Goal: Information Seeking & Learning: Learn about a topic

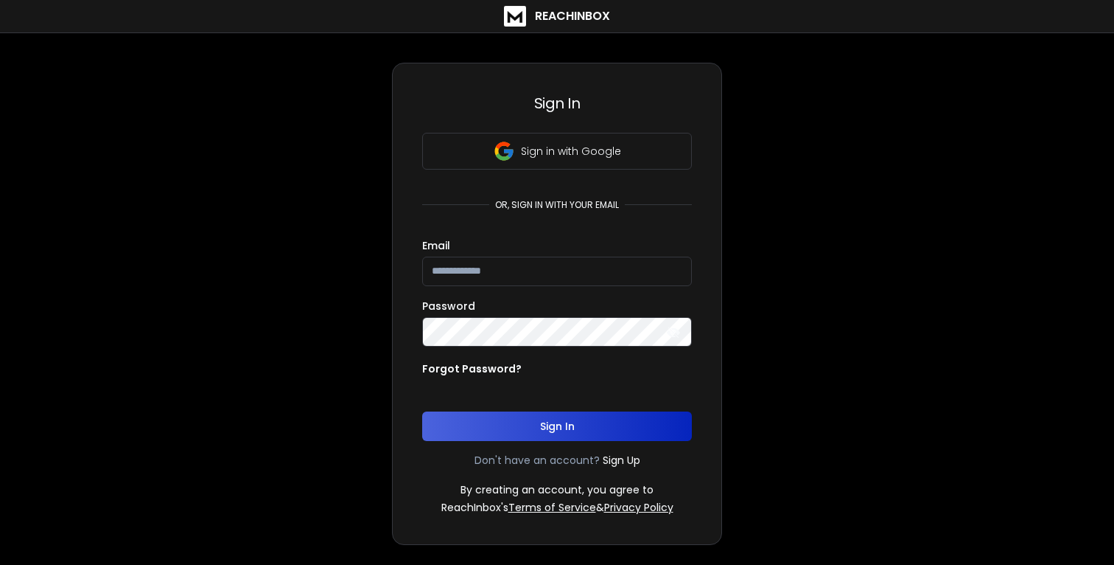
click at [469, 279] on input "email" at bounding box center [557, 270] width 270 height 29
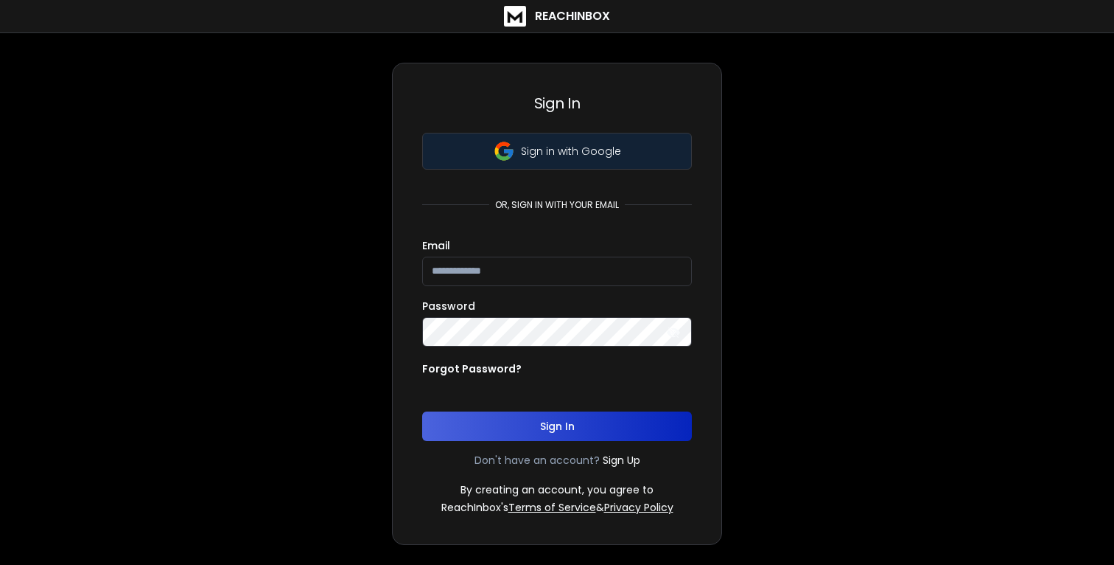
click at [545, 155] on p "Sign in with Google" at bounding box center [571, 151] width 100 height 15
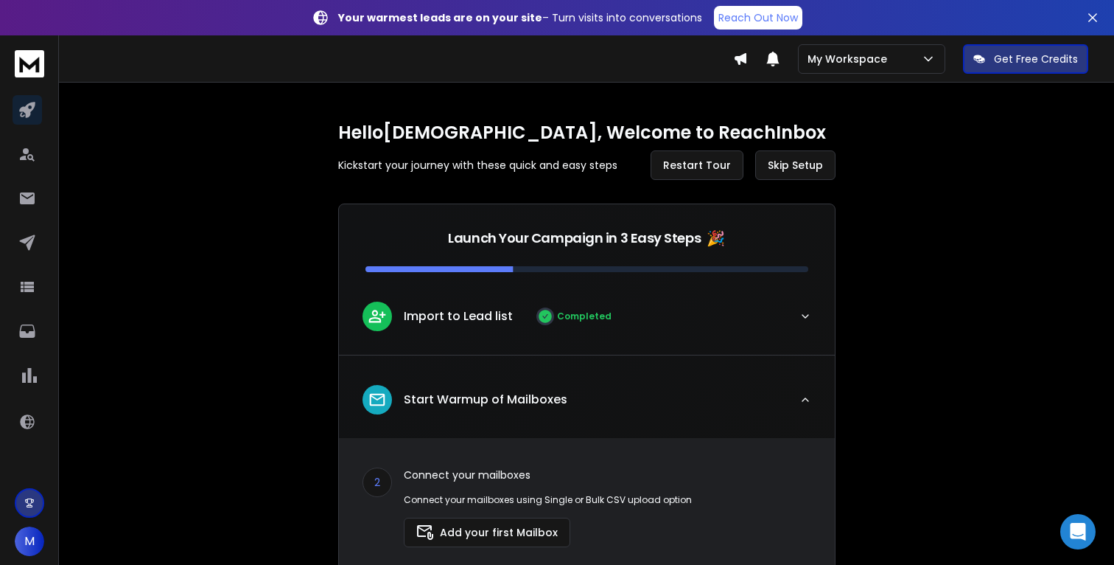
click at [1089, 15] on icon at bounding box center [1092, 17] width 13 height 13
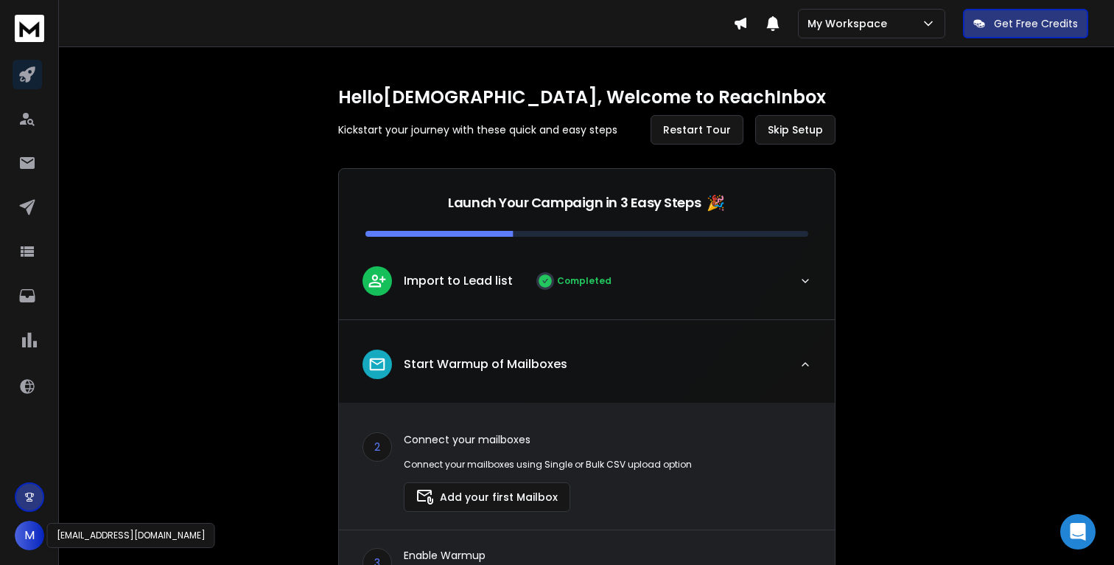
click at [27, 534] on span "M" at bounding box center [29, 534] width 29 height 29
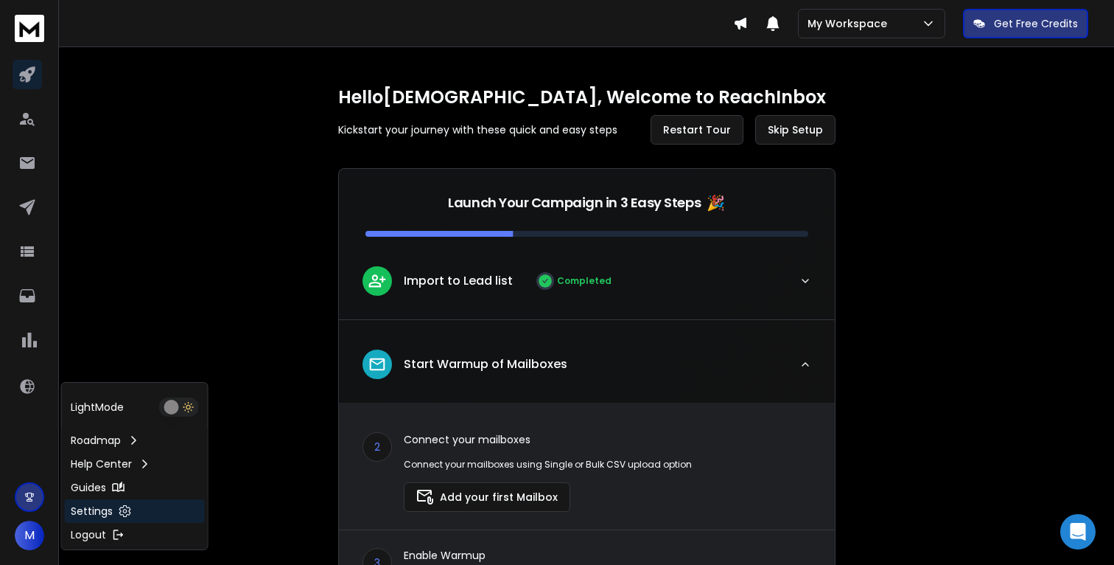
click at [125, 507] on icon at bounding box center [125, 510] width 13 height 13
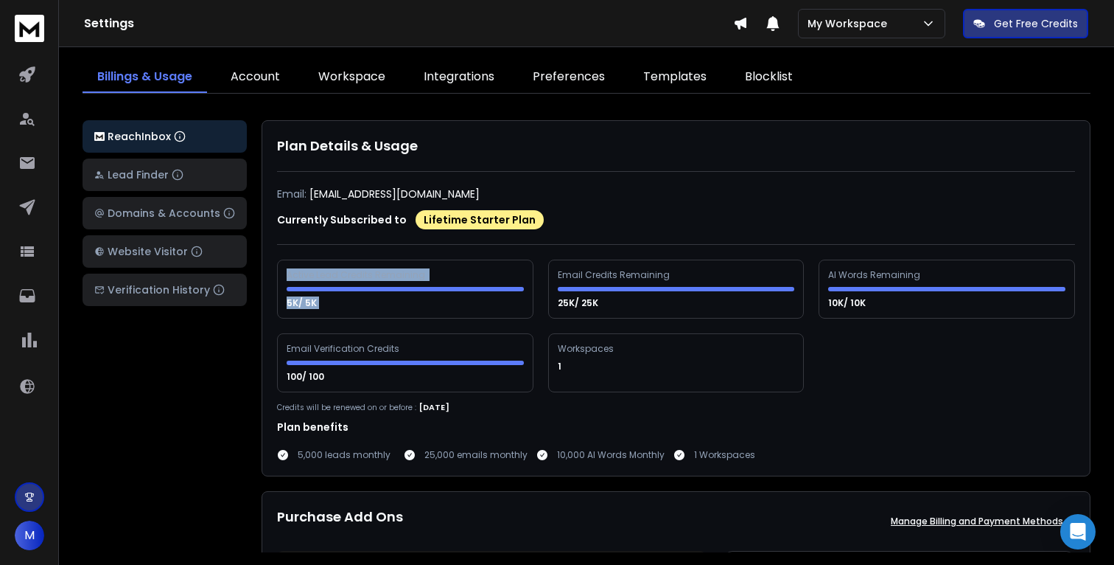
drag, startPoint x: 280, startPoint y: 276, endPoint x: 346, endPoint y: 301, distance: 71.2
click at [346, 301] on div "Active Lead Credits Remaining 5K/ 5K" at bounding box center [405, 288] width 256 height 59
drag, startPoint x: 552, startPoint y: 283, endPoint x: 632, endPoint y: 304, distance: 83.1
click at [632, 304] on div "Email Credits Remaining 25K/ 25K" at bounding box center [676, 288] width 256 height 59
drag, startPoint x: 280, startPoint y: 352, endPoint x: 368, endPoint y: 368, distance: 89.1
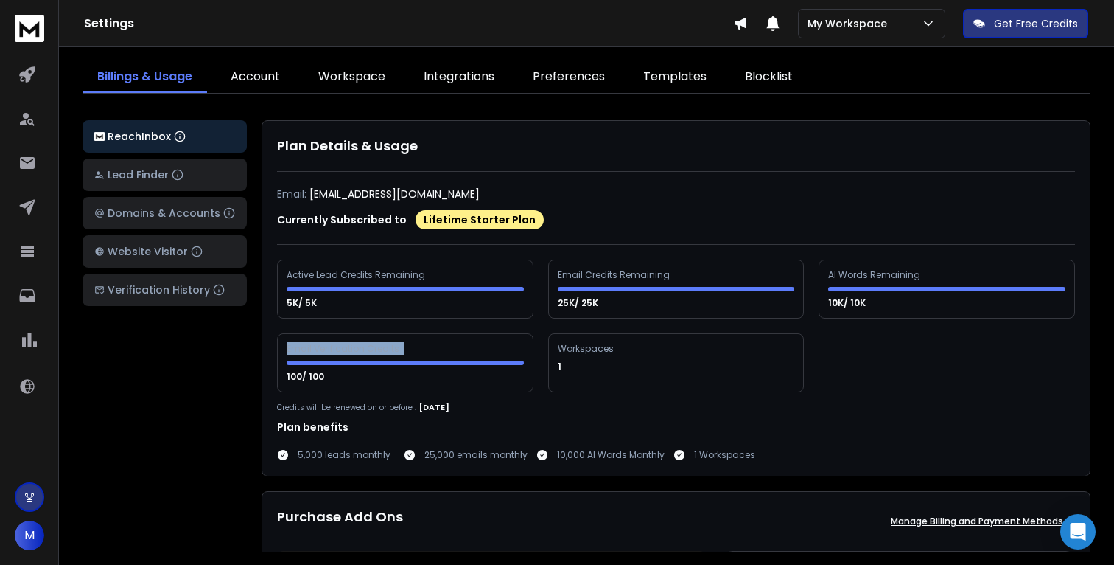
click at [368, 368] on div "Email Verification Credits 100/ 100" at bounding box center [405, 362] width 256 height 59
click at [845, 372] on div "Active Lead Credits Remaining 5K/ 5K Email Credits Remaining 25K/ 25K AI Words …" at bounding box center [676, 325] width 798 height 133
drag, startPoint x: 548, startPoint y: 273, endPoint x: 603, endPoint y: 304, distance: 63.7
click at [603, 304] on div "Email Credits Remaining 25K/ 25K" at bounding box center [676, 288] width 256 height 59
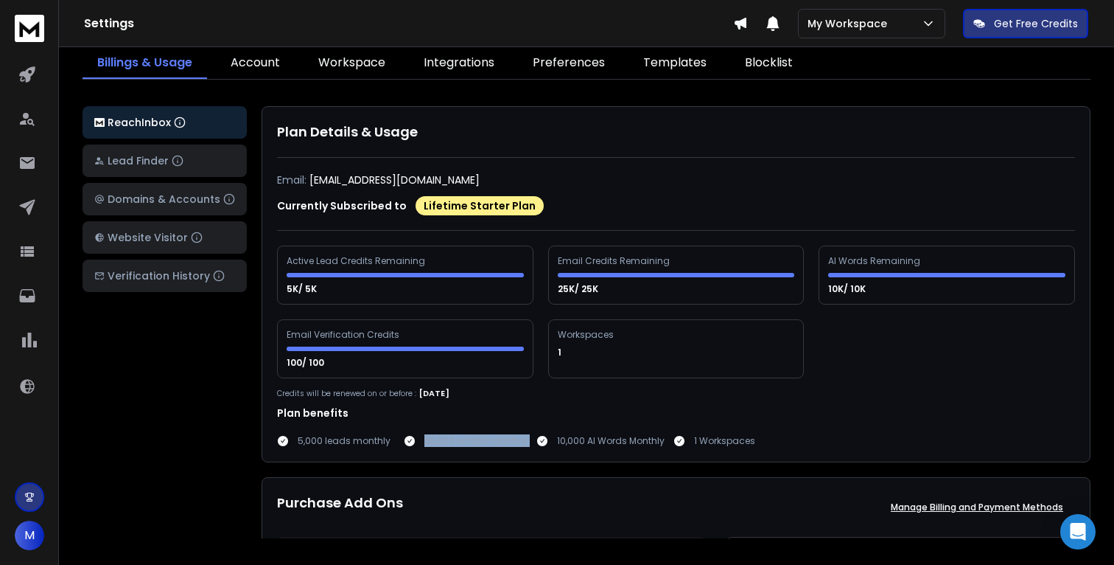
drag, startPoint x: 418, startPoint y: 441, endPoint x: 525, endPoint y: 441, distance: 107.6
click at [525, 441] on div "5,000 leads monthly 25,000 emails monthly 10,000 AI Words Monthly 1 Workspaces" at bounding box center [676, 441] width 798 height 12
click at [351, 442] on p "5,000 leads monthly" at bounding box center [344, 441] width 93 height 12
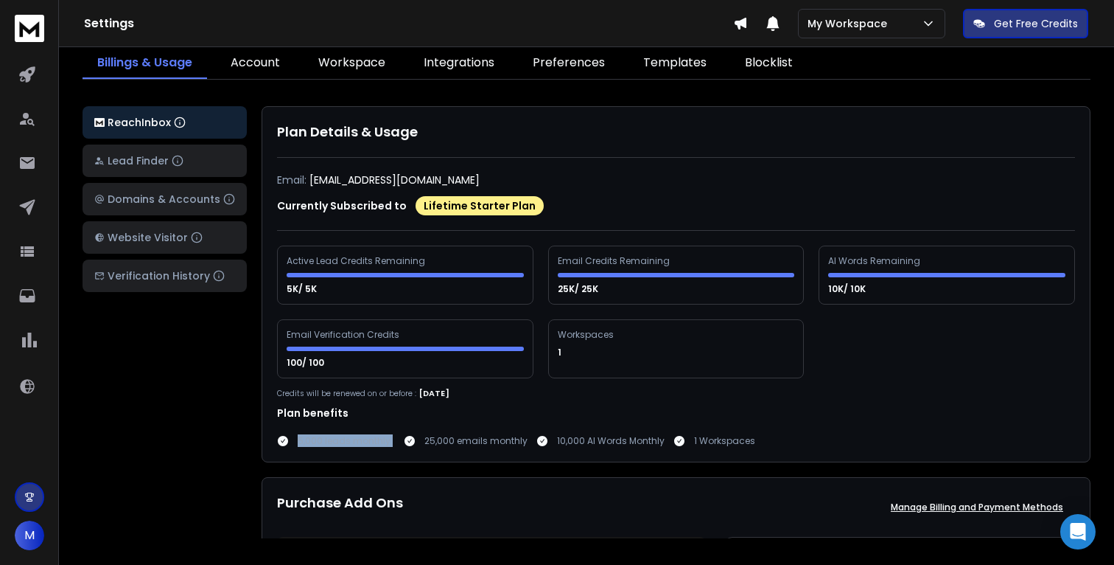
click at [506, 399] on div "Active Lead Credits Remaining 5K/ 5K Email Credits Remaining 25K/ 25K AI Words …" at bounding box center [676, 345] width 798 height 201
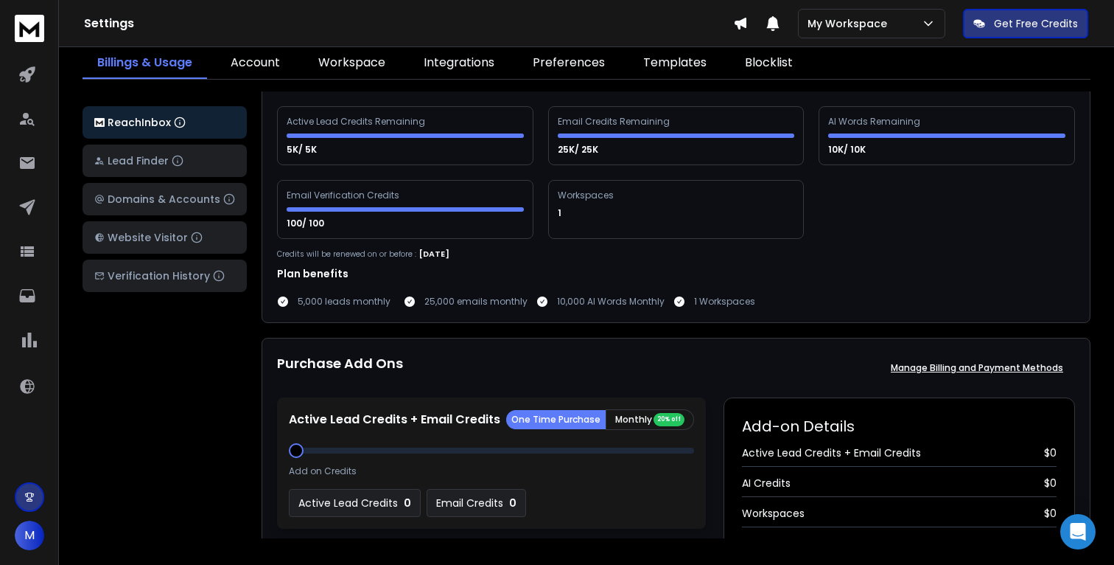
scroll to position [228, 0]
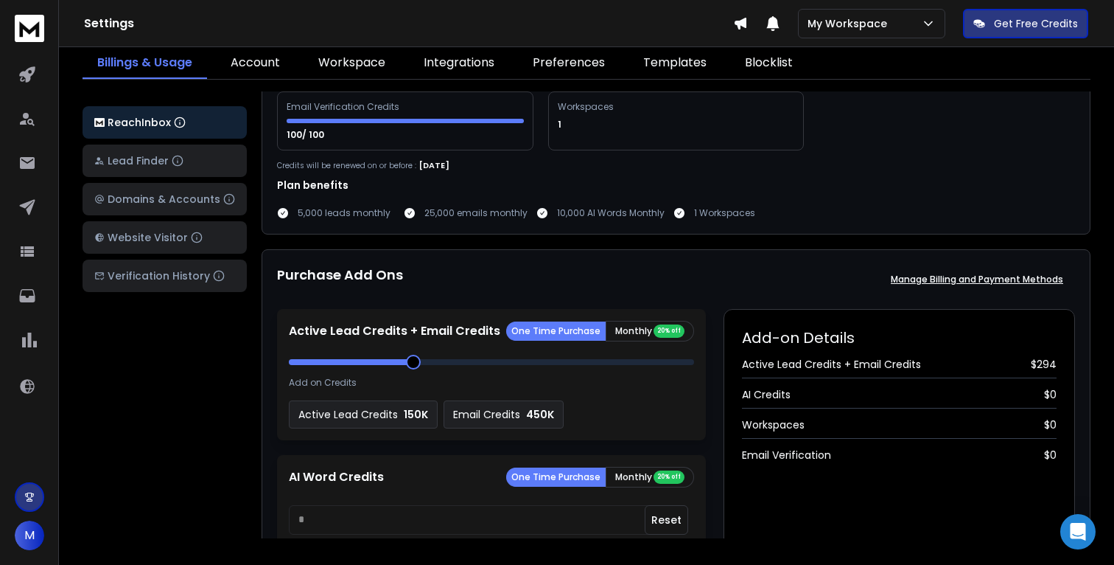
click at [406, 354] on span at bounding box center [413, 361] width 15 height 15
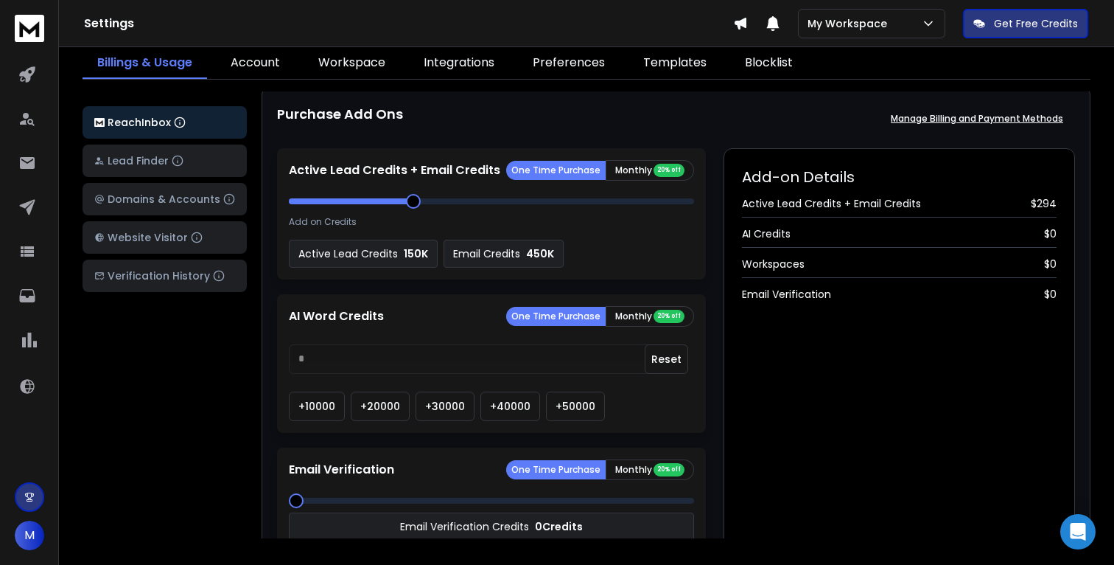
scroll to position [371, 0]
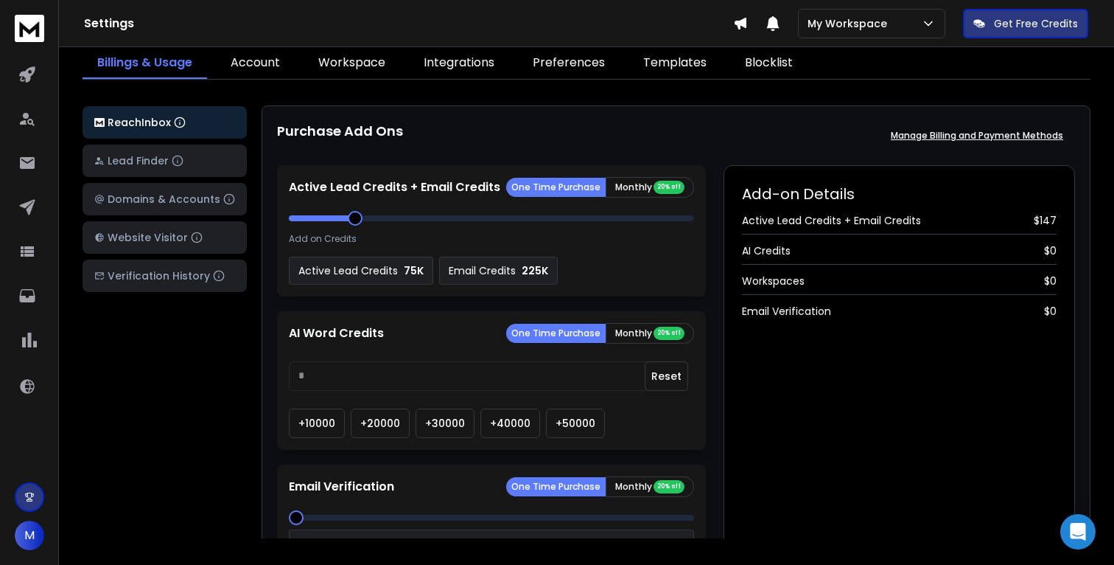
click at [351, 215] on span at bounding box center [355, 218] width 15 height 15
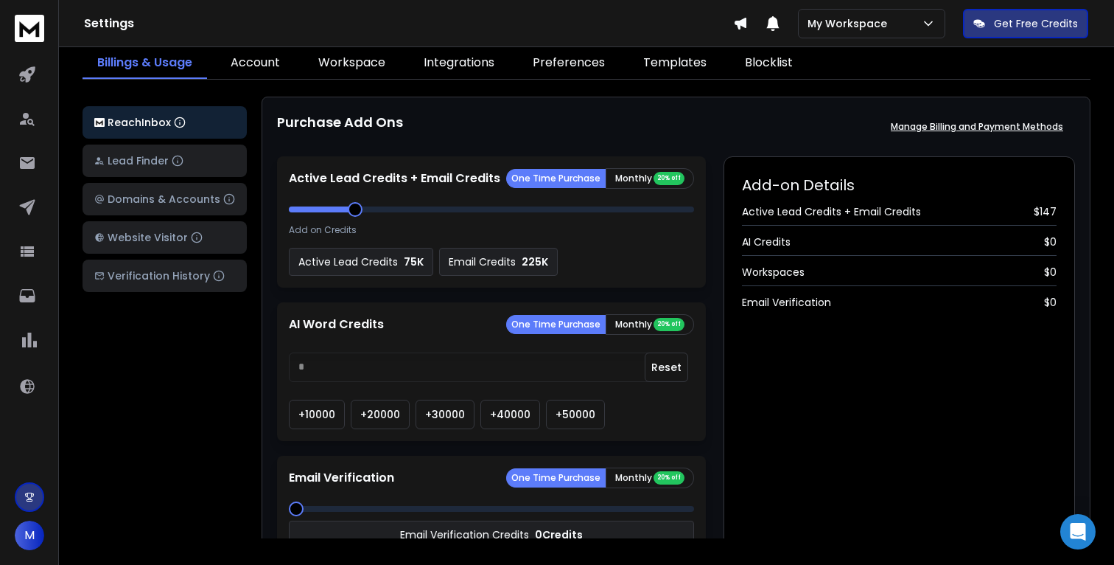
scroll to position [374, 0]
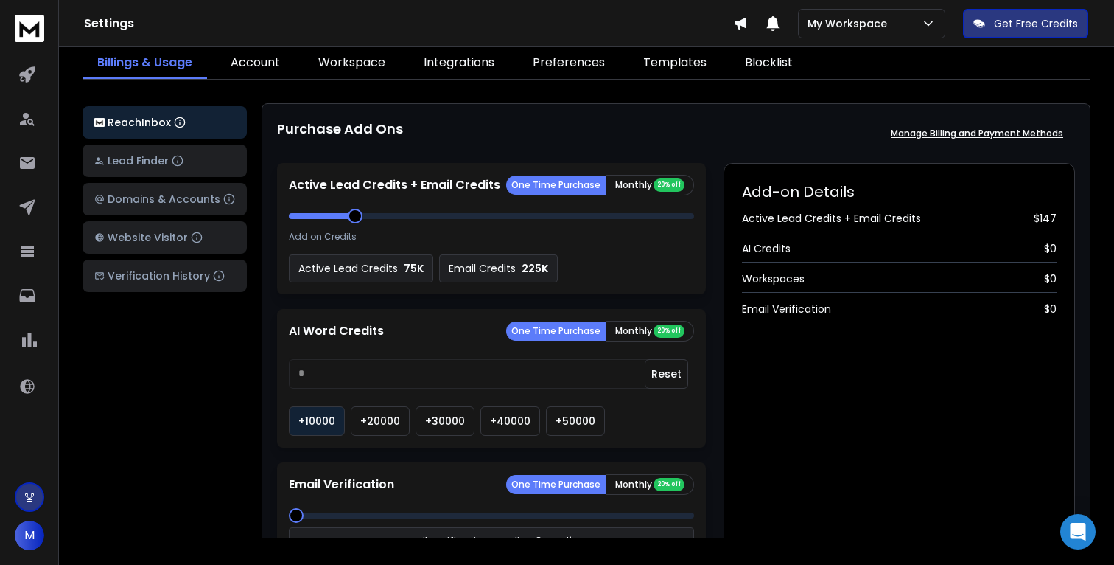
click at [310, 422] on button "+10000" at bounding box center [317, 420] width 56 height 29
type input "*****"
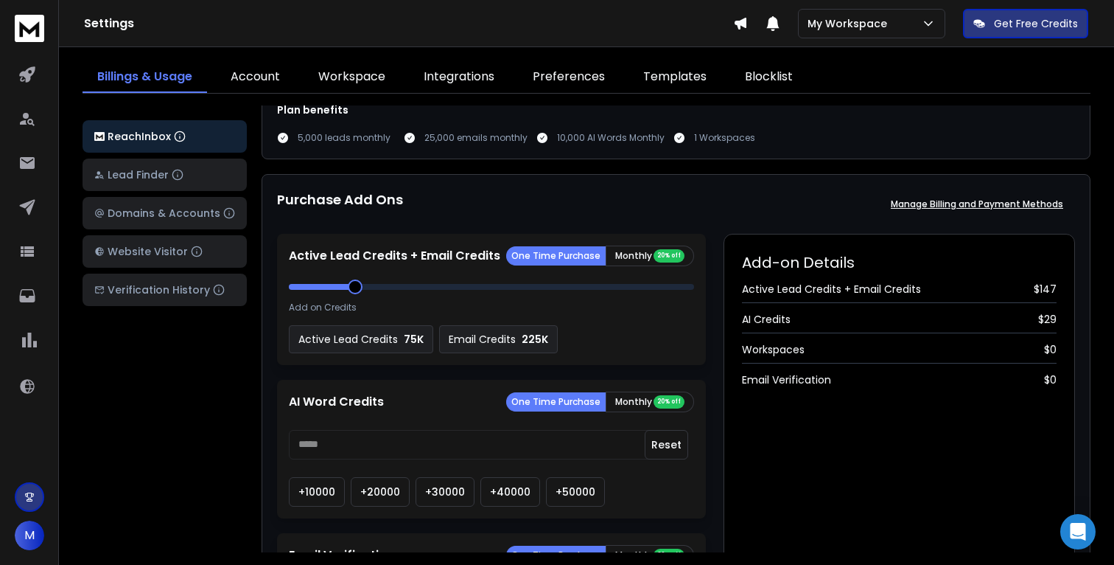
scroll to position [277, 0]
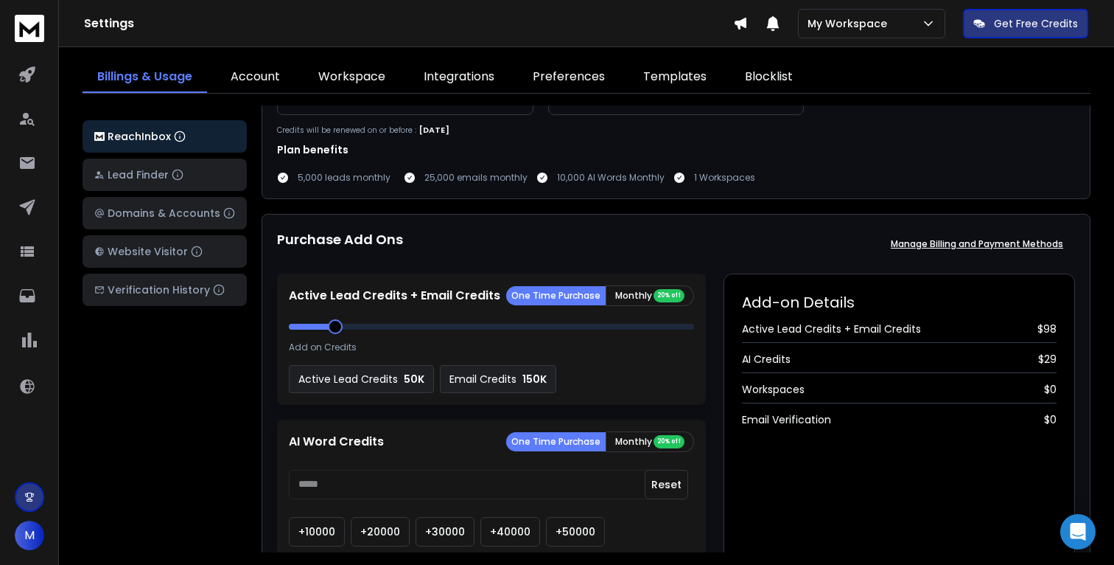
click at [331, 329] on span at bounding box center [335, 326] width 15 height 15
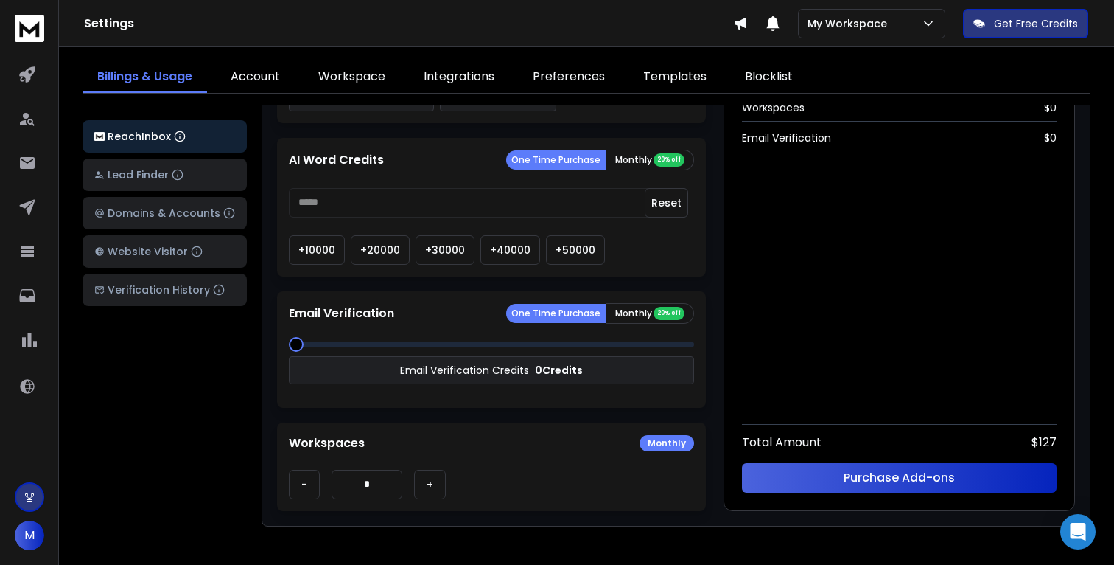
scroll to position [585, 0]
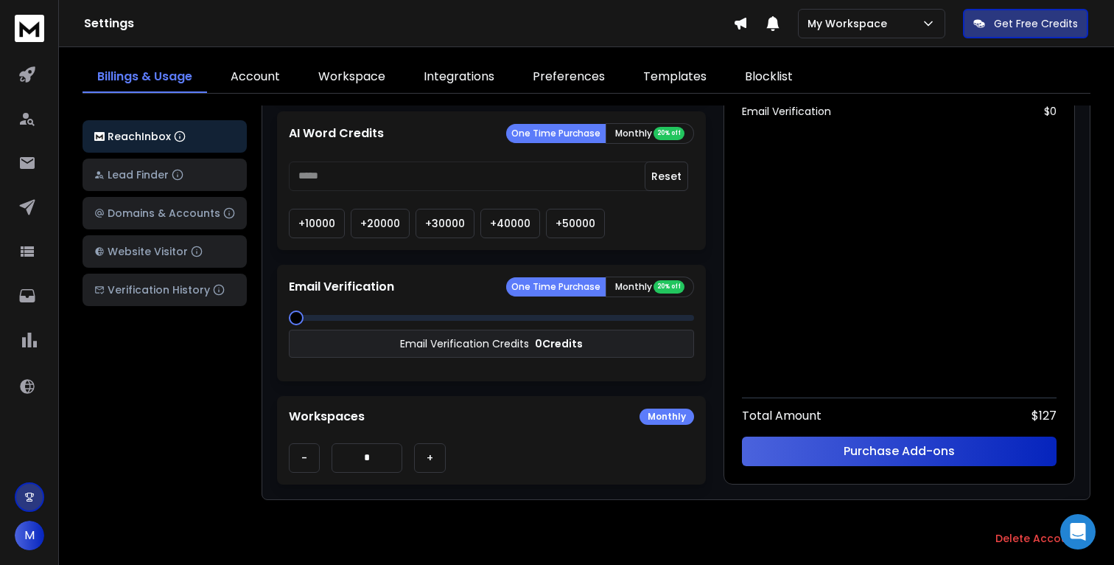
click at [874, 455] on button "Purchase Add-ons" at bounding box center [899, 450] width 315 height 29
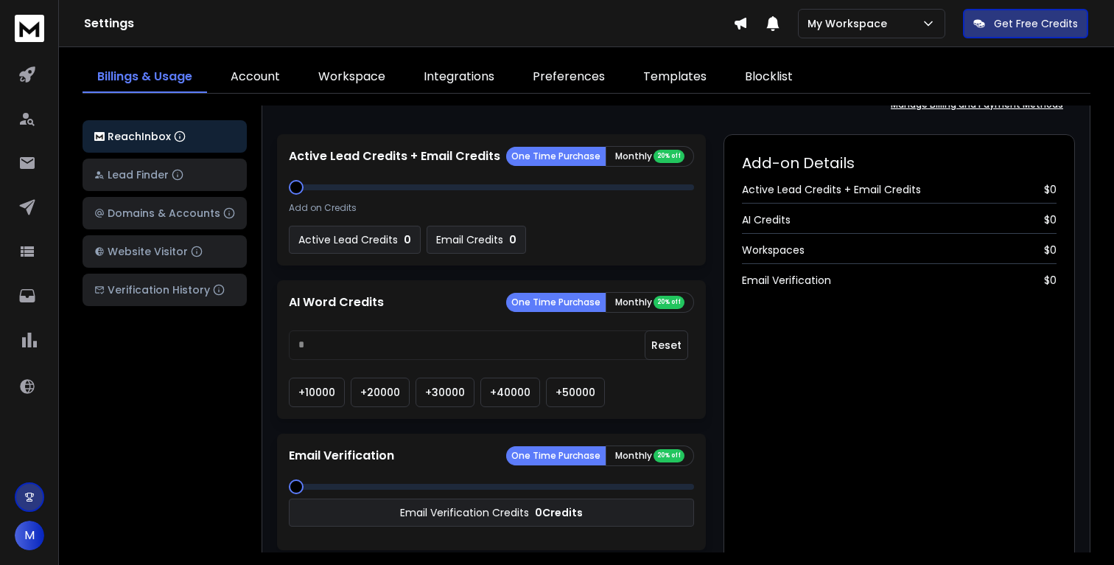
scroll to position [405, 0]
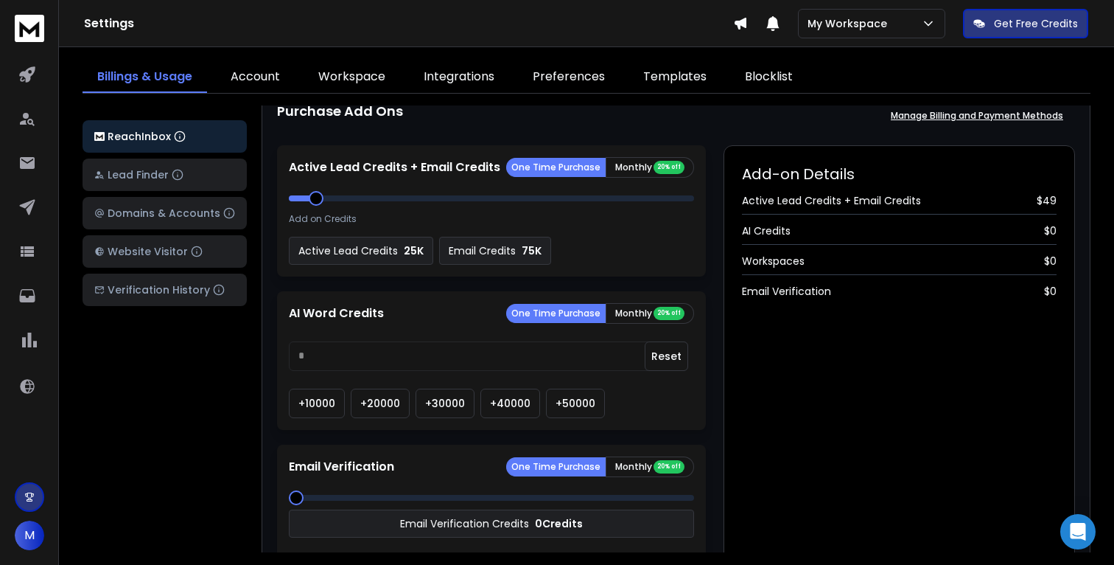
click at [309, 196] on span at bounding box center [316, 198] width 15 height 15
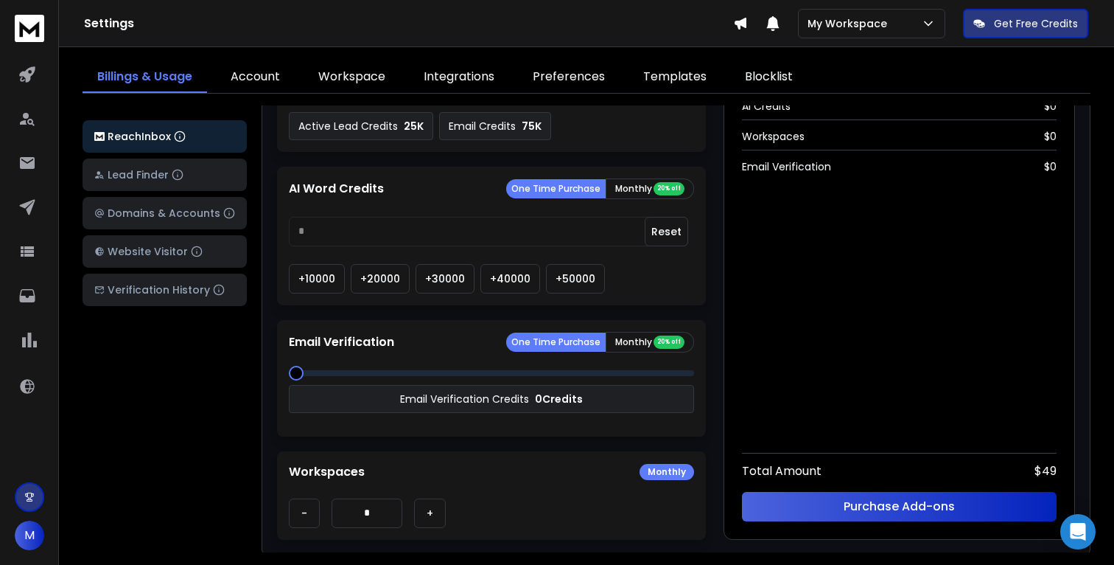
scroll to position [559, 0]
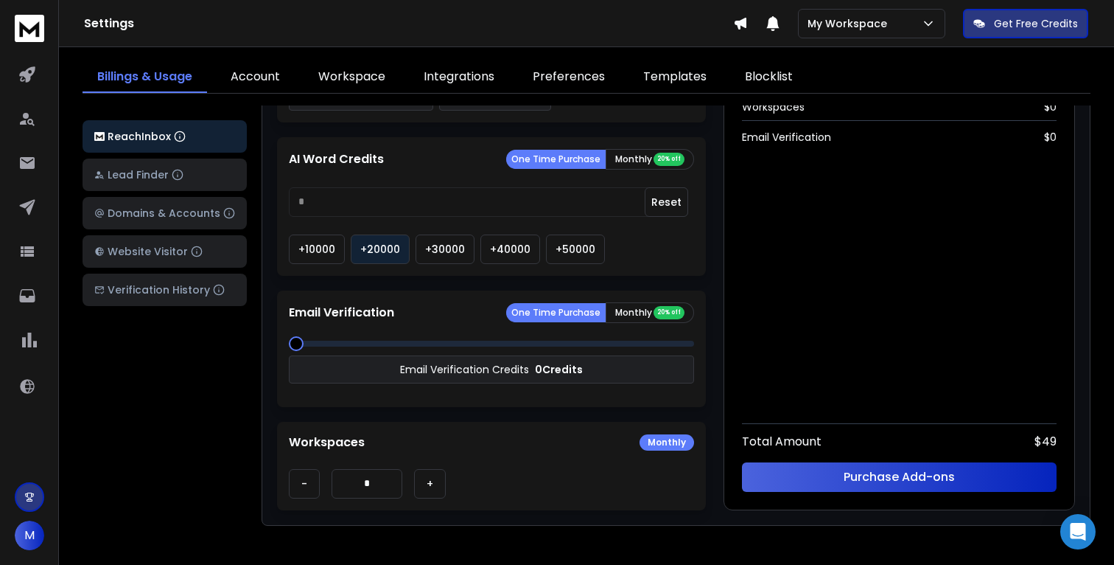
click at [368, 252] on button "+20000" at bounding box center [380, 248] width 59 height 29
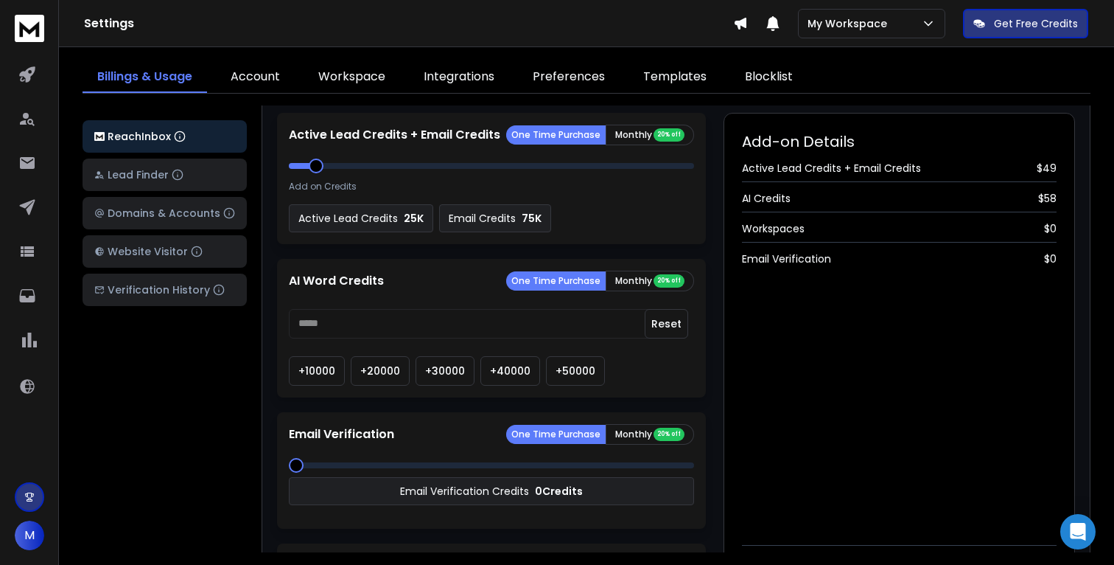
scroll to position [447, 0]
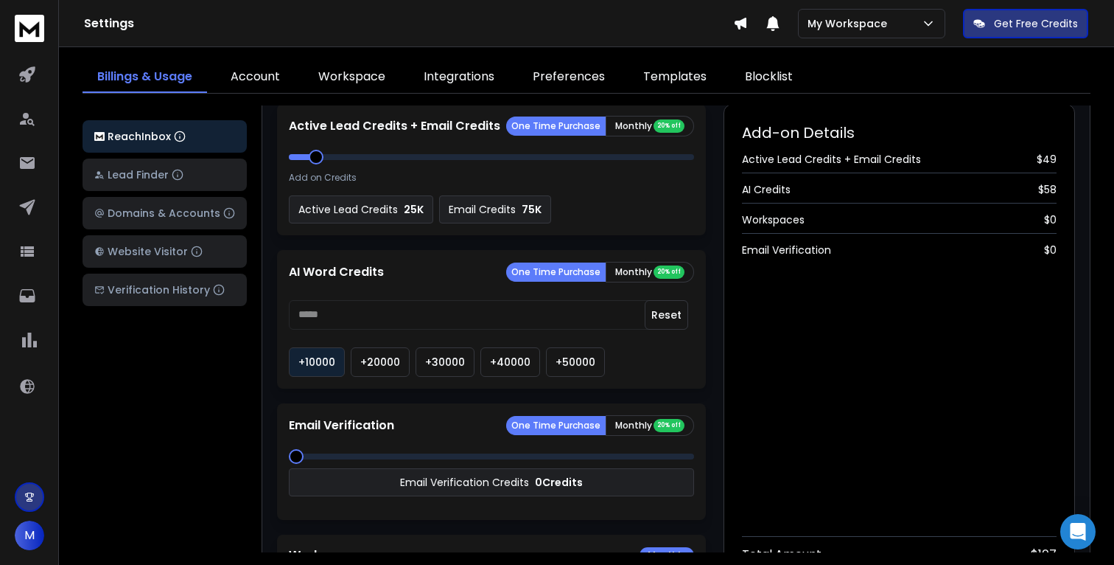
click at [303, 358] on button "+10000" at bounding box center [317, 361] width 56 height 29
click at [650, 308] on button "Reset" at bounding box center [666, 314] width 43 height 29
click at [302, 363] on button "+10000" at bounding box center [317, 361] width 56 height 29
type input "*****"
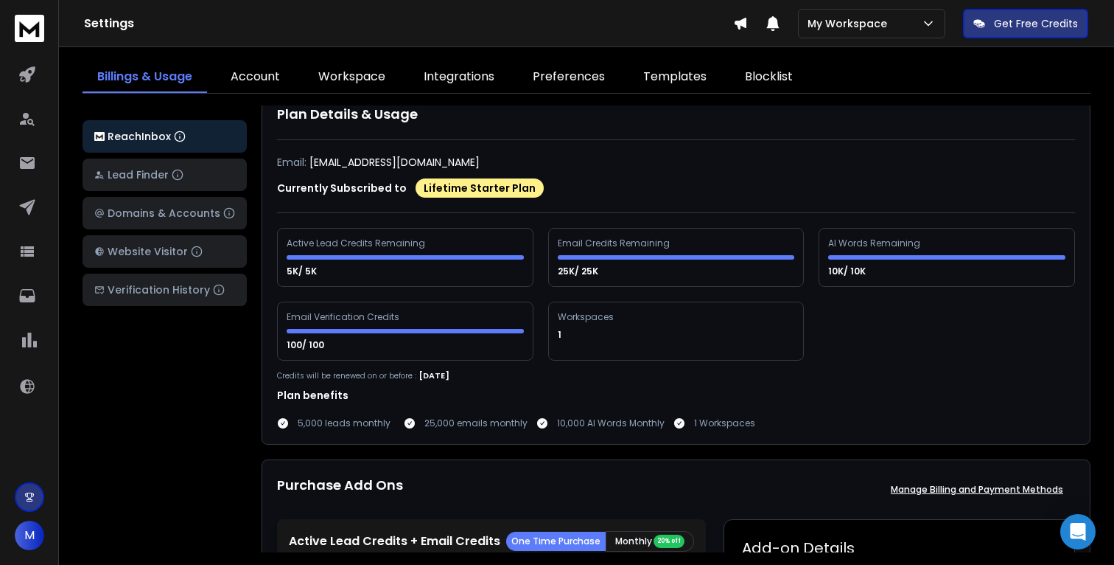
scroll to position [30, 0]
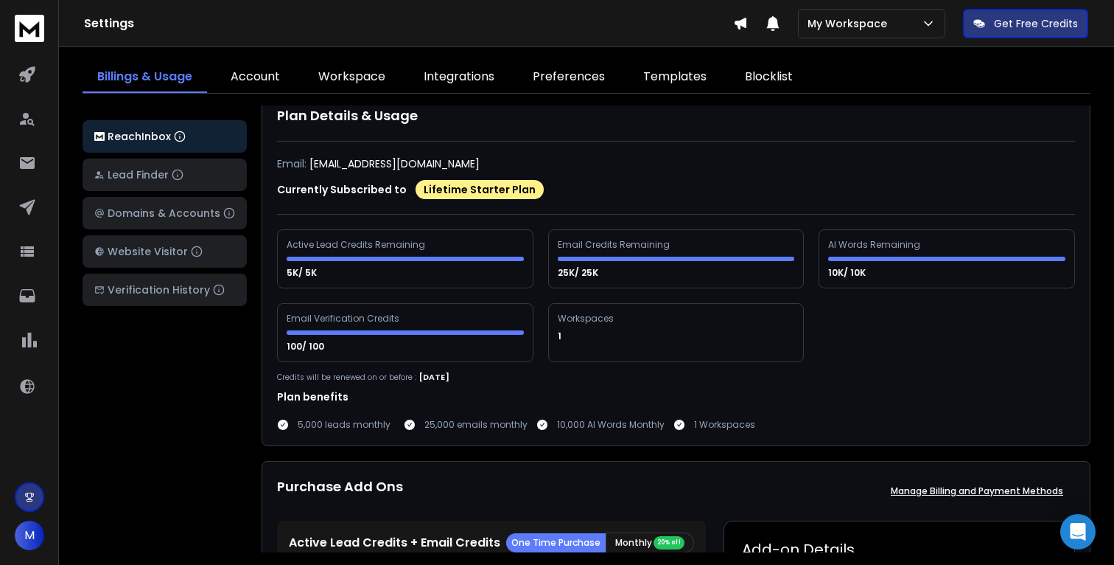
click at [136, 171] on button "Lead Finder" at bounding box center [165, 174] width 164 height 32
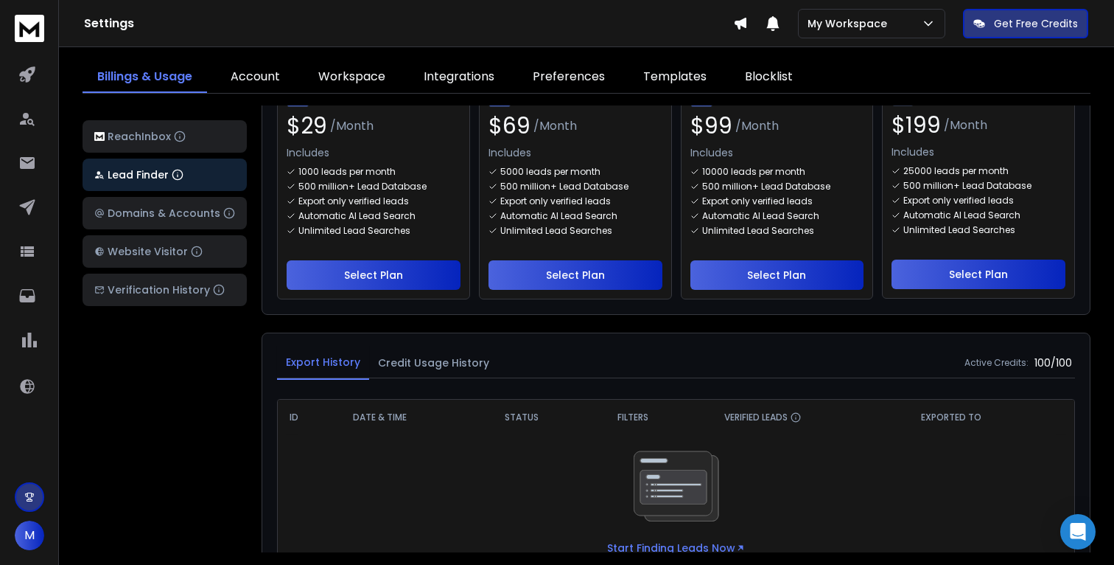
scroll to position [333, 0]
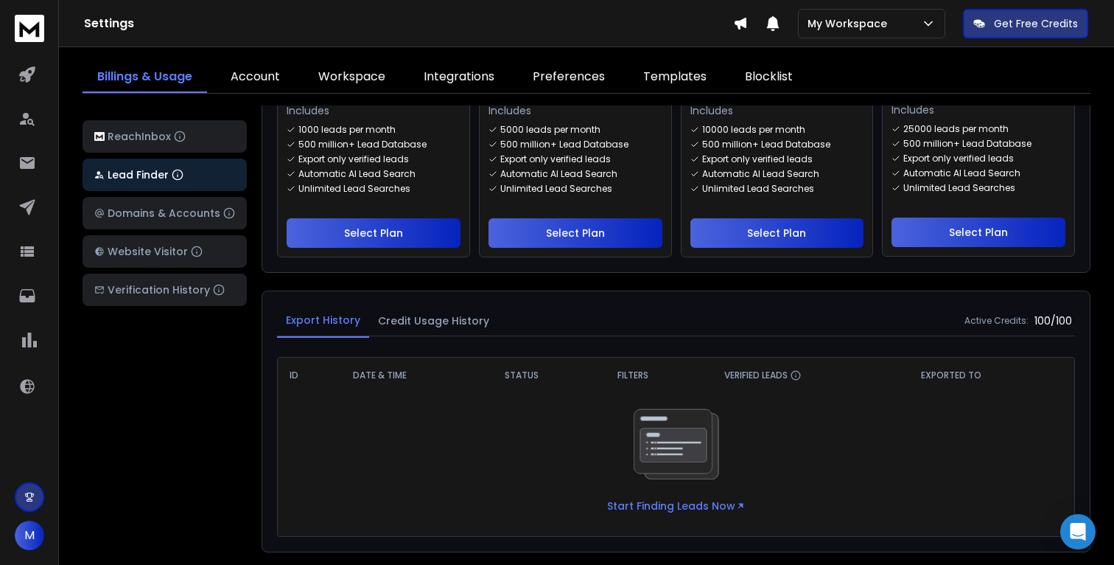
click at [410, 326] on button "Credit Usage History" at bounding box center [433, 320] width 129 height 32
click at [310, 324] on button "Export History" at bounding box center [323, 320] width 92 height 32
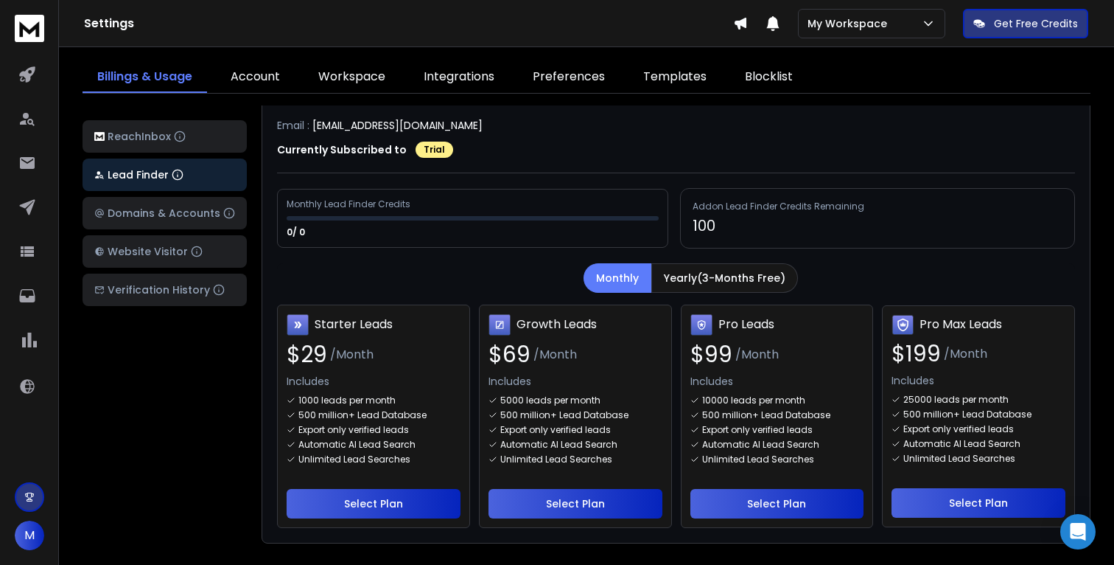
scroll to position [0, 0]
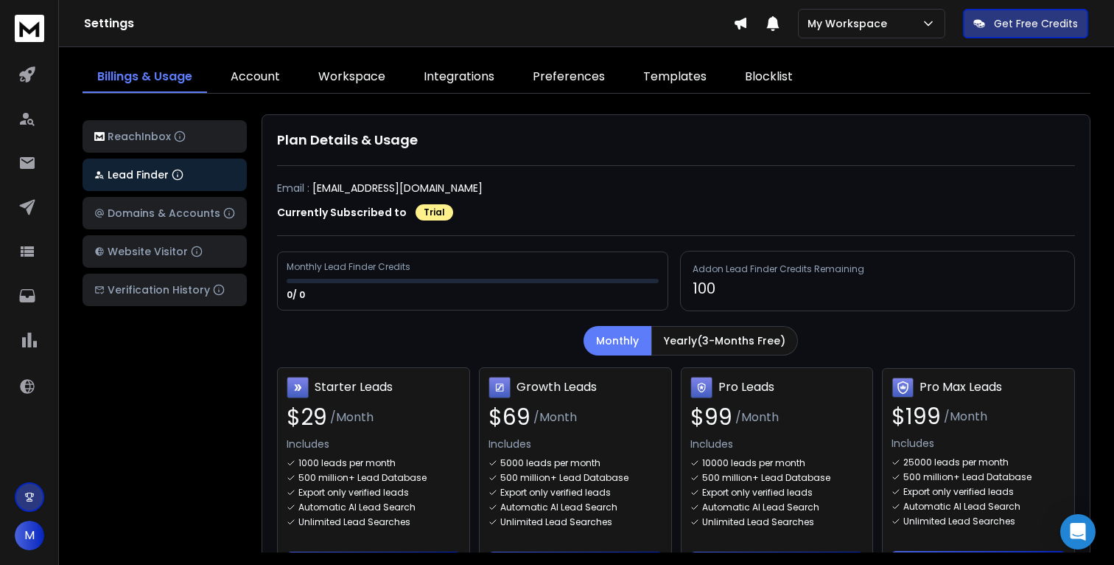
click at [346, 282] on div at bounding box center [473, 281] width 372 height 4
click at [682, 339] on button "Yearly(3-Months Free)" at bounding box center [724, 340] width 147 height 29
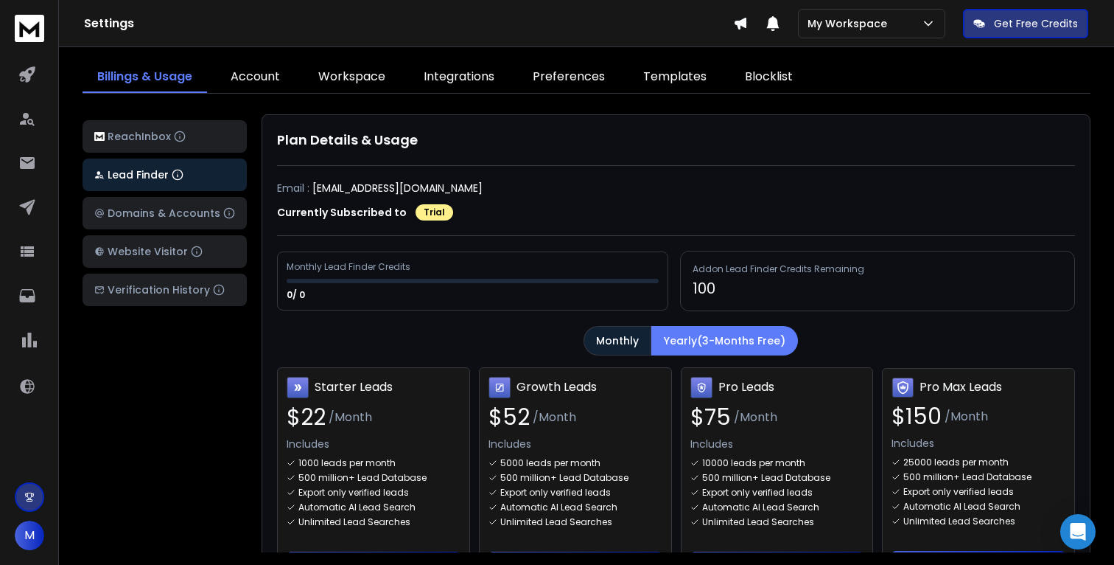
click at [610, 339] on button "Monthly" at bounding box center [618, 340] width 68 height 29
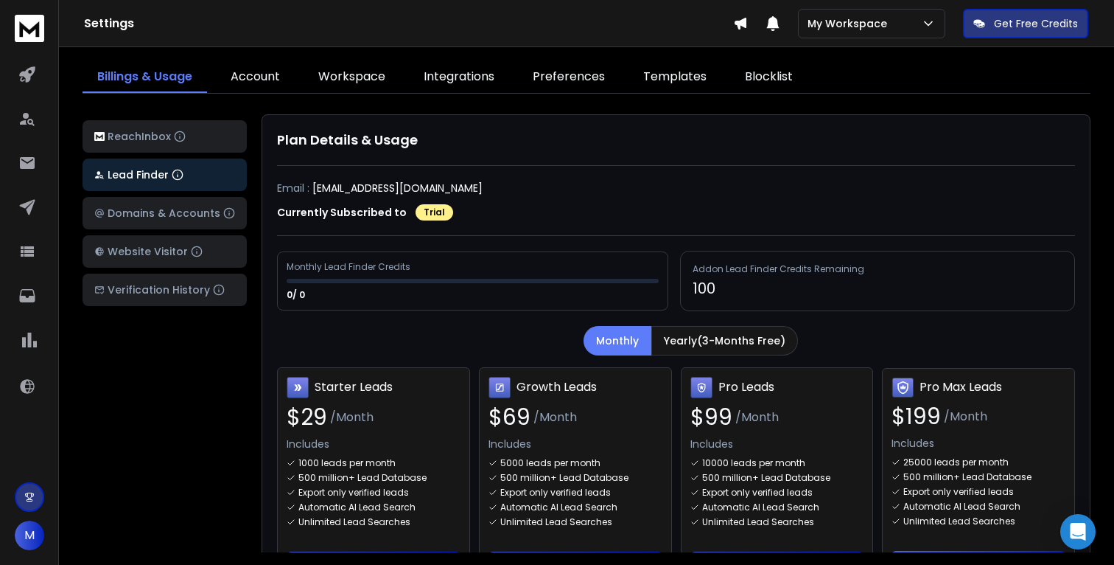
click at [187, 211] on button "Domains & Accounts" at bounding box center [165, 213] width 164 height 32
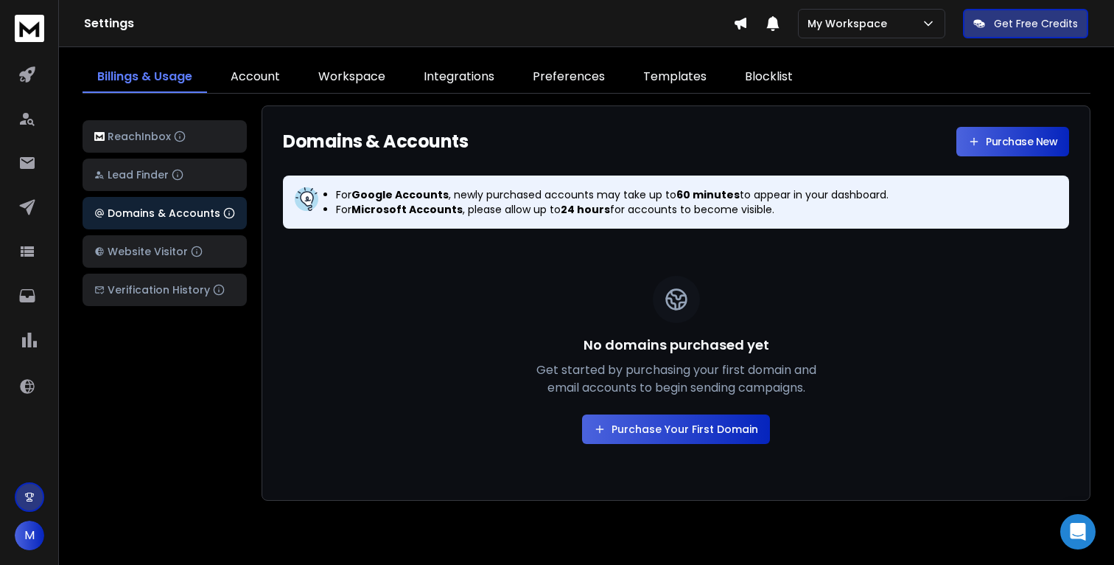
drag, startPoint x: 328, startPoint y: 195, endPoint x: 584, endPoint y: 223, distance: 257.3
click at [584, 223] on div88aff7 "For Google Accounts , newly purchased accounts may take up to 60 minutes to app…" at bounding box center [676, 201] width 786 height 53
click at [643, 203] on p "For Microsoft Accounts , please allow up to 24 hours for accounts to become vis…" at bounding box center [612, 209] width 553 height 15
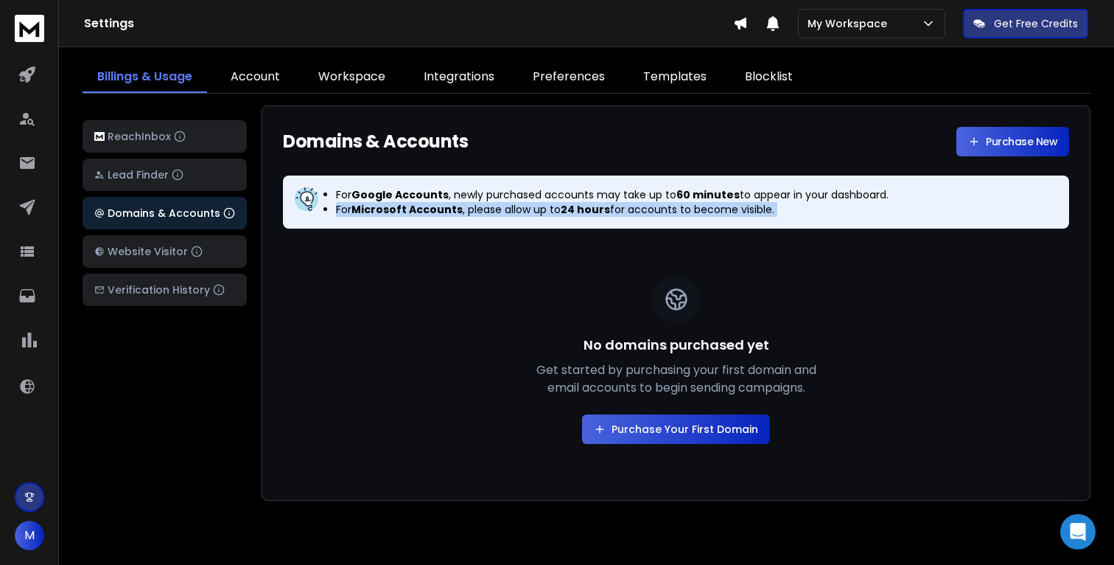
click at [480, 216] on p "For Microsoft Accounts , please allow up to 24 hours for accounts to become vis…" at bounding box center [612, 209] width 553 height 15
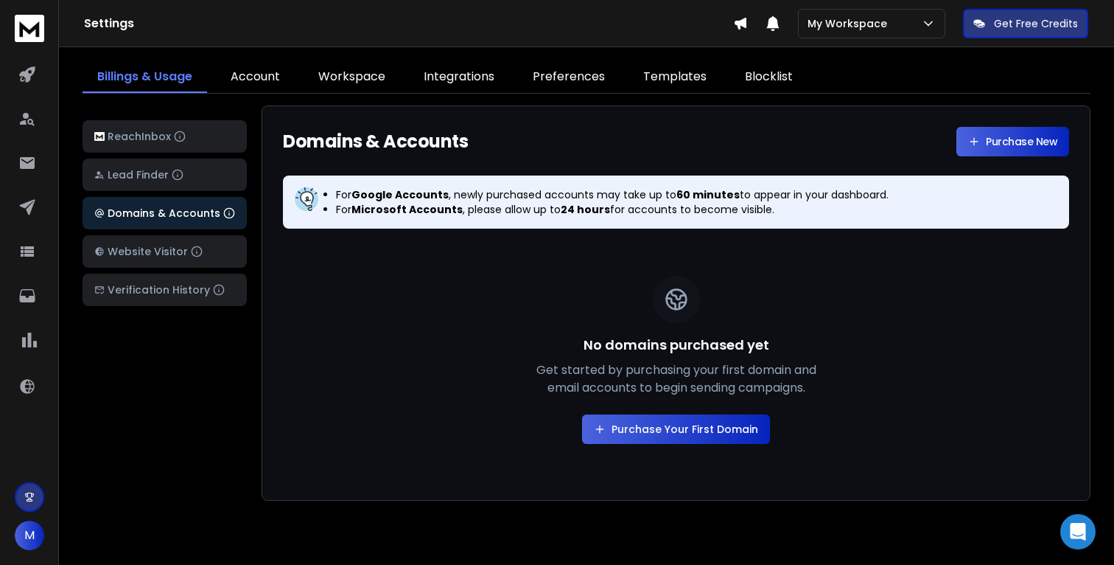
click at [150, 256] on button "Website Visitor" at bounding box center [165, 251] width 164 height 32
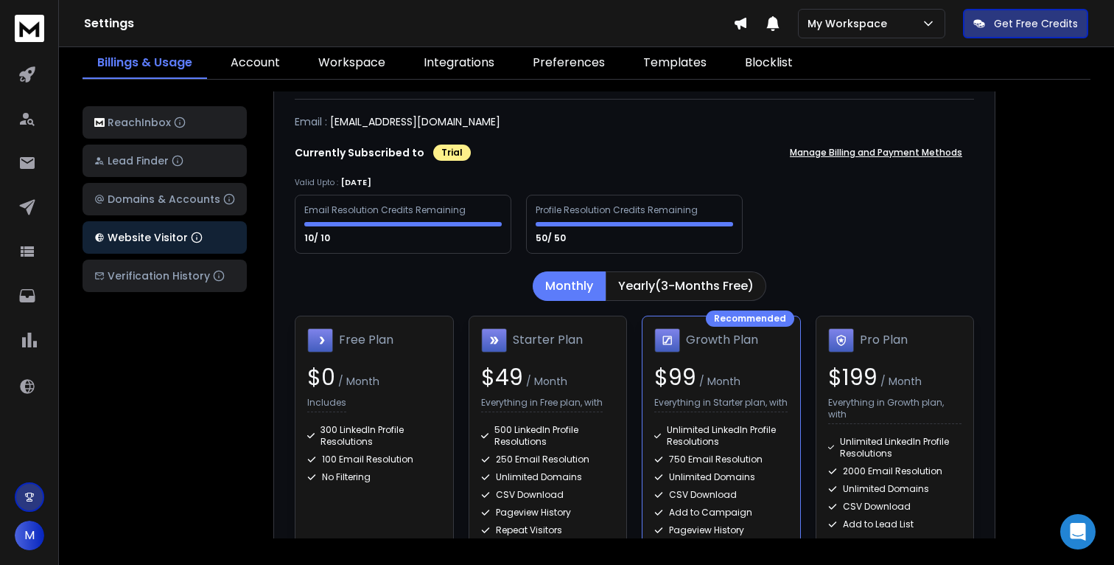
scroll to position [16, 0]
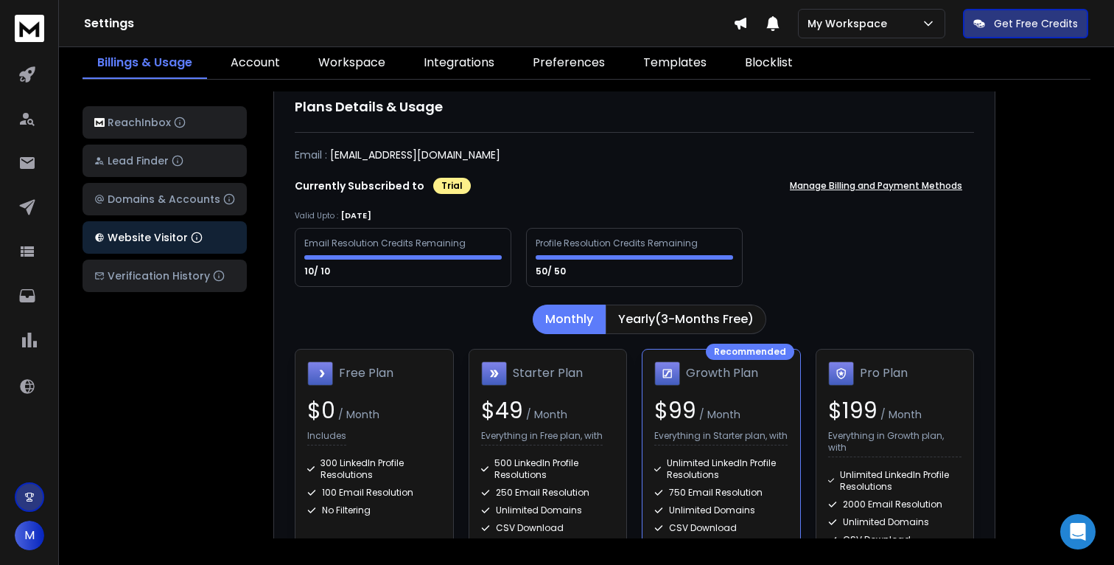
click at [181, 282] on button "Verification History" at bounding box center [165, 275] width 164 height 32
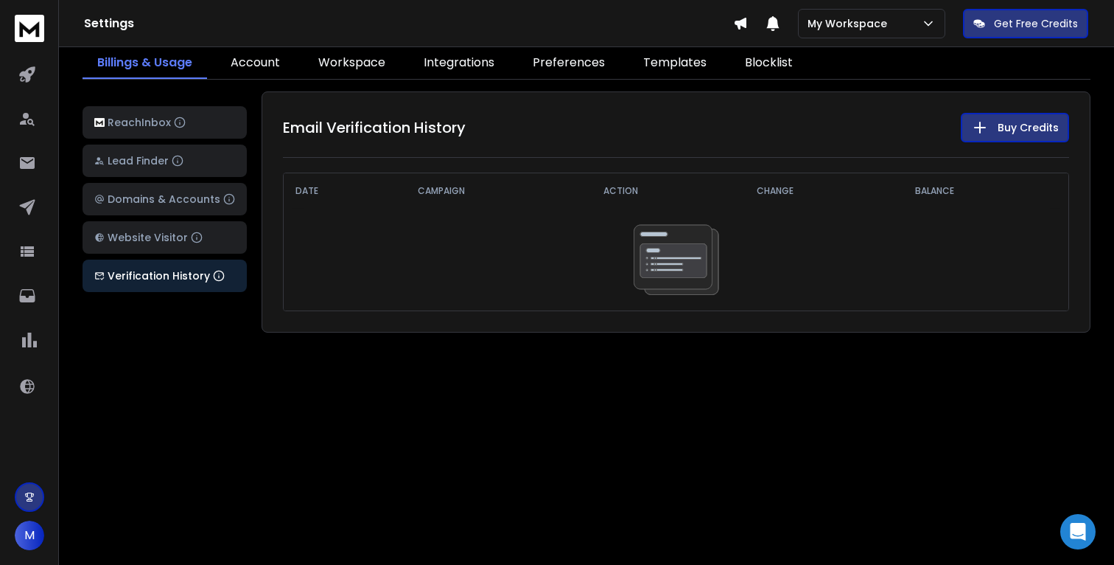
click at [159, 126] on button "ReachInbox" at bounding box center [165, 122] width 164 height 32
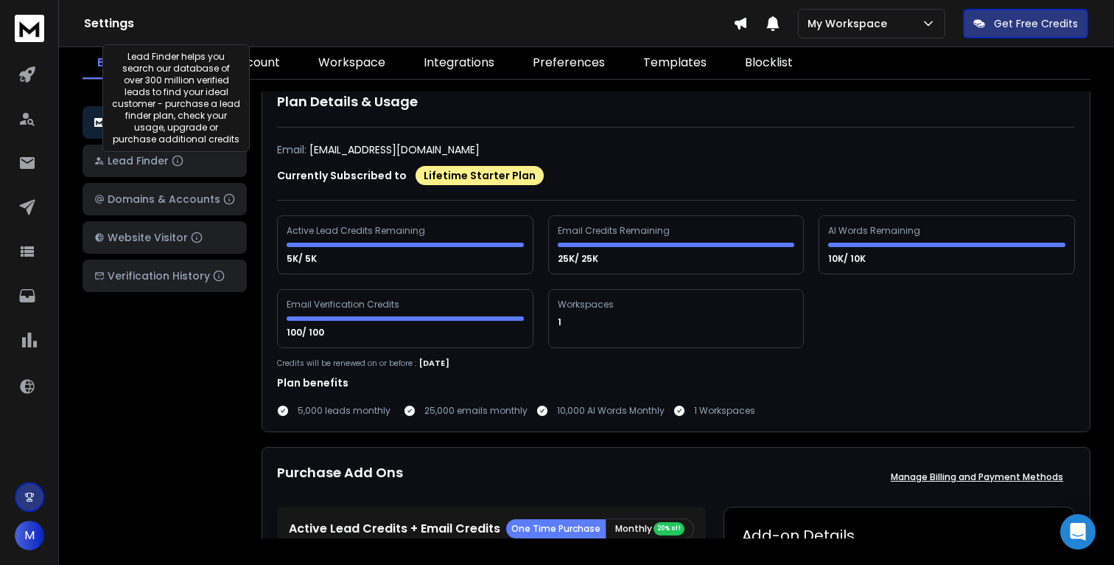
click at [172, 155] on icon "button" at bounding box center [178, 161] width 12 height 12
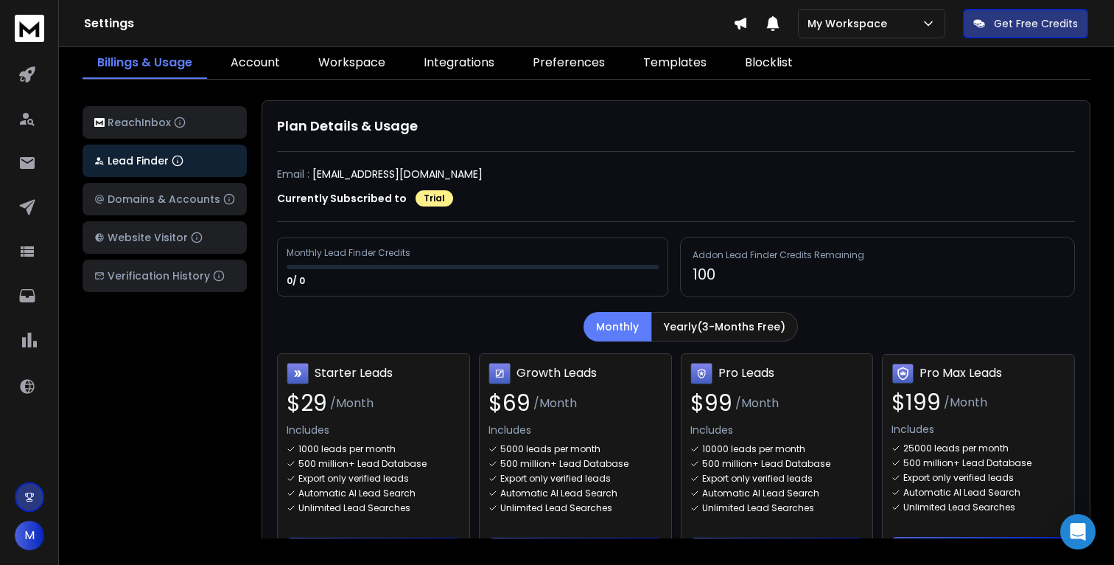
click at [139, 115] on button "ReachInbox" at bounding box center [165, 122] width 164 height 32
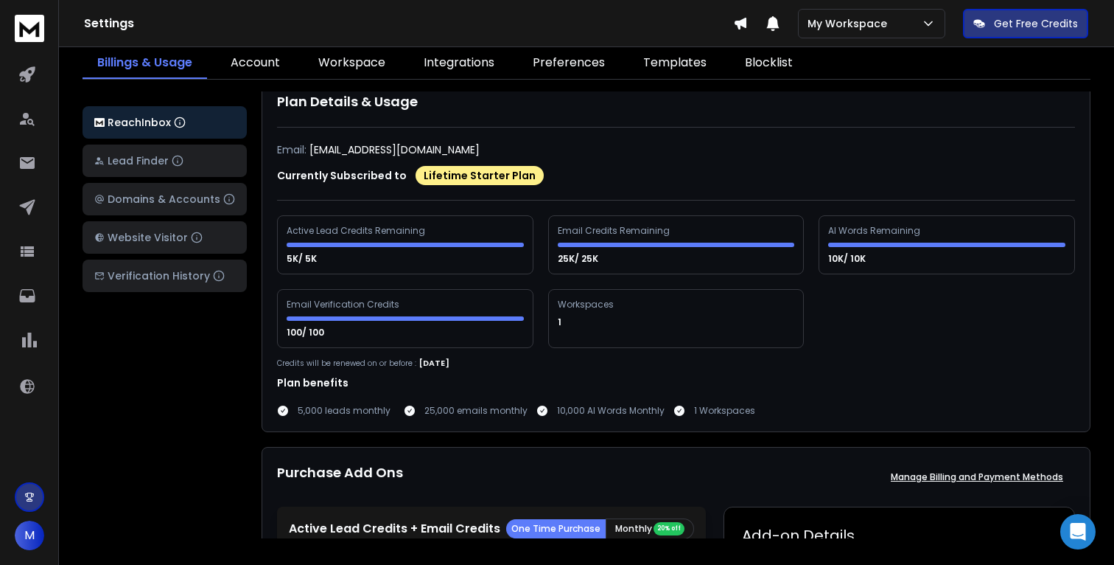
click at [324, 242] on div "Active Lead Credits Remaining 5K/ 5K" at bounding box center [405, 244] width 256 height 59
click at [332, 233] on div "Active Lead Credits Remaining" at bounding box center [357, 231] width 141 height 12
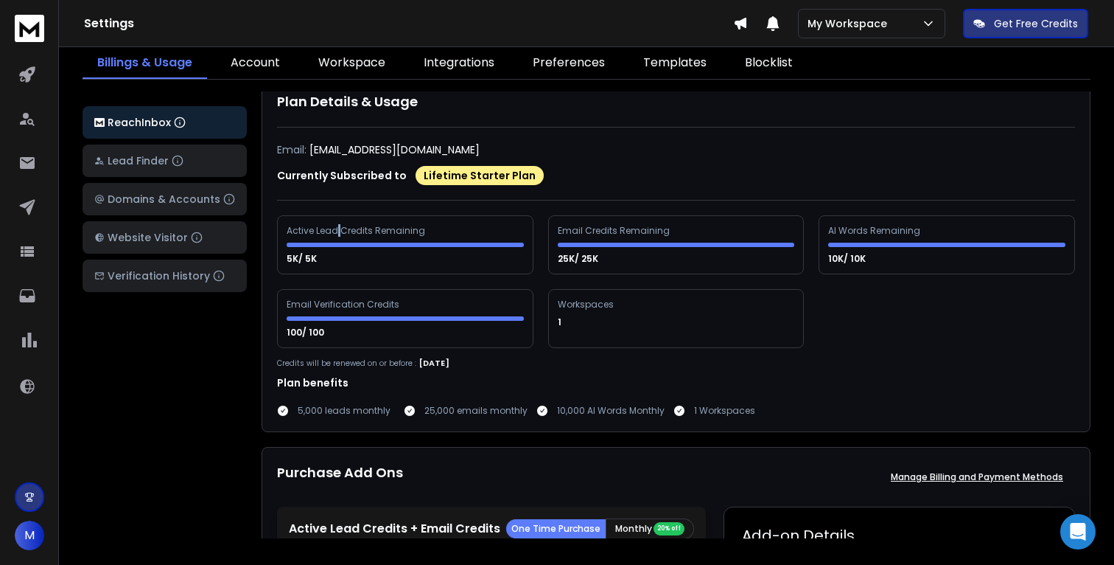
click at [332, 233] on div "Active Lead Credits Remaining" at bounding box center [357, 231] width 141 height 12
click at [223, 359] on div "ReachInbox Lead Finder Domains & Accounts Website Visitor Verification History …" at bounding box center [587, 314] width 1008 height 447
click at [152, 154] on button "Lead Finder" at bounding box center [165, 160] width 164 height 32
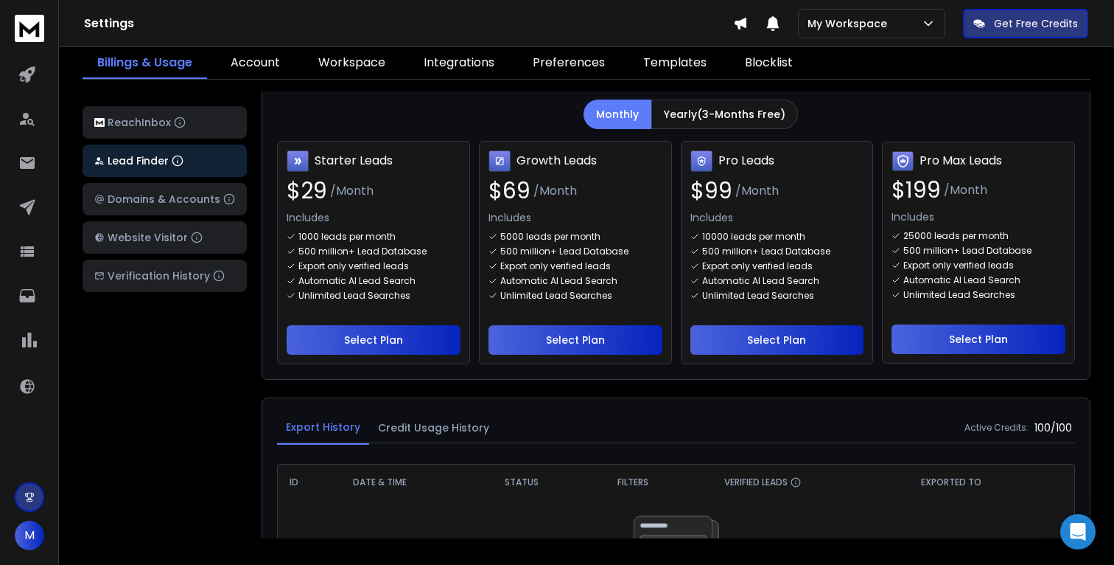
scroll to position [0, 0]
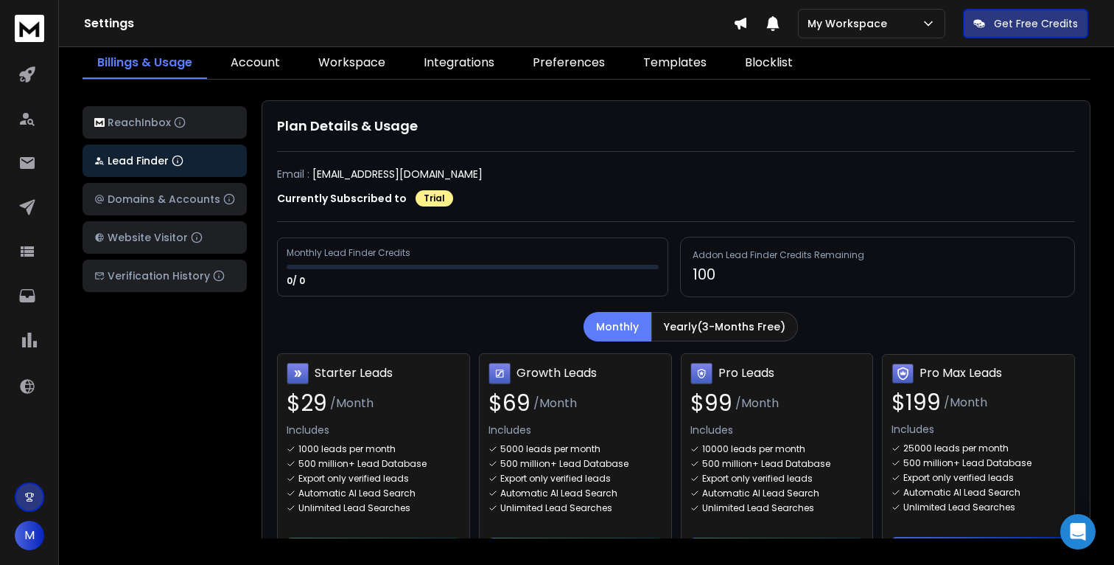
click at [144, 124] on button "ReachInbox" at bounding box center [165, 122] width 164 height 32
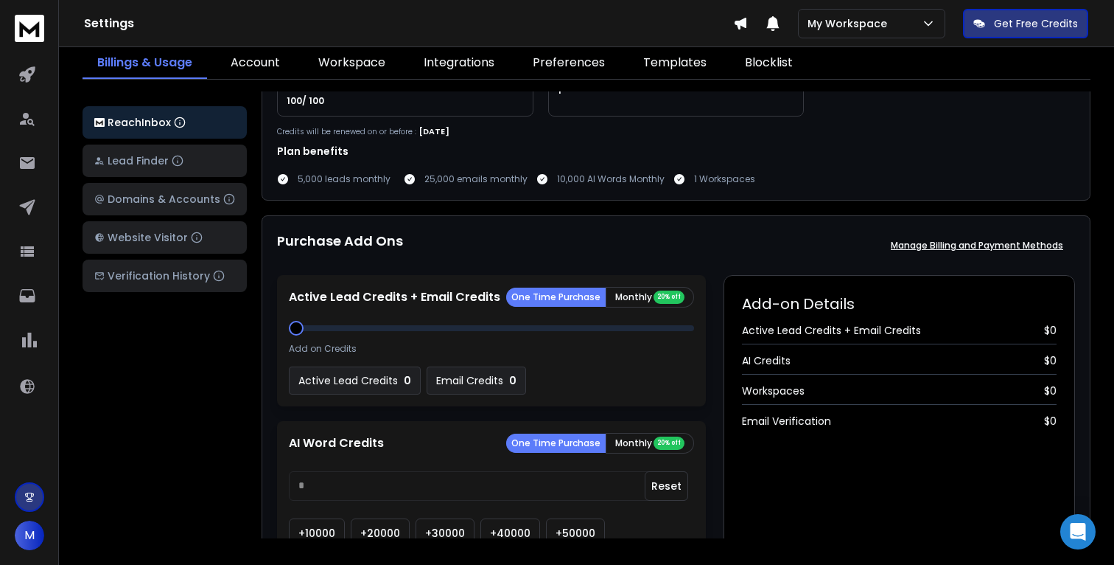
scroll to position [282, 0]
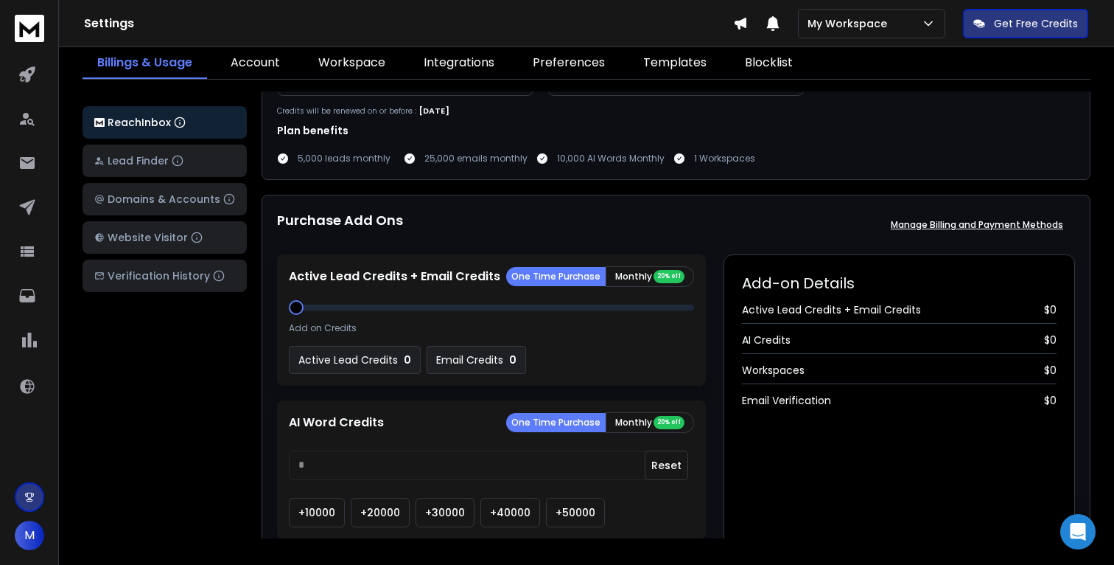
click at [152, 165] on button "Lead Finder" at bounding box center [165, 160] width 164 height 32
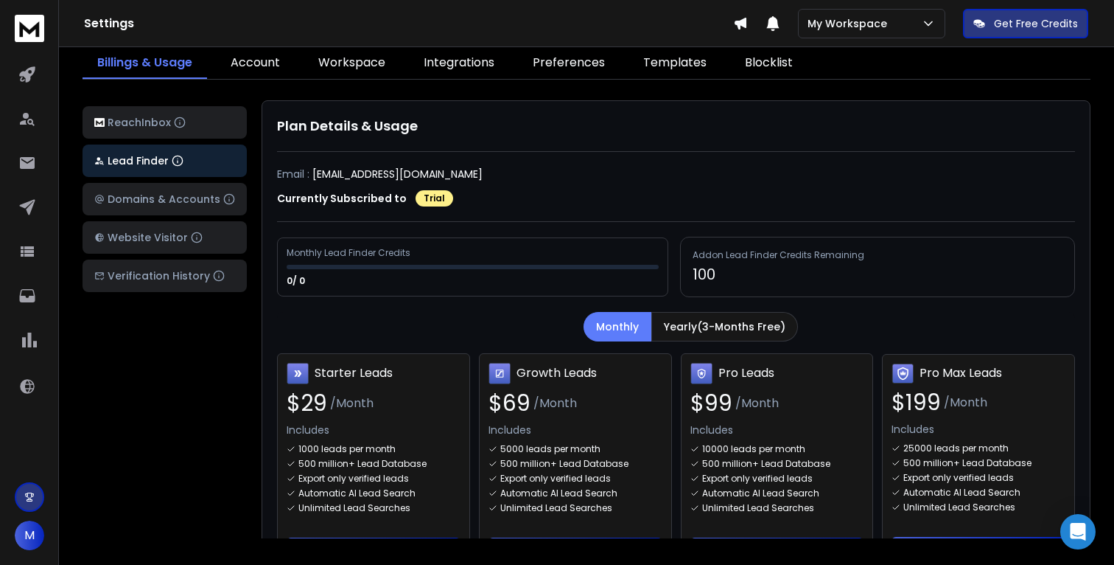
scroll to position [0, 0]
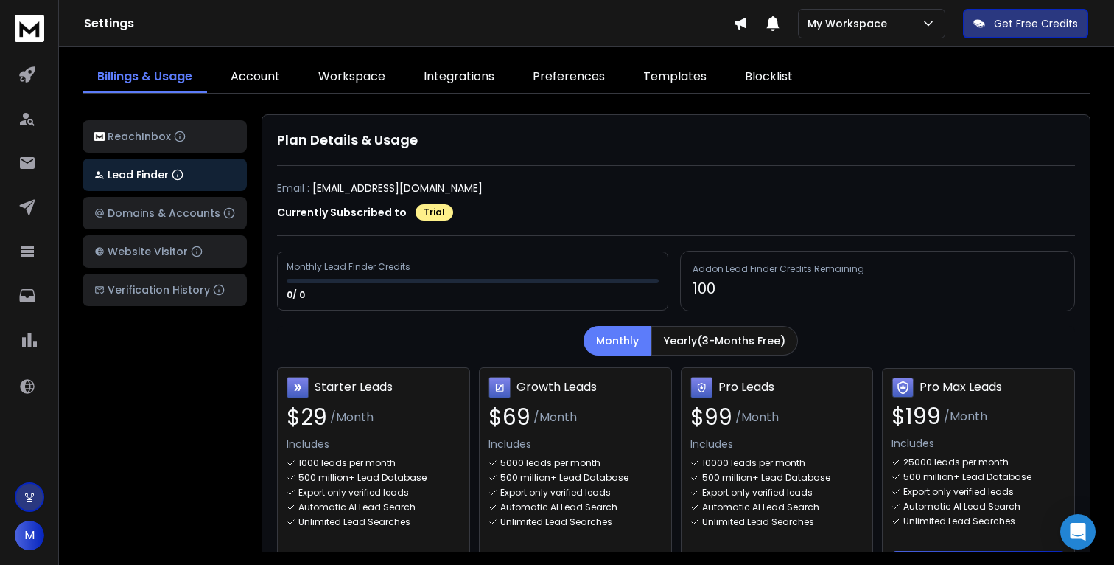
click at [168, 133] on button "ReachInbox" at bounding box center [165, 136] width 164 height 32
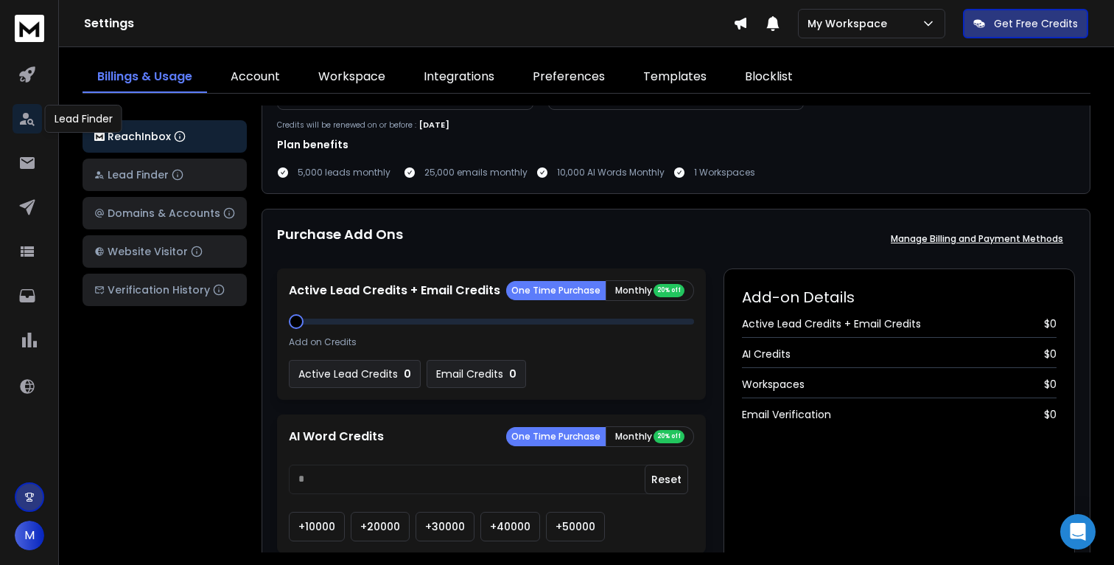
click at [21, 119] on icon at bounding box center [27, 119] width 18 height 18
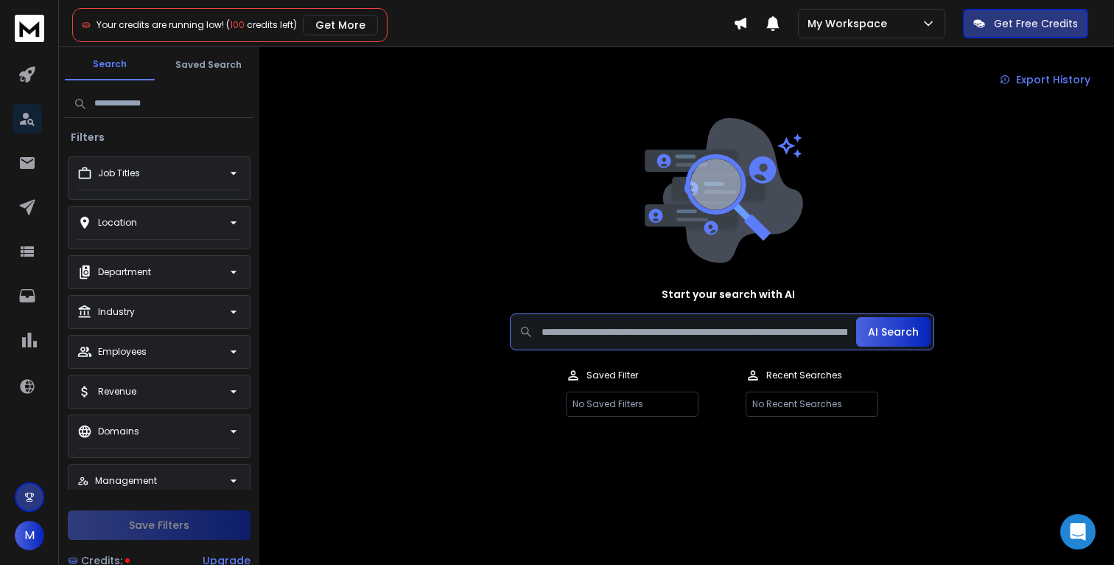
click at [135, 182] on div "Job Titles" at bounding box center [159, 177] width 183 height 43
click at [162, 171] on div "Job Titles" at bounding box center [159, 173] width 164 height 15
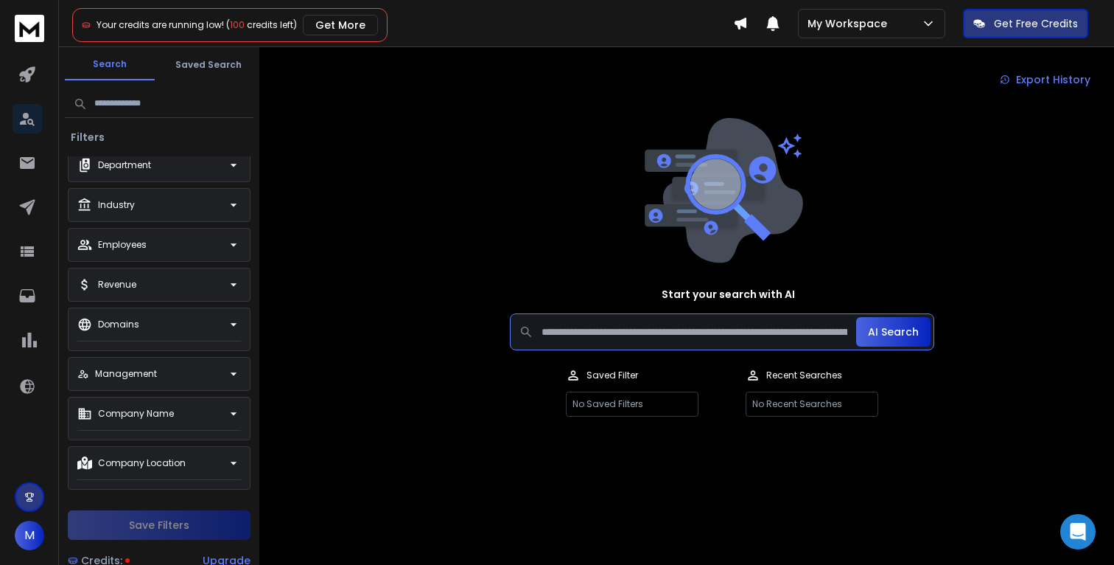
scroll to position [31, 0]
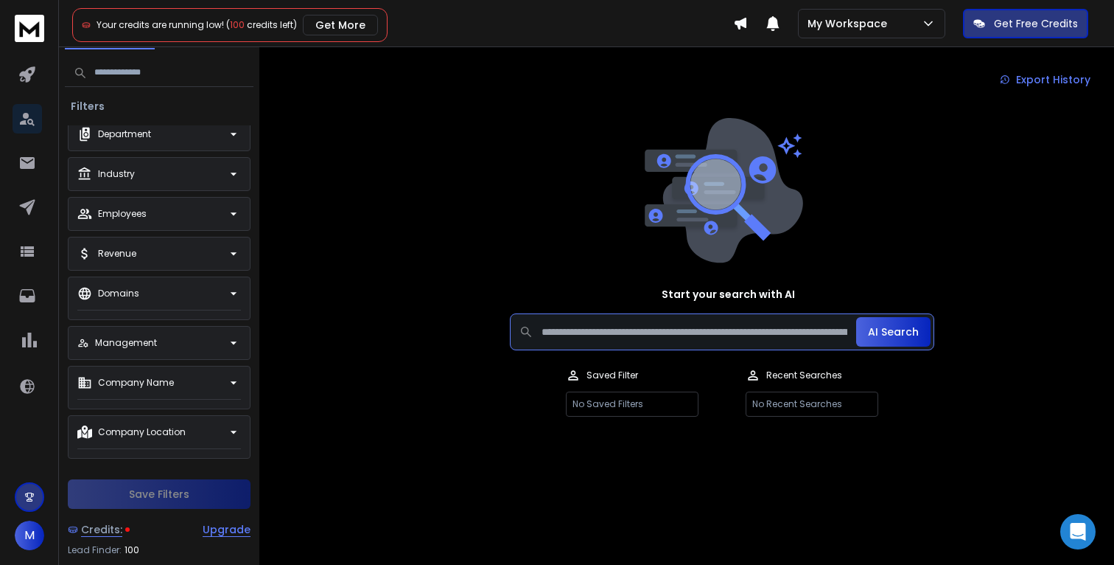
click at [208, 531] on div "Upgrade" at bounding box center [227, 529] width 48 height 15
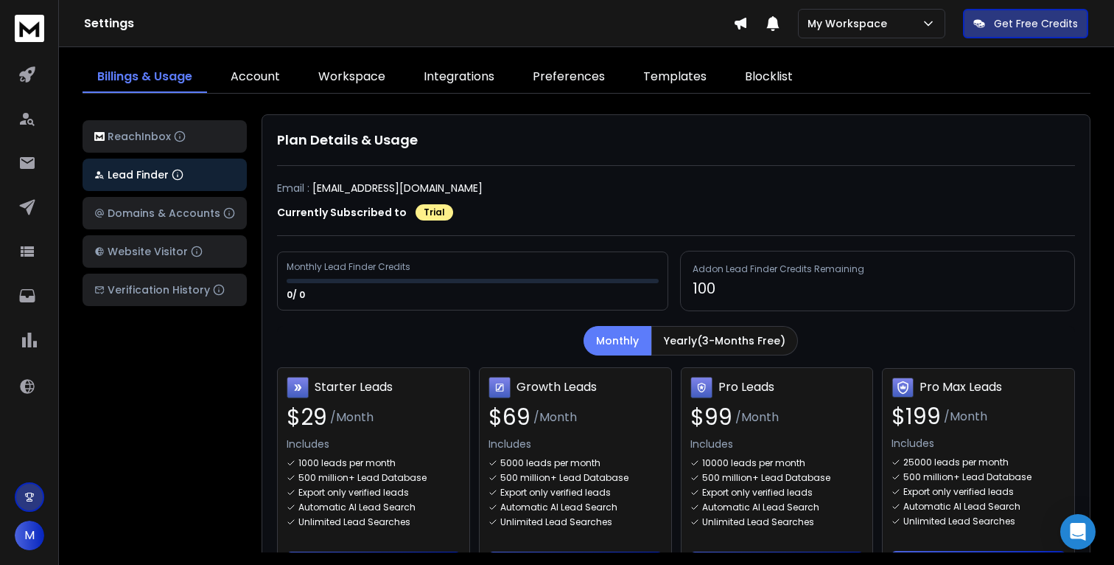
click at [134, 133] on button "ReachInbox" at bounding box center [165, 136] width 164 height 32
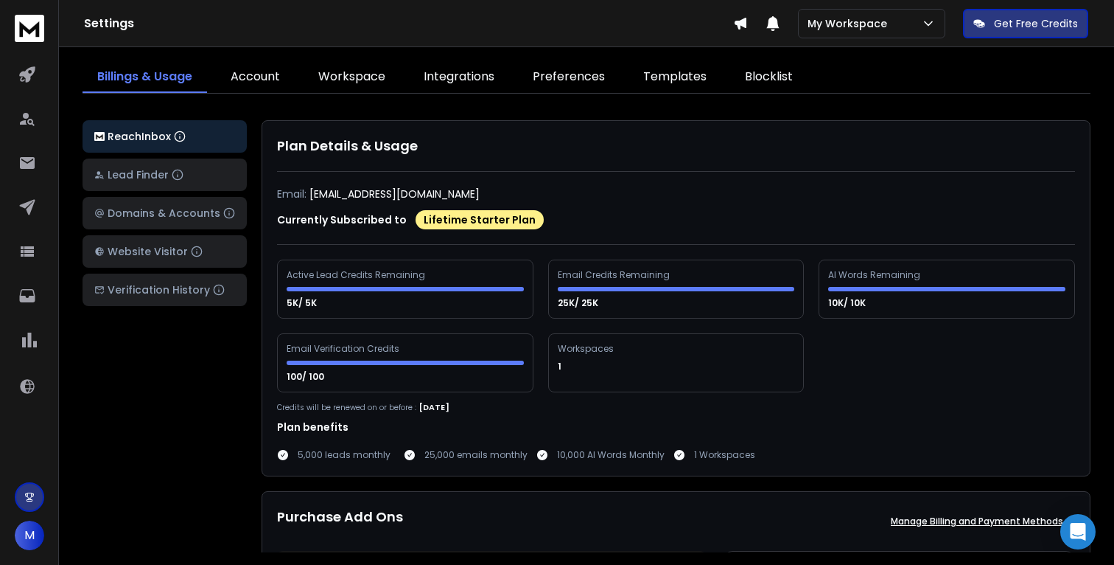
click at [287, 298] on p "5K/ 5K" at bounding box center [303, 303] width 32 height 12
click at [846, 29] on p "My Workspace" at bounding box center [850, 23] width 85 height 15
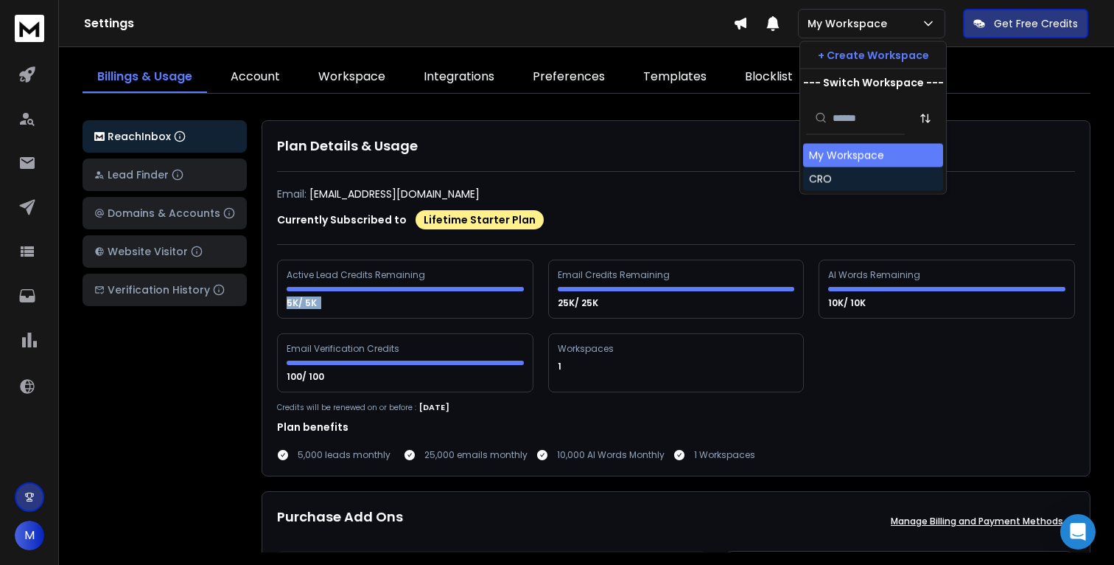
click at [840, 172] on div "CRO" at bounding box center [873, 179] width 140 height 24
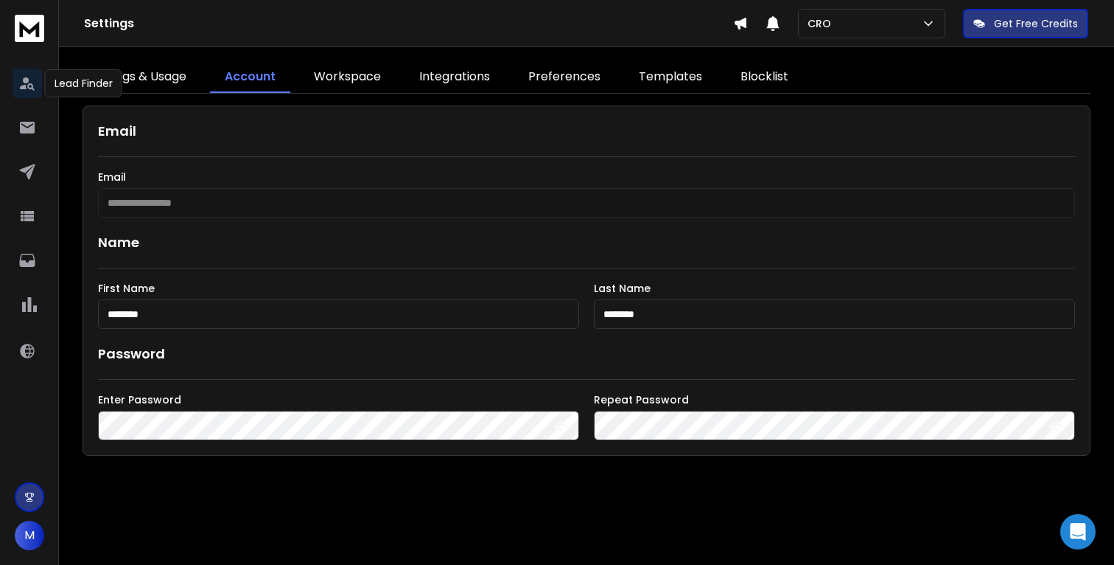
click at [24, 91] on icon at bounding box center [27, 83] width 18 height 18
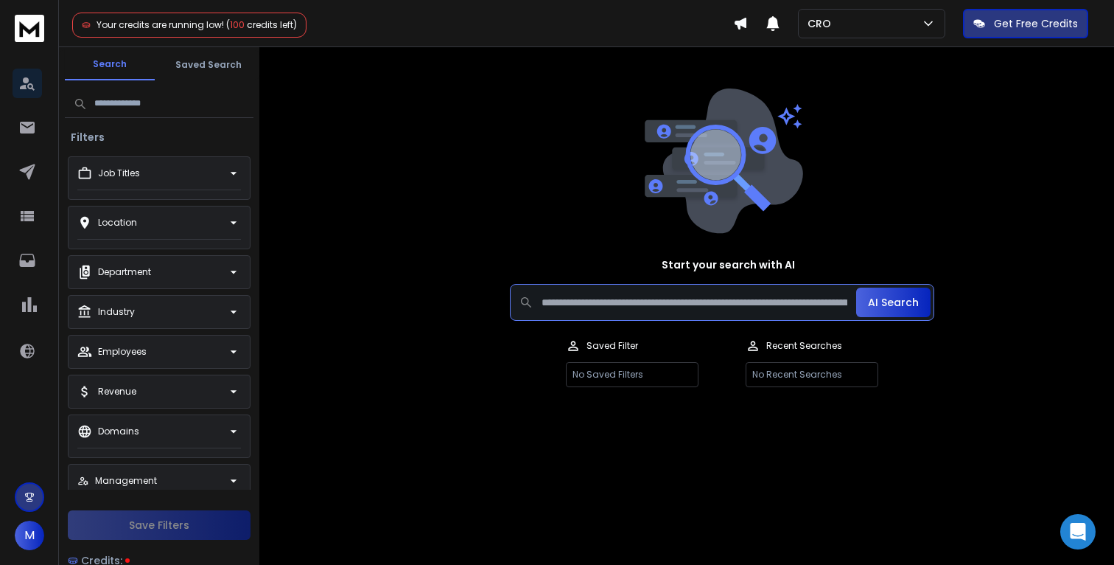
click at [600, 295] on textarea at bounding box center [695, 301] width 306 height 29
type textarea "**********"
click at [880, 301] on button "AI Search" at bounding box center [895, 301] width 74 height 29
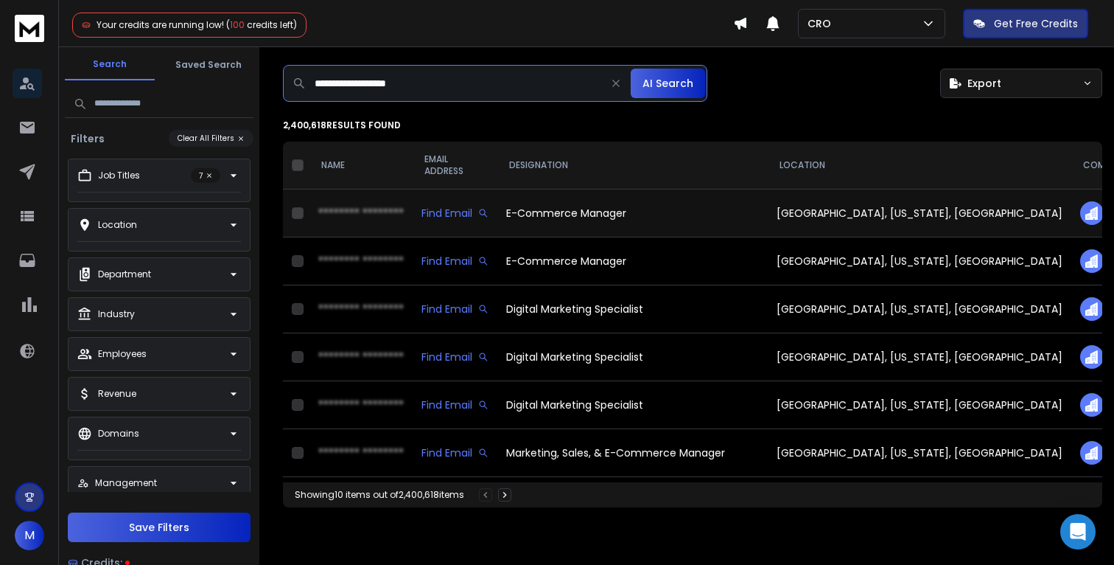
click at [359, 212] on span "******** ********" at bounding box center [360, 213] width 85 height 15
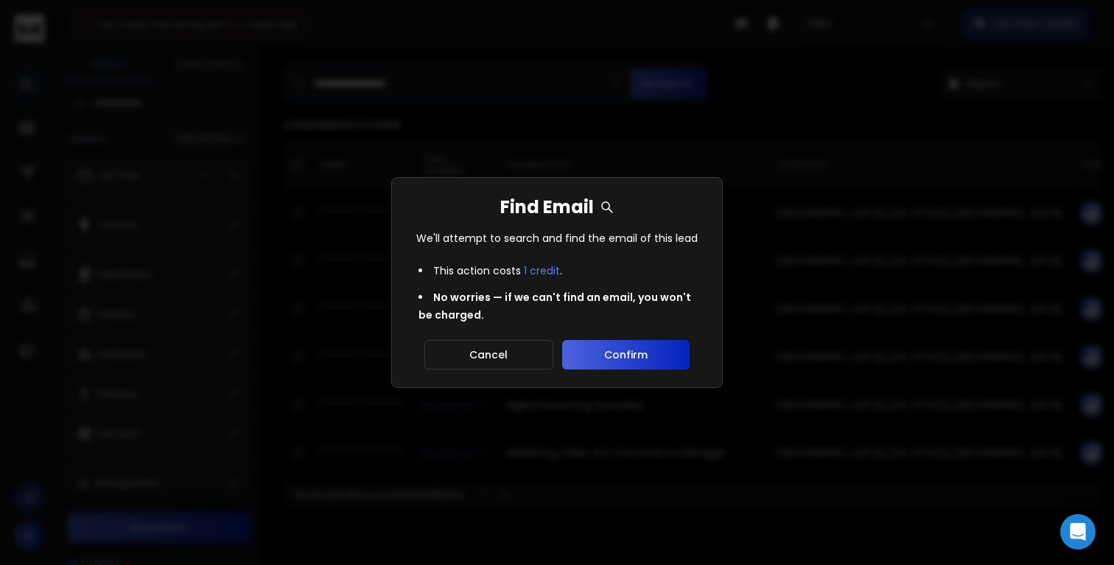
click at [616, 345] on button "Confirm" at bounding box center [625, 354] width 127 height 29
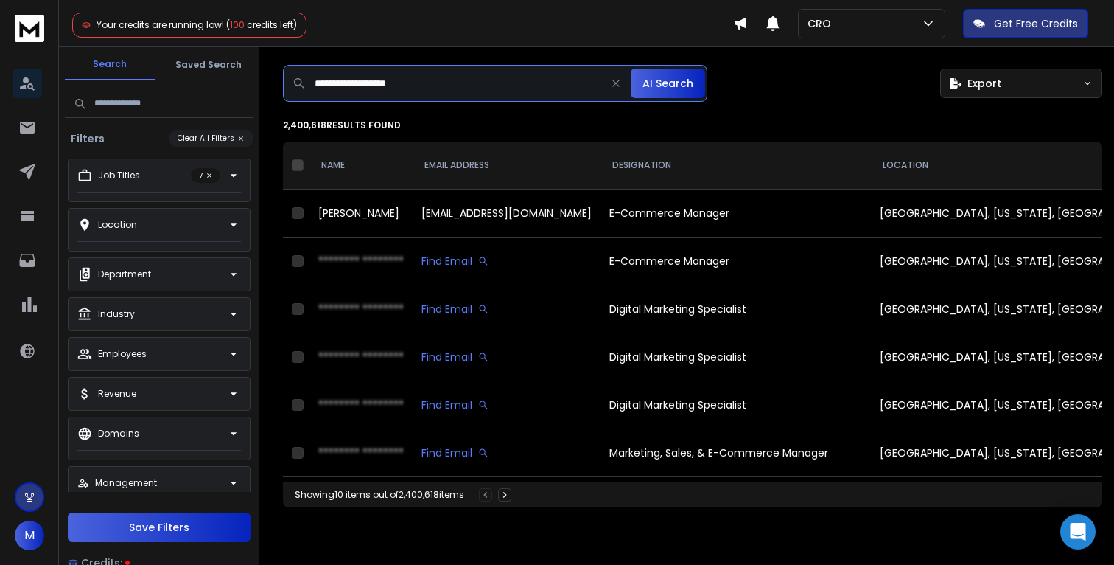
click at [468, 85] on textarea "**********" at bounding box center [458, 83] width 287 height 29
type textarea "*"
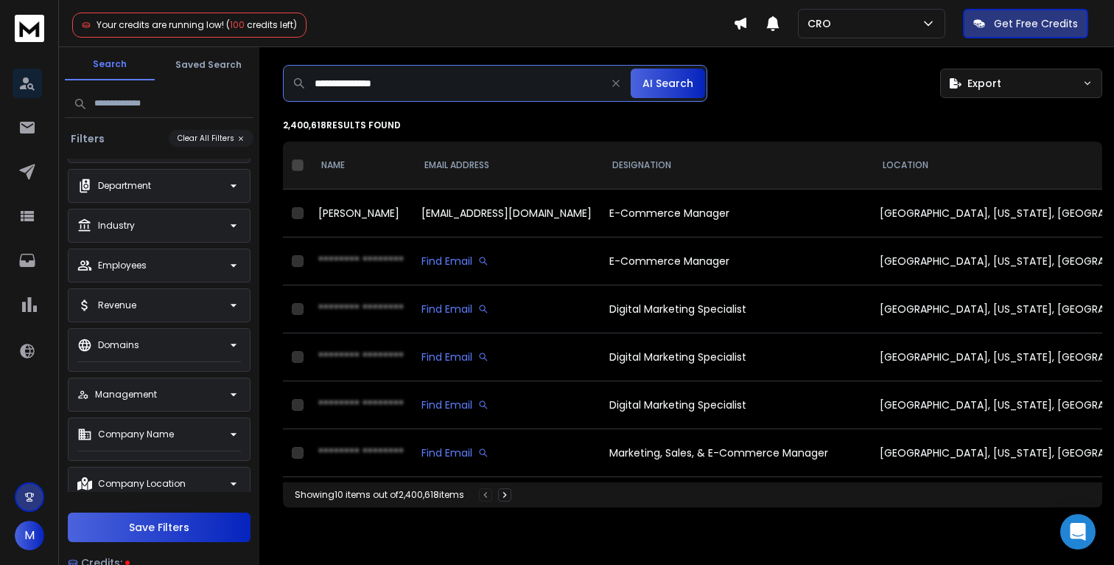
scroll to position [107, 0]
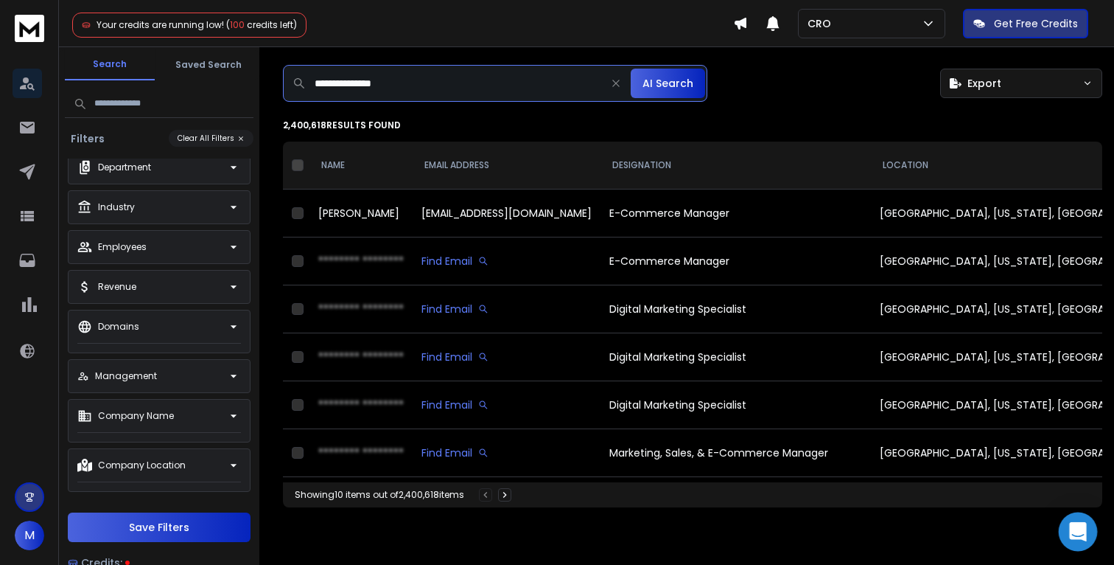
type textarea "**********"
click at [1081, 539] on icon "Open Intercom Messenger" at bounding box center [1077, 531] width 17 height 19
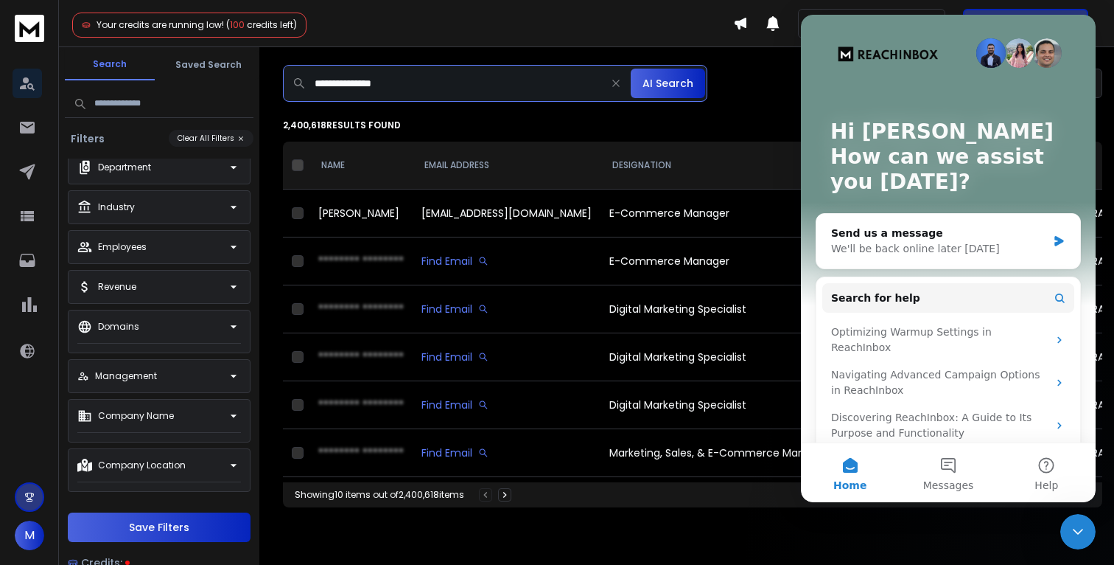
scroll to position [0, 0]
click at [957, 454] on button "Messages" at bounding box center [948, 472] width 98 height 59
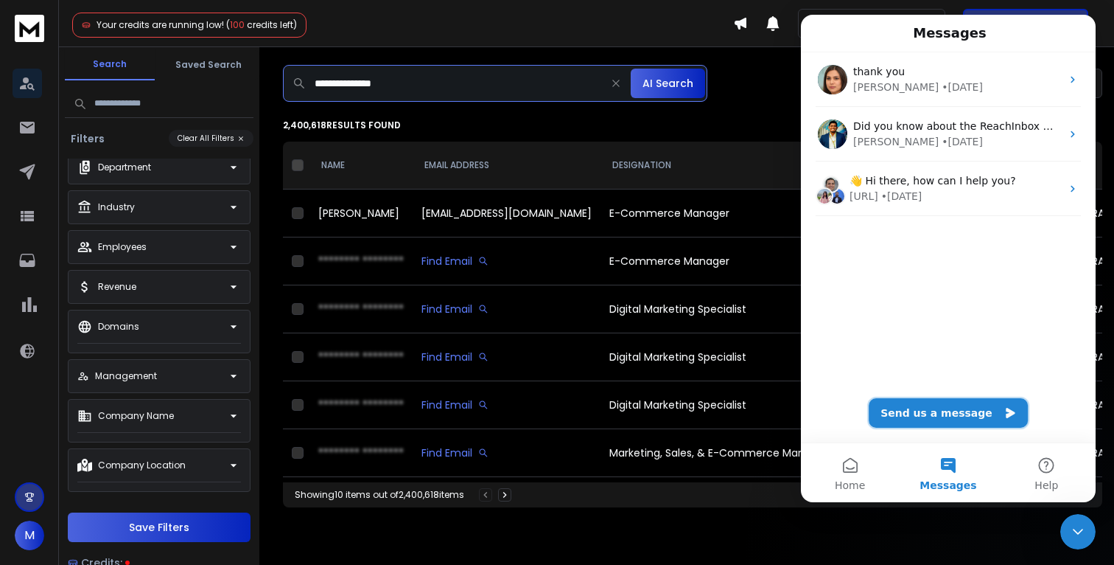
click at [946, 410] on button "Send us a message" at bounding box center [948, 412] width 159 height 29
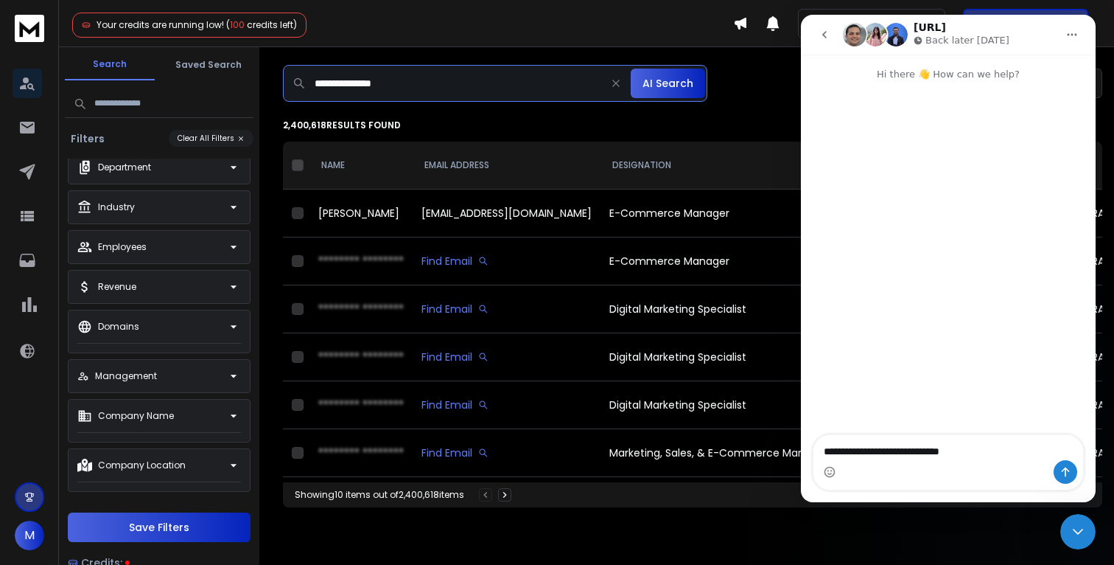
type textarea "**********"
click at [1061, 467] on icon "Send a message…" at bounding box center [1066, 472] width 12 height 12
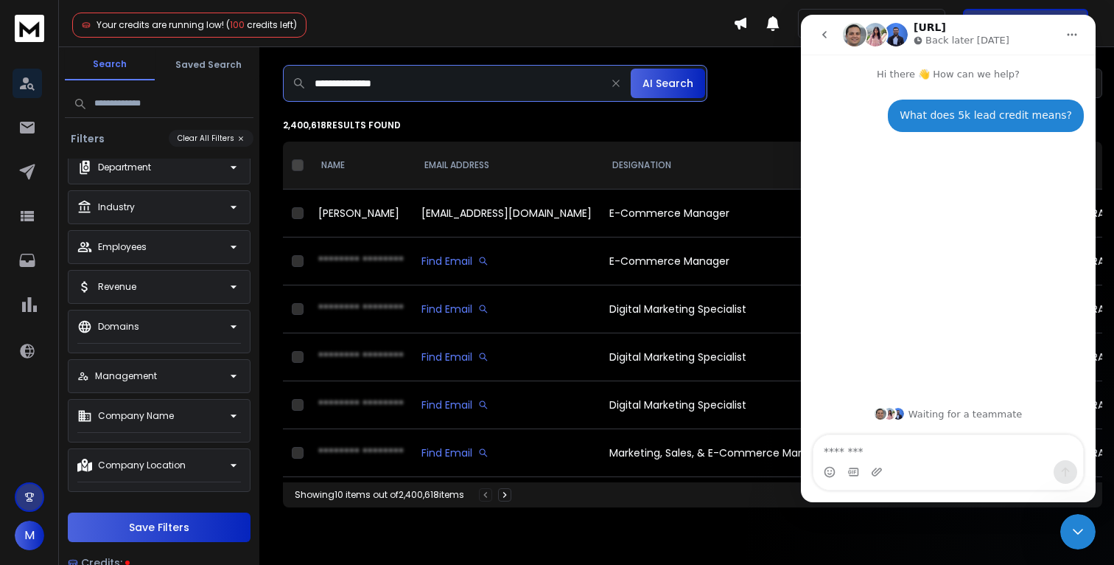
click at [752, 61] on div "**********" at bounding box center [586, 61] width 1055 height 29
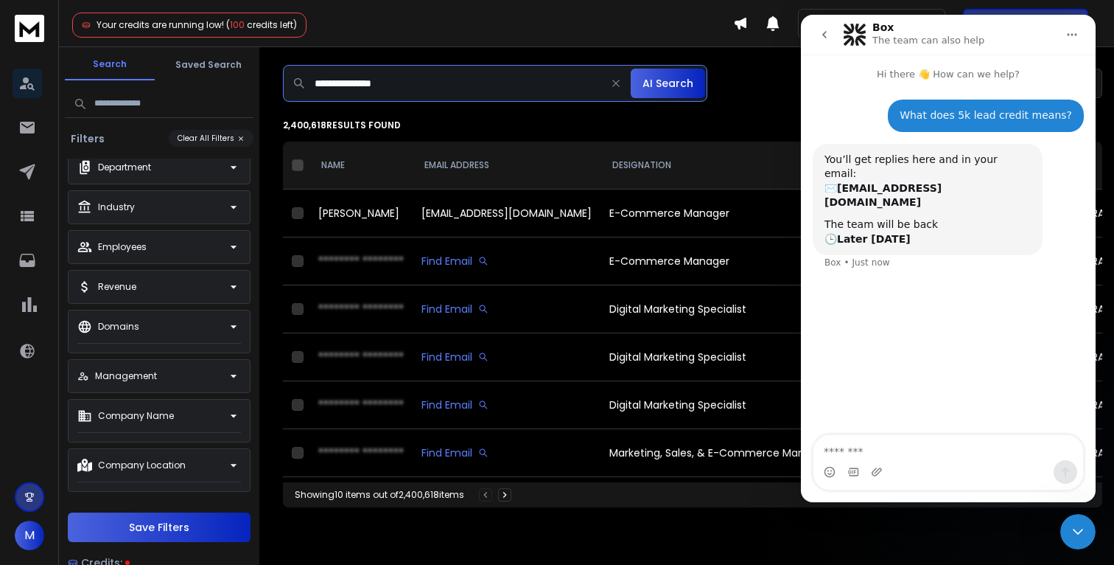
click at [814, 38] on button "go back" at bounding box center [825, 35] width 28 height 28
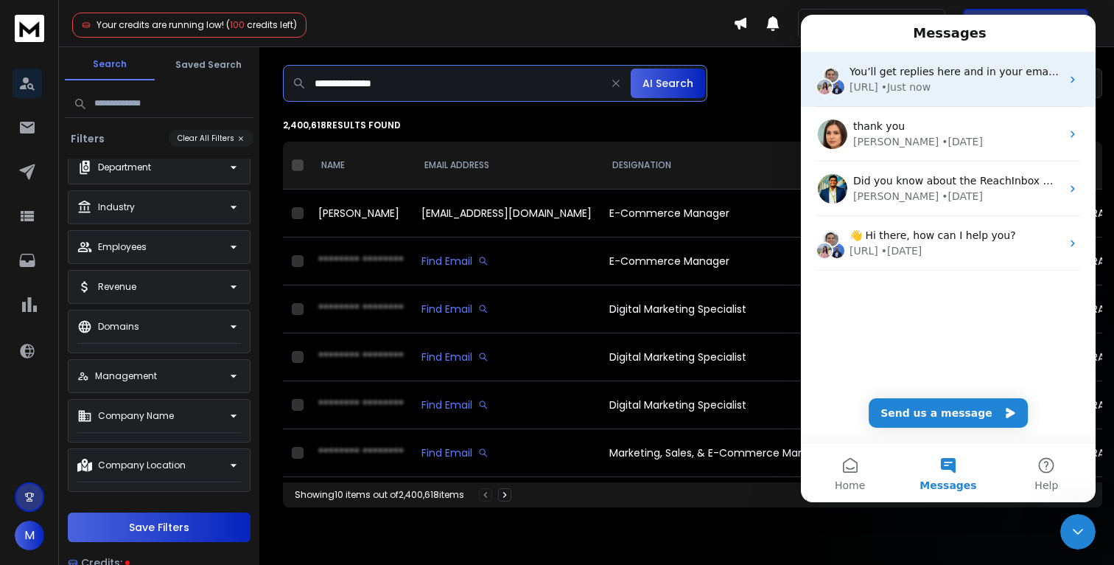
click at [931, 87] on div "• Just now" at bounding box center [905, 87] width 49 height 15
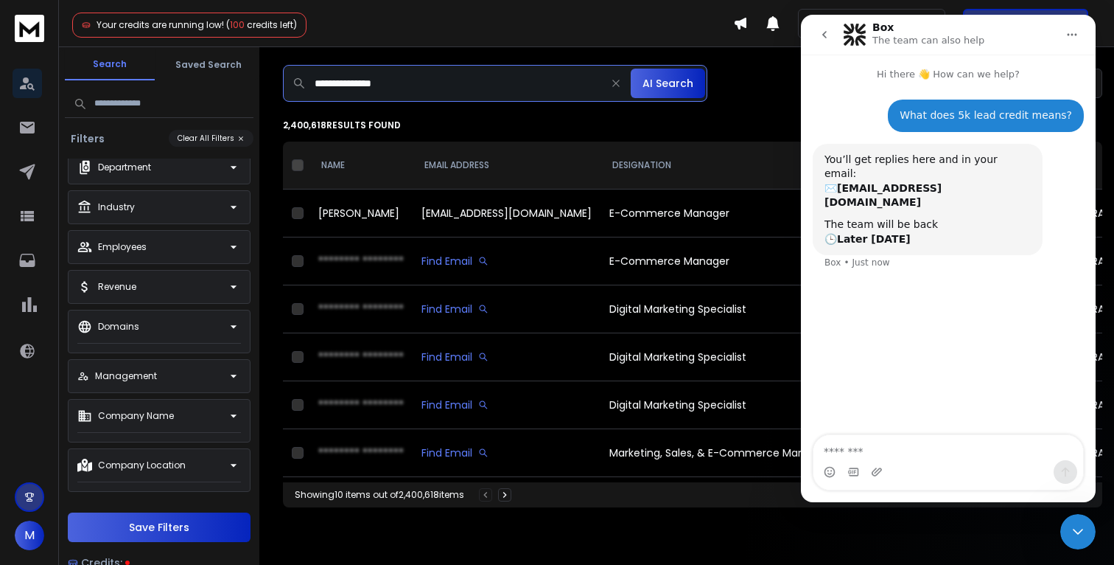
click at [786, 113] on div "**********" at bounding box center [692, 317] width 819 height 504
click at [1077, 532] on icon "Close Intercom Messenger" at bounding box center [1078, 531] width 10 height 6
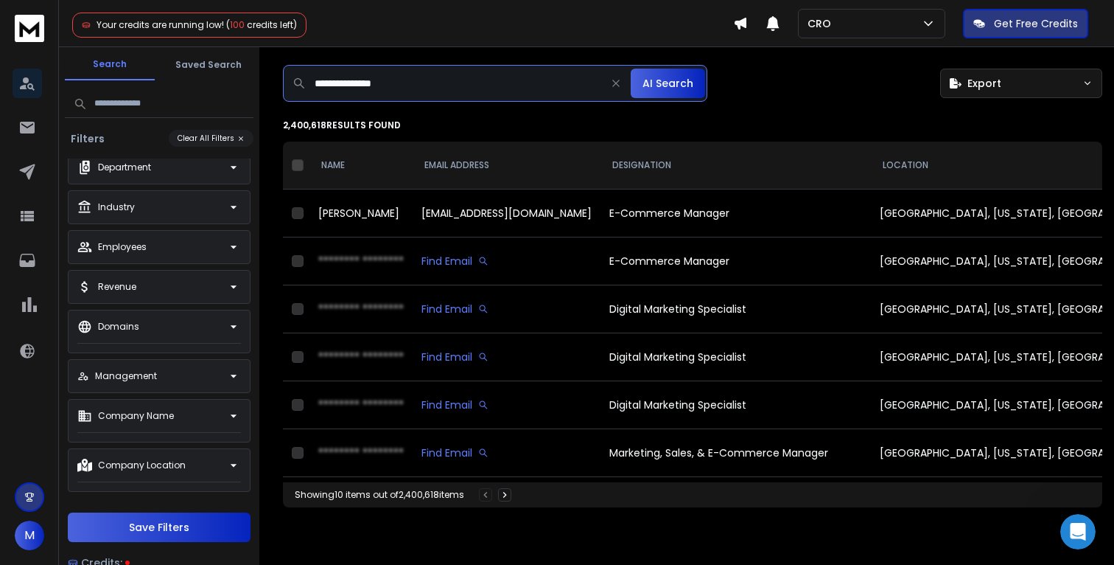
click at [446, 85] on textarea "**********" at bounding box center [458, 83] width 287 height 29
click at [413, 83] on textarea "**********" at bounding box center [458, 83] width 287 height 29
type textarea "**********"
click at [679, 95] on button "AI Search" at bounding box center [668, 83] width 74 height 29
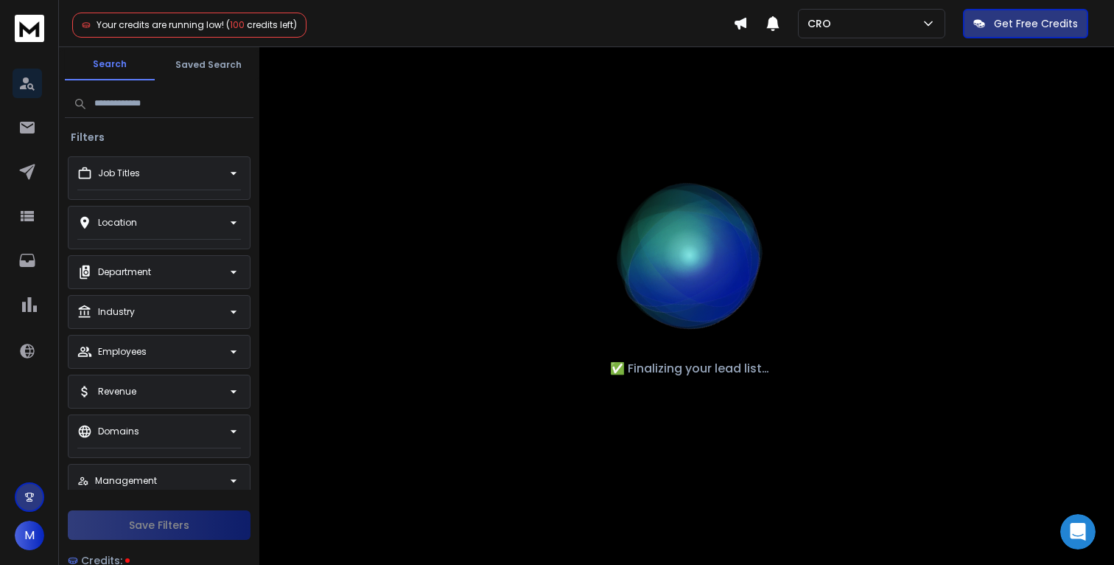
click at [154, 173] on div "Job Titles" at bounding box center [159, 173] width 164 height 15
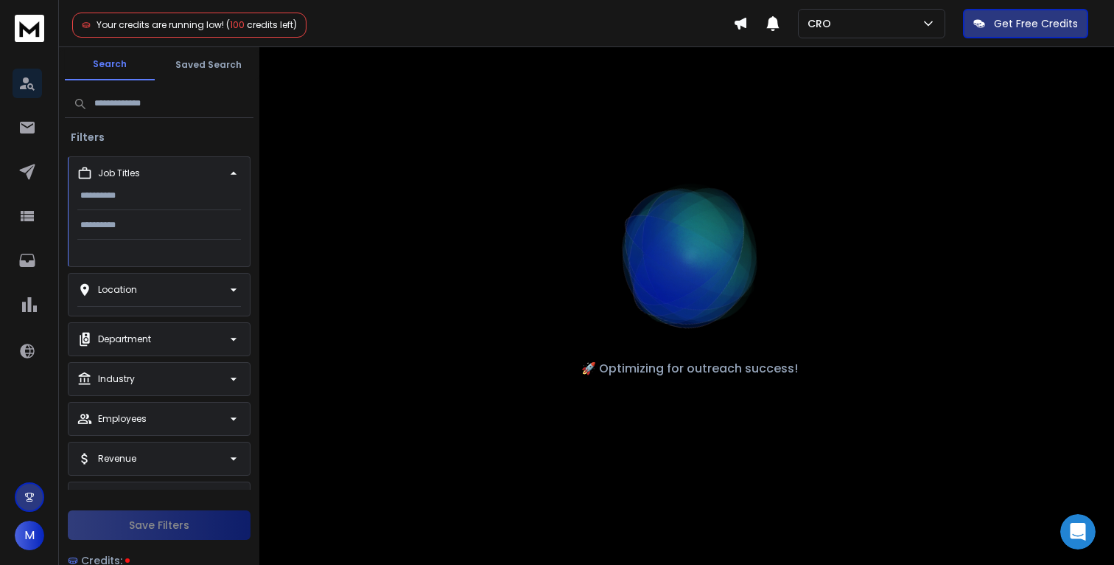
click at [119, 287] on p "Location" at bounding box center [117, 290] width 39 height 12
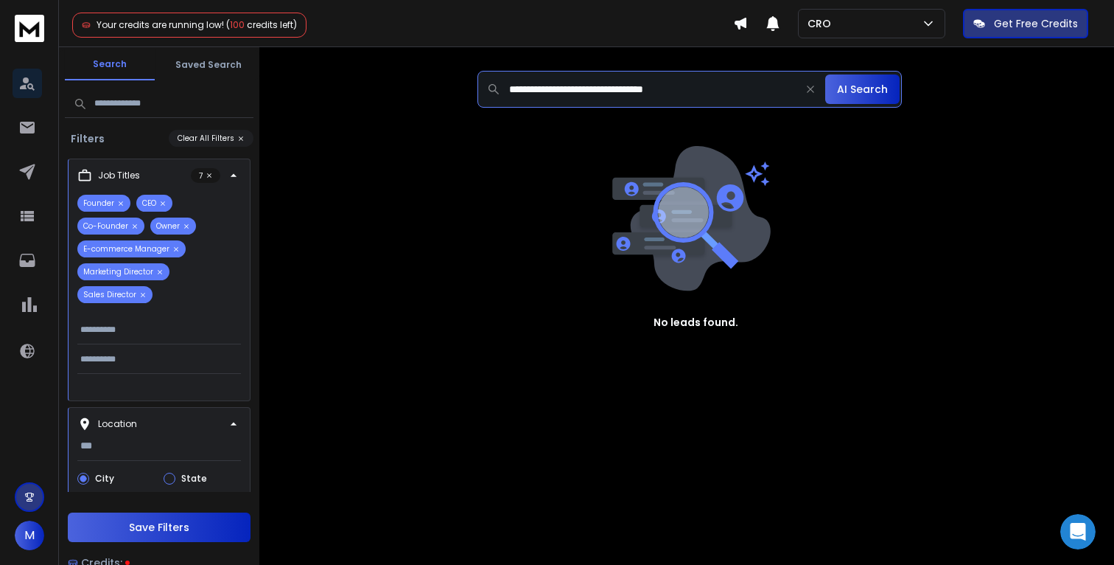
type input "***"
click at [319, 251] on div "No leads found." at bounding box center [690, 225] width 814 height 207
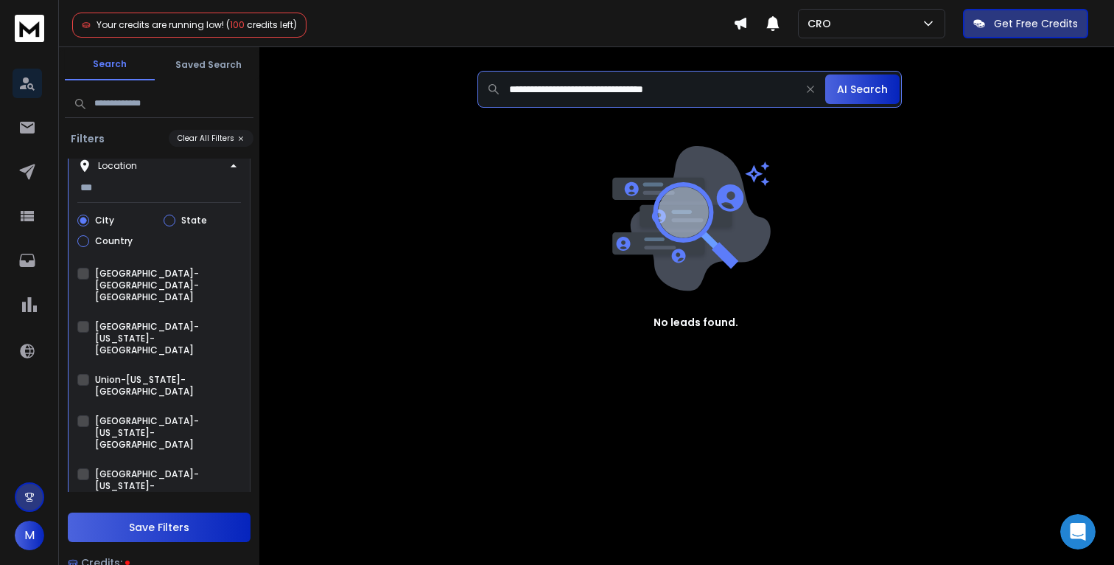
scroll to position [251, 0]
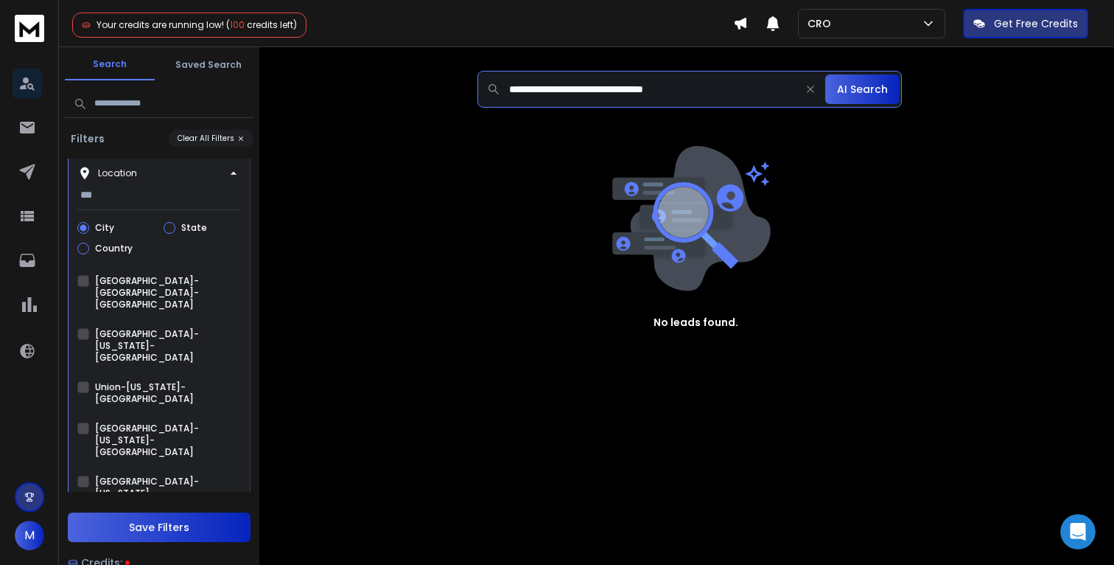
click at [103, 251] on label "Country" at bounding box center [114, 248] width 38 height 12
click at [89, 251] on button "Country" at bounding box center [83, 248] width 12 height 12
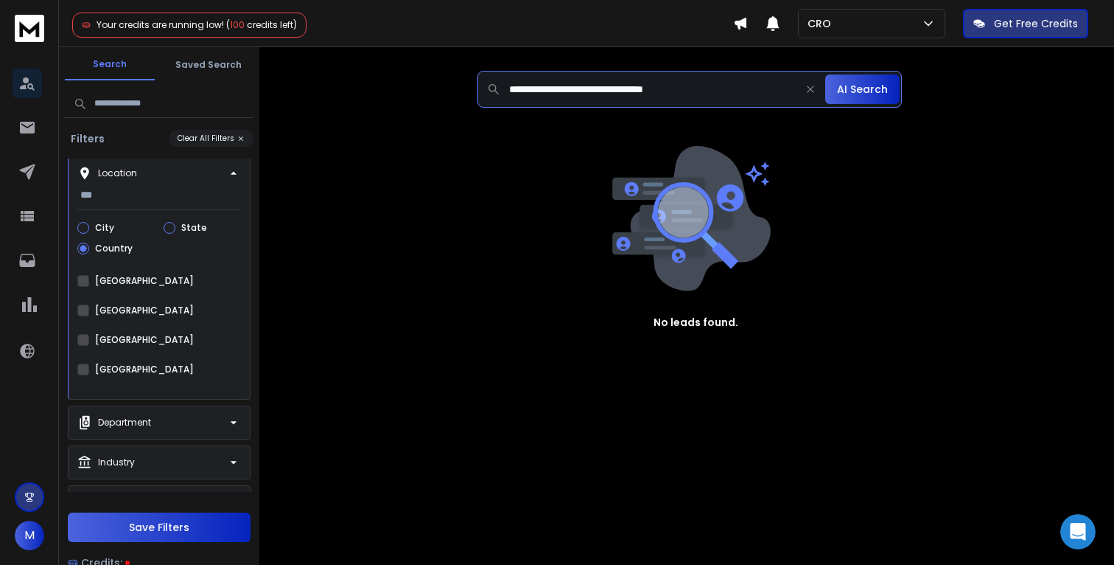
click at [85, 284] on States "[GEOGRAPHIC_DATA]" at bounding box center [83, 281] width 12 height 12
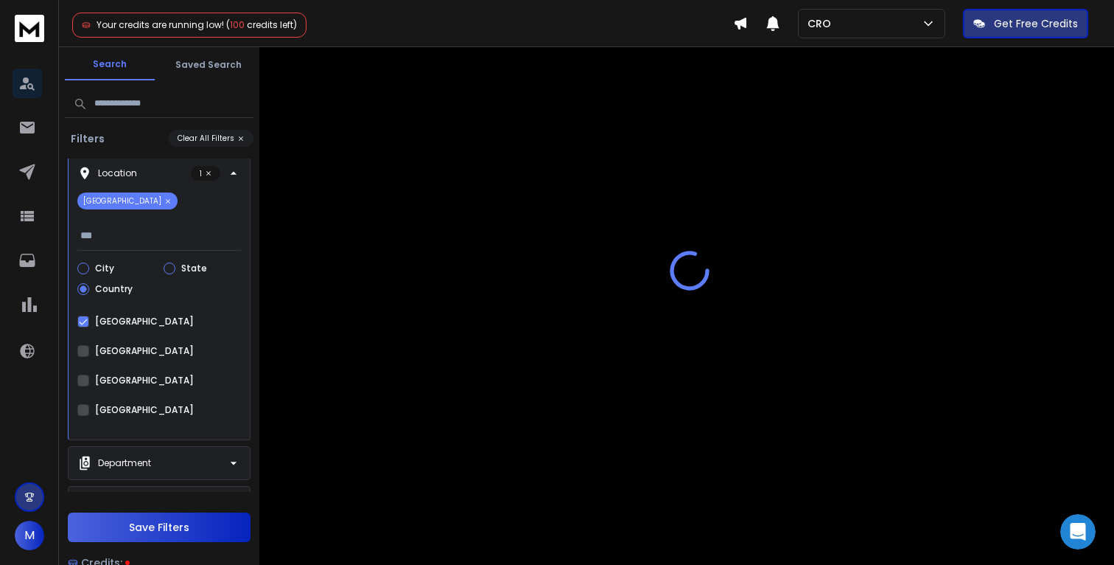
click at [80, 354] on Kingdom "United Kingdom" at bounding box center [83, 351] width 12 height 12
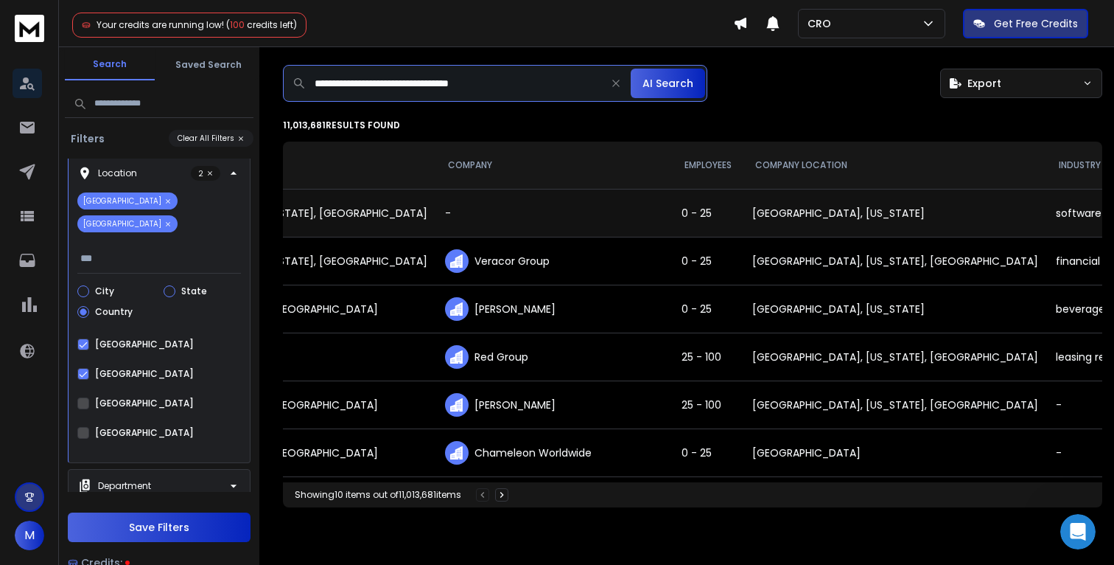
scroll to position [0, 0]
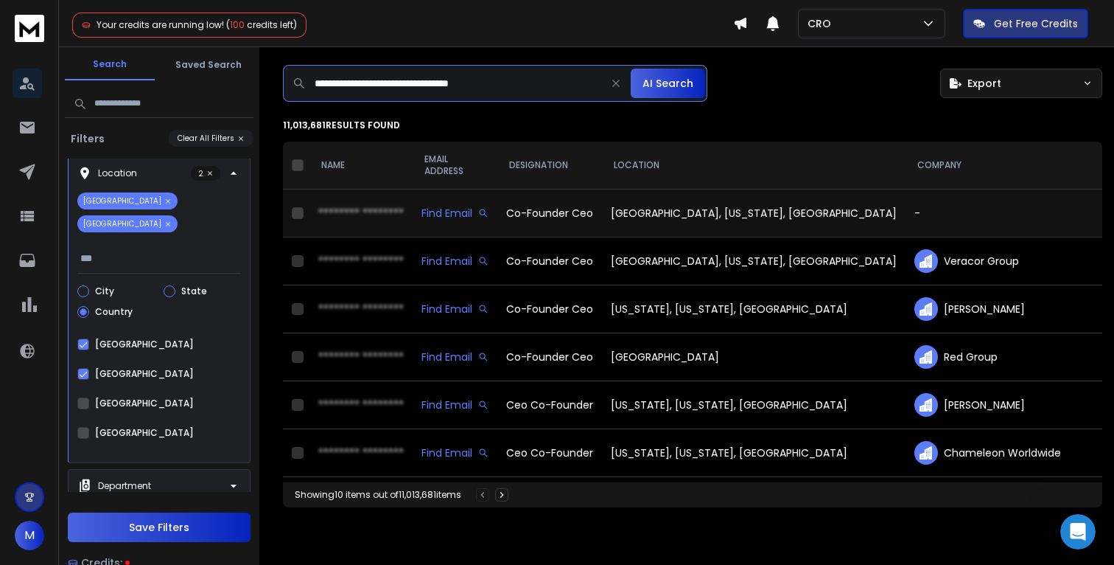
click at [341, 209] on span "******** ********" at bounding box center [360, 213] width 85 height 15
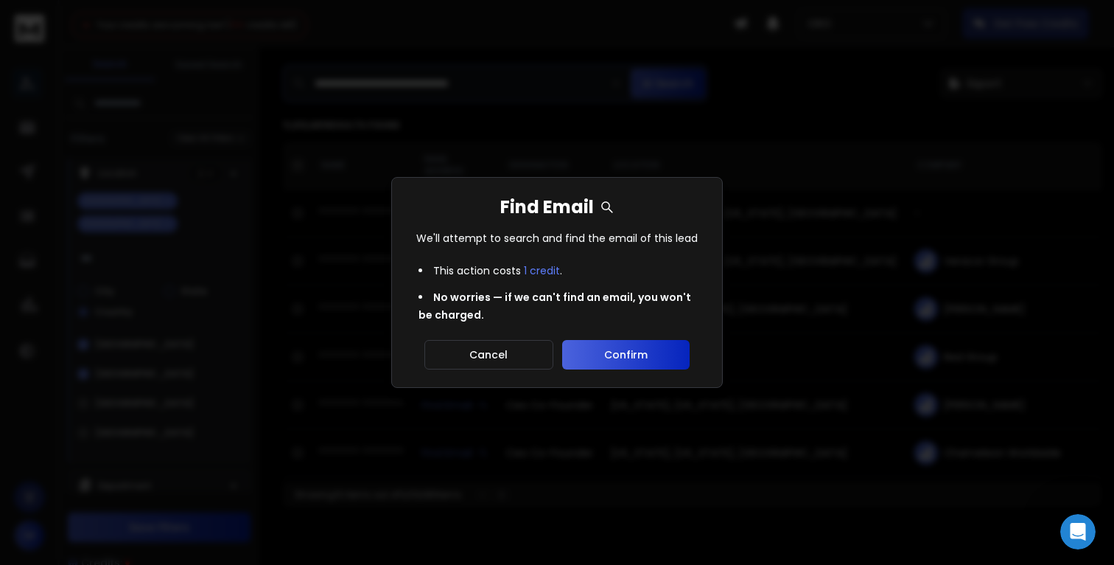
click at [601, 365] on button "Confirm" at bounding box center [625, 354] width 127 height 29
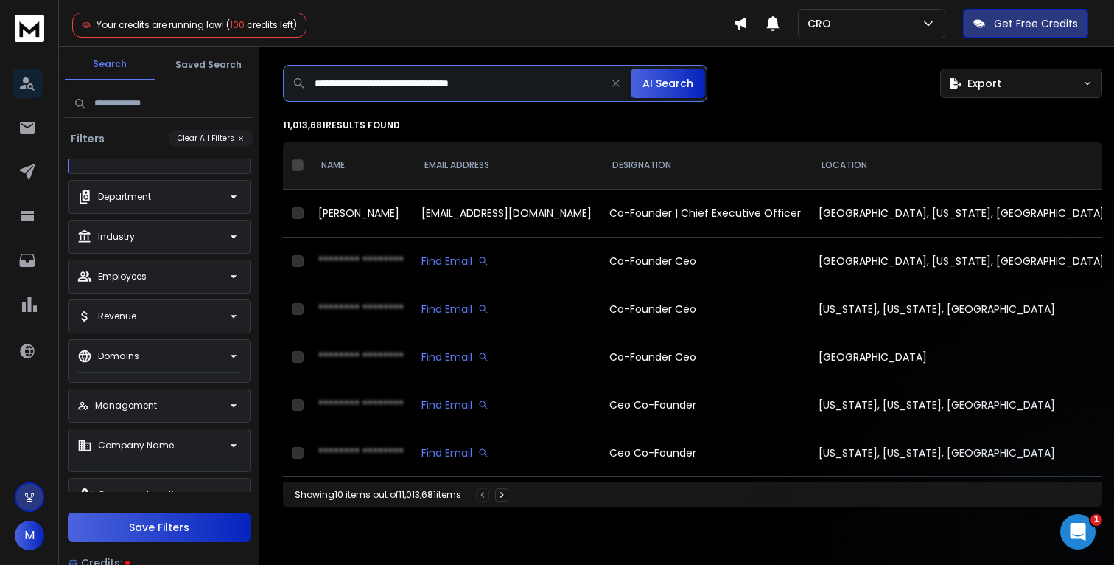
scroll to position [545, 0]
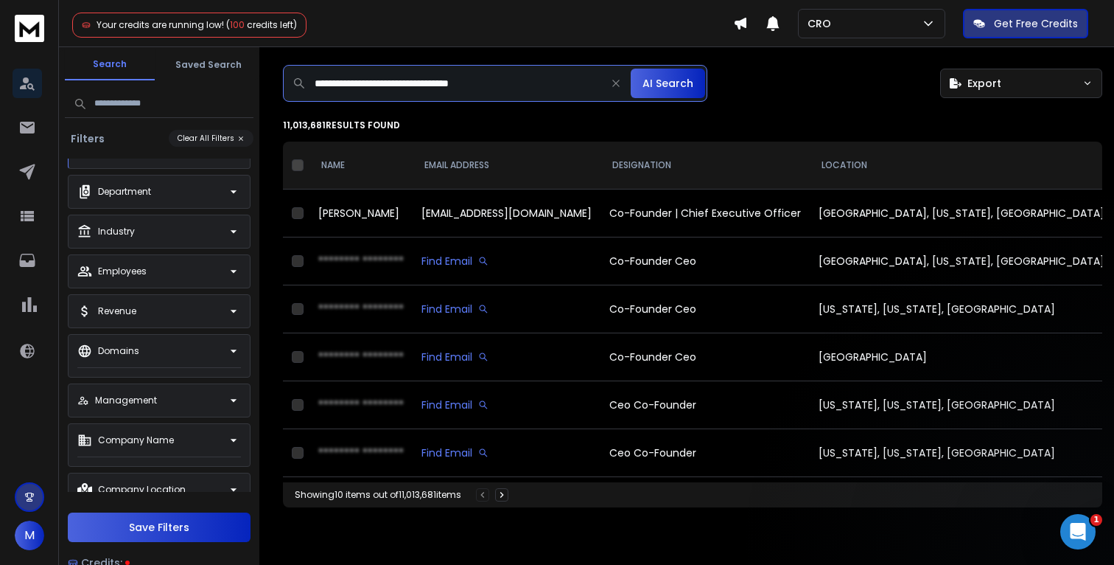
click at [136, 346] on p "Domains" at bounding box center [118, 351] width 41 height 12
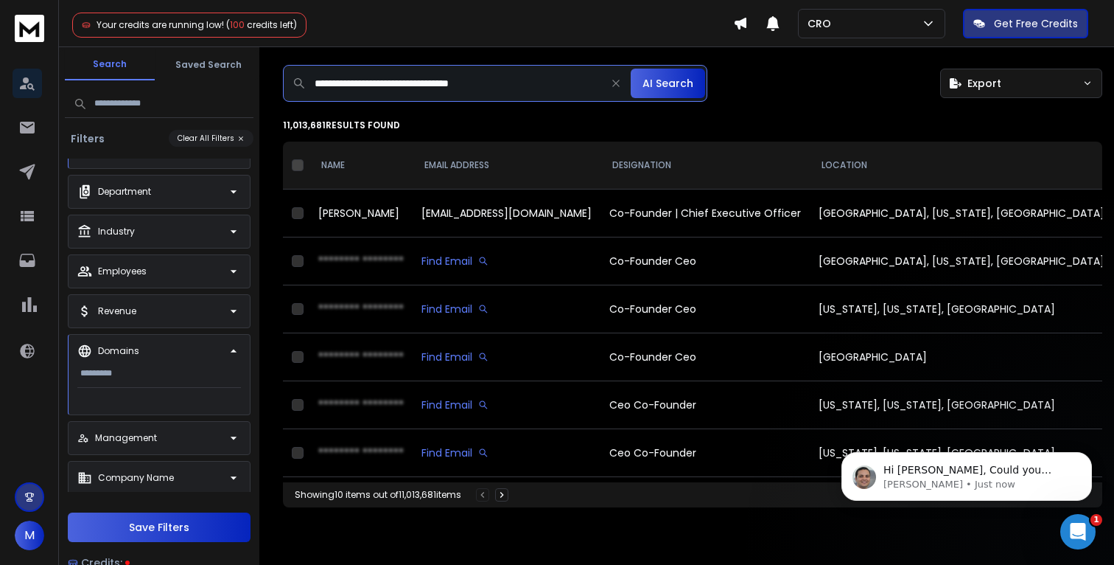
scroll to position [0, 0]
click at [946, 467] on p "Hi Muhammad, Could you please share a bit more context or send us a screenshot …" at bounding box center [979, 470] width 190 height 15
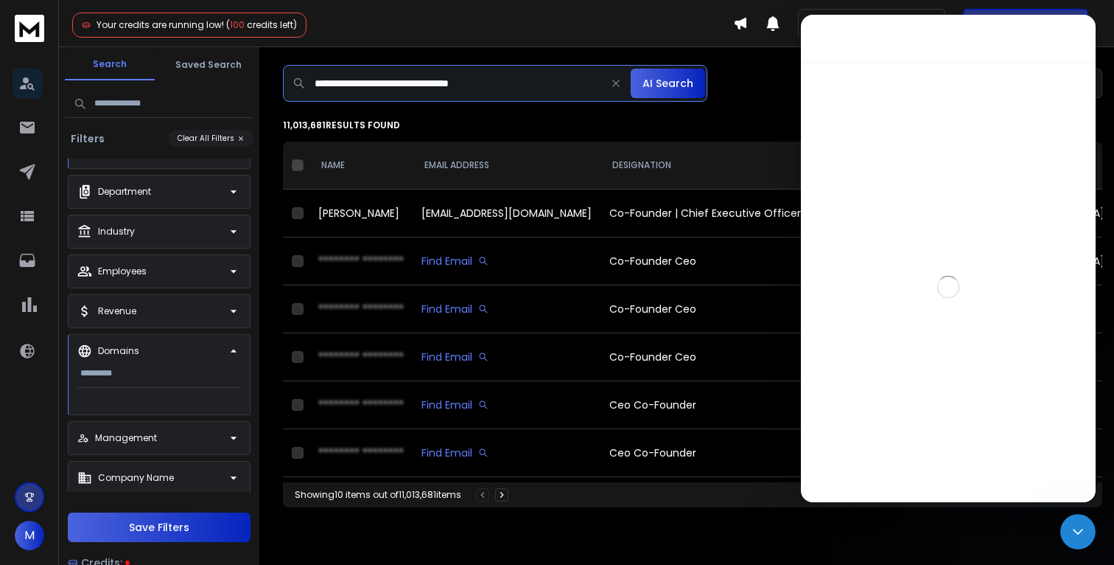
scroll to position [2, 0]
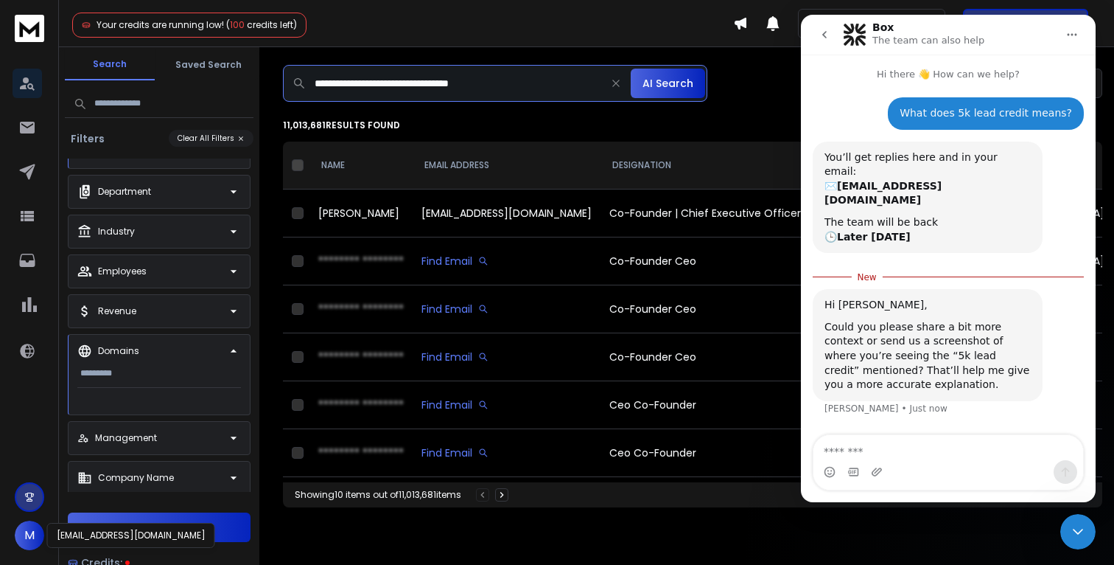
click at [29, 542] on span "M" at bounding box center [29, 534] width 29 height 29
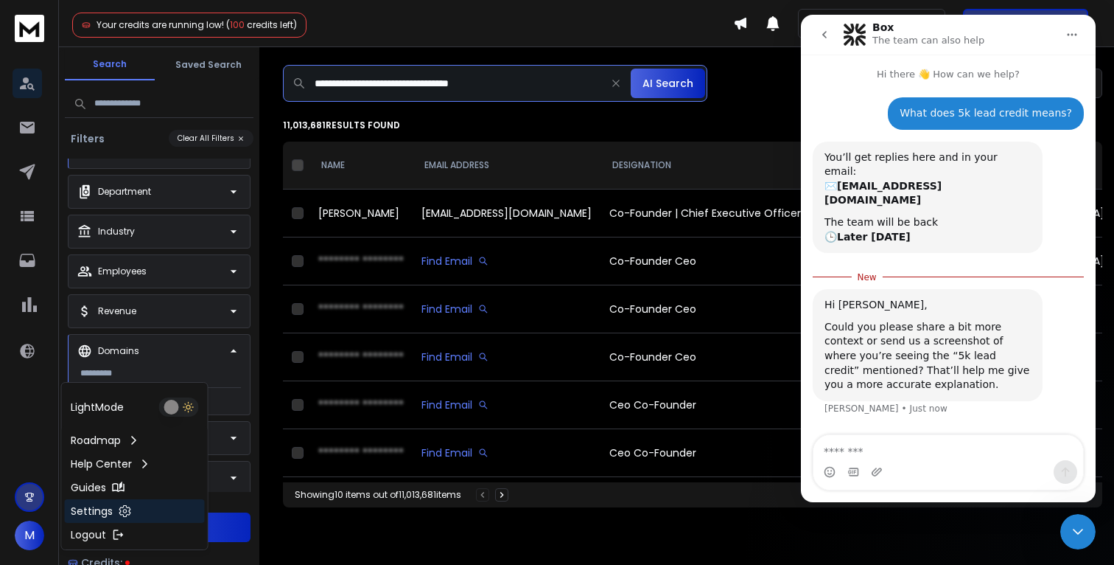
click at [107, 519] on div "Settings" at bounding box center [135, 511] width 140 height 24
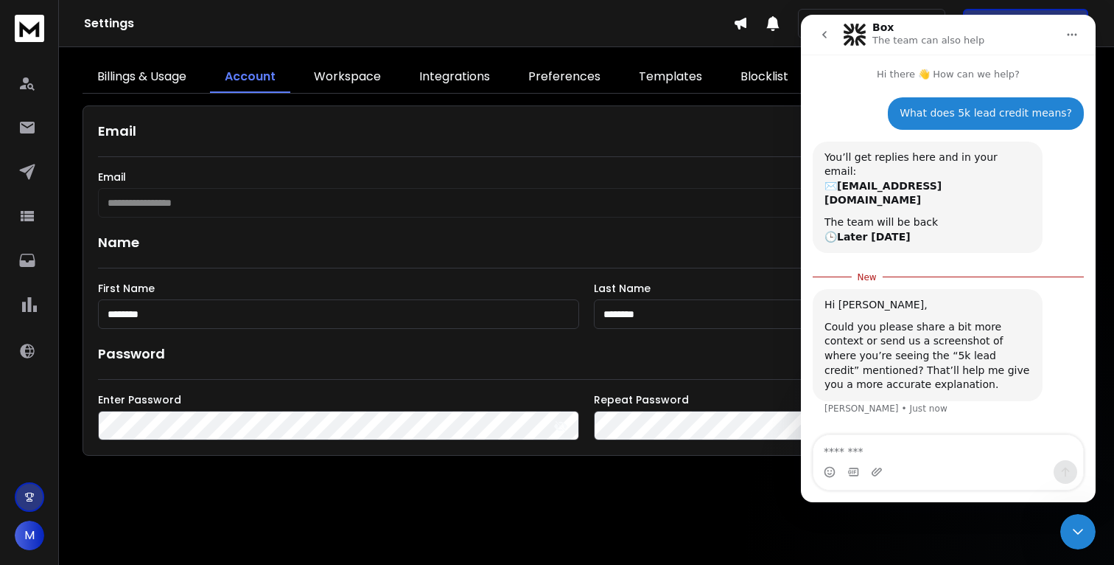
click at [147, 88] on link "Billings & Usage" at bounding box center [142, 77] width 119 height 31
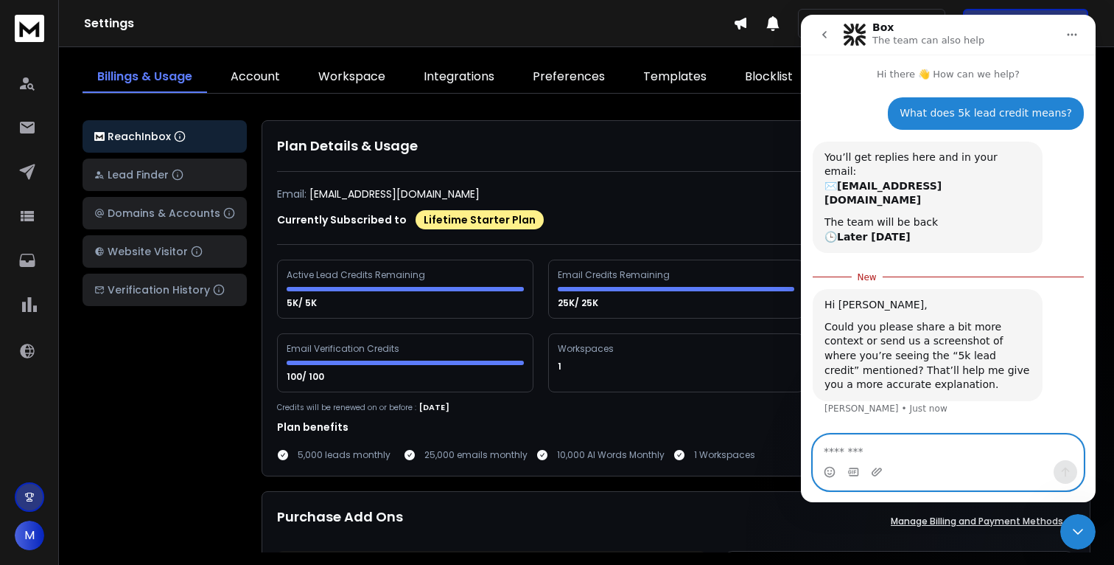
click at [862, 452] on textarea "Message…" at bounding box center [949, 447] width 270 height 25
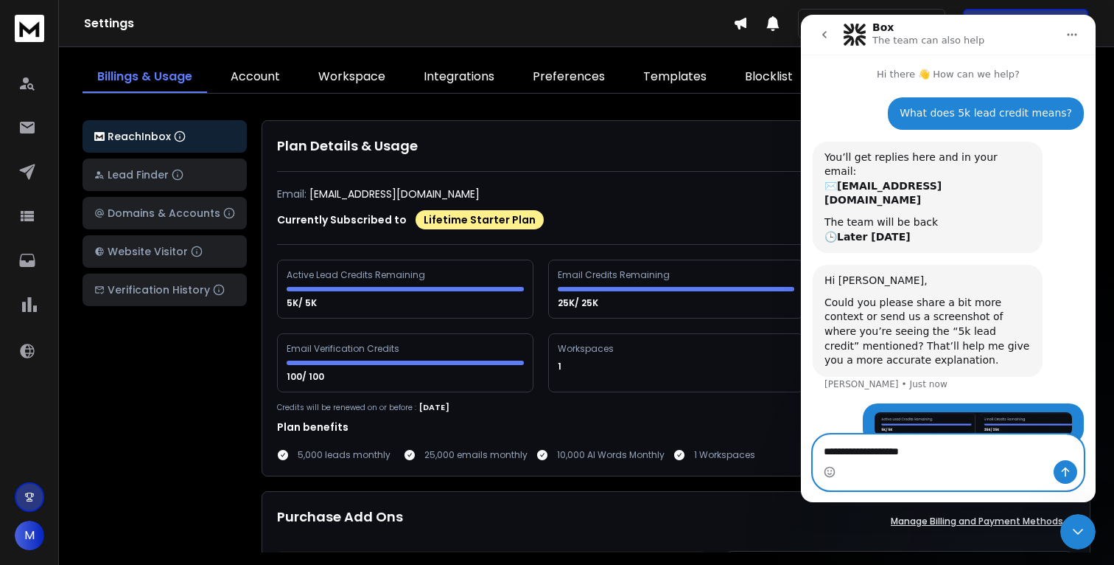
type textarea "**********"
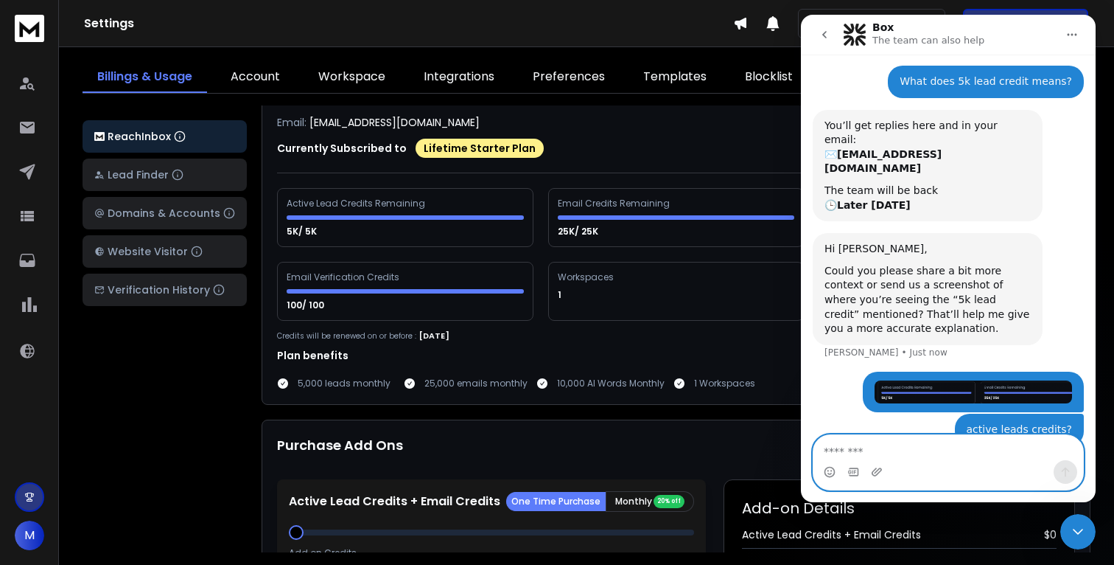
scroll to position [74, 0]
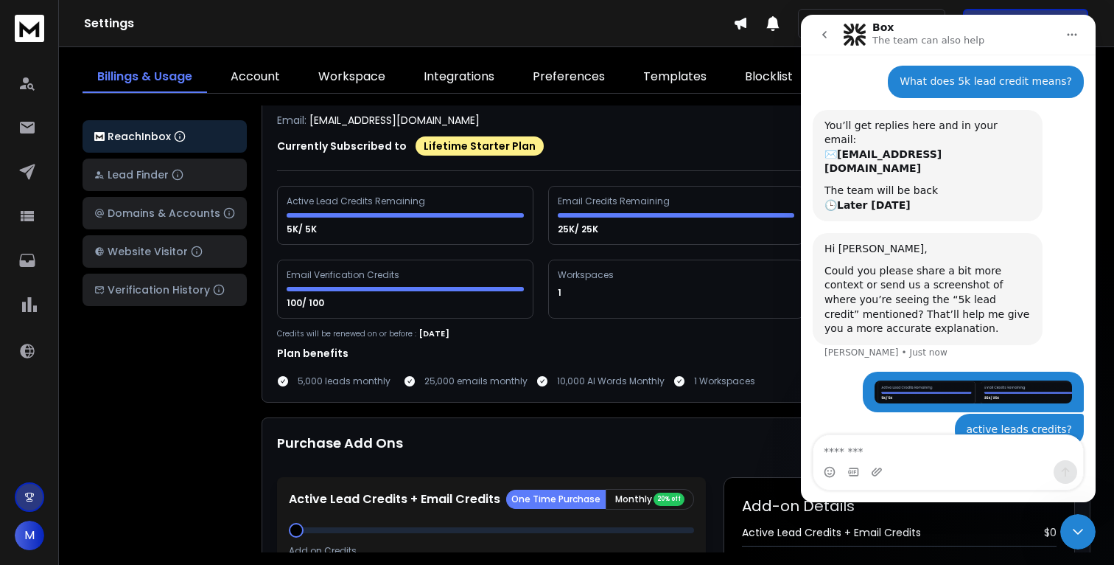
click at [873, 462] on div "Intercom messenger" at bounding box center [877, 472] width 12 height 24
click at [887, 455] on textarea "Message…" at bounding box center [949, 447] width 270 height 25
paste textarea "*"
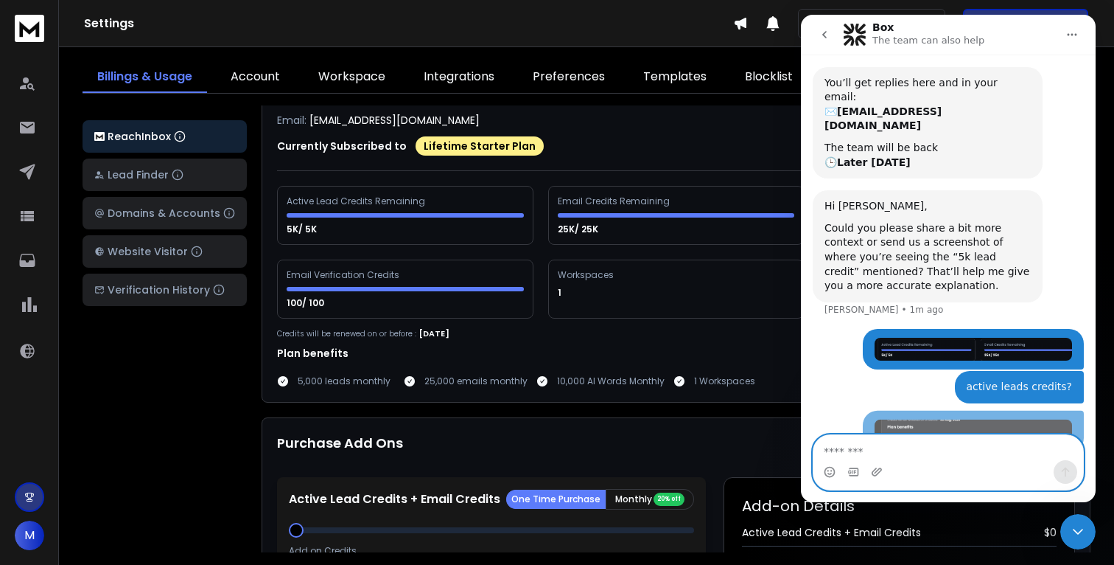
scroll to position [76, 0]
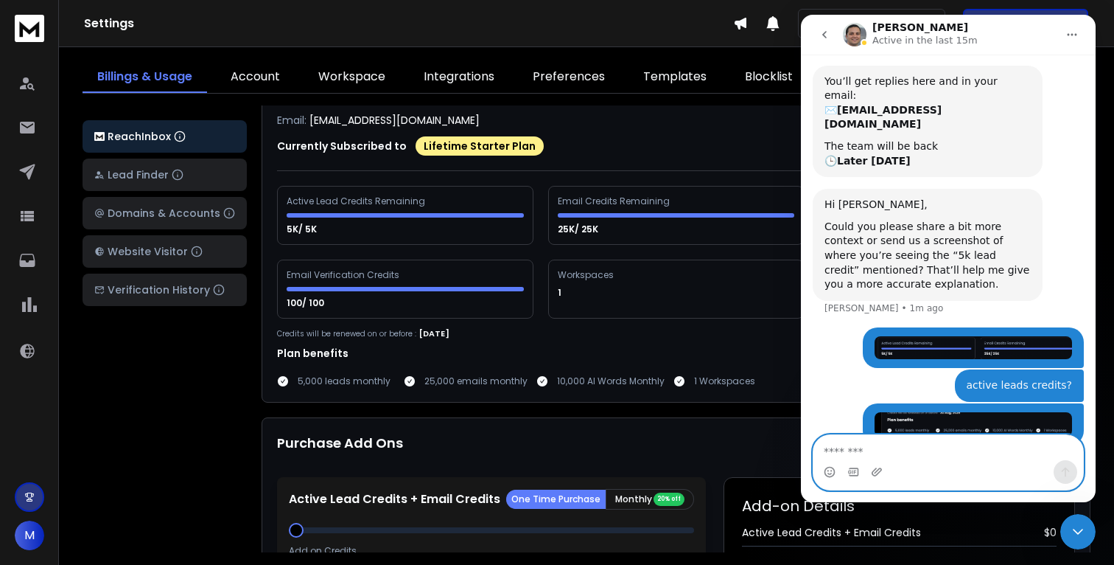
click at [887, 455] on textarea "Message…" at bounding box center [949, 447] width 270 height 25
click at [844, 455] on textarea "**********" at bounding box center [949, 447] width 270 height 25
type textarea "**********"
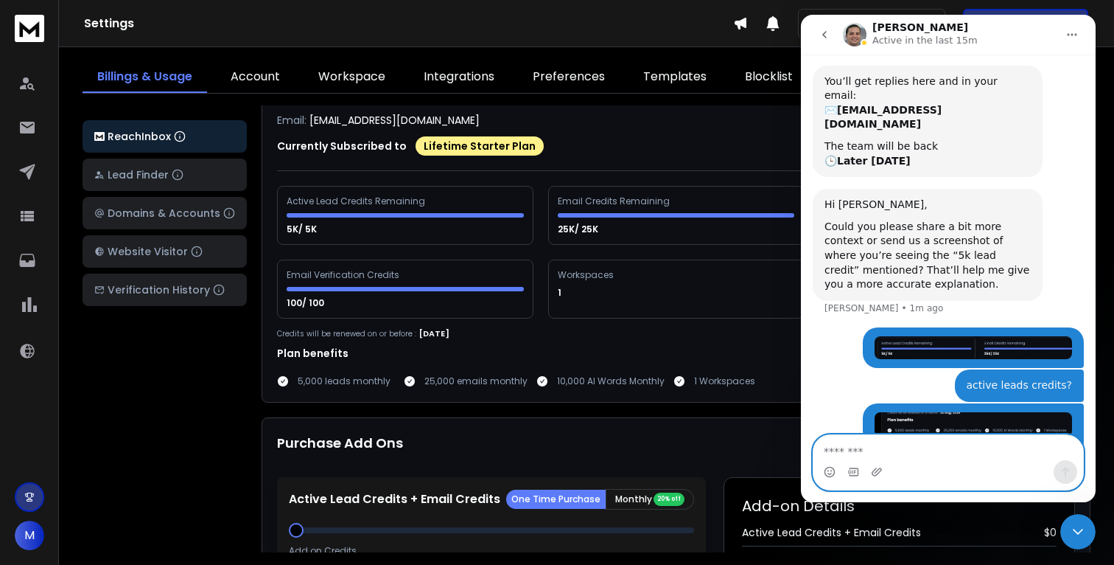
scroll to position [109, 0]
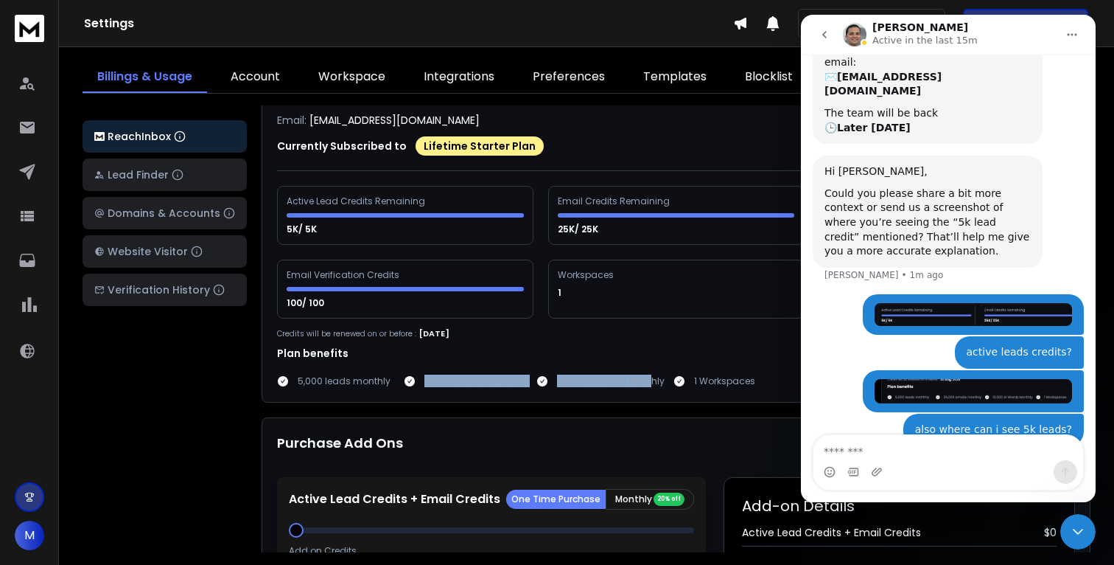
drag, startPoint x: 419, startPoint y: 377, endPoint x: 643, endPoint y: 382, distance: 224.8
click at [643, 382] on div "5,000 leads monthly 25,000 emails monthly 10,000 AI Words Monthly 1 Workspaces" at bounding box center [676, 381] width 798 height 12
click at [700, 348] on h1 "Plan benefits" at bounding box center [676, 353] width 798 height 15
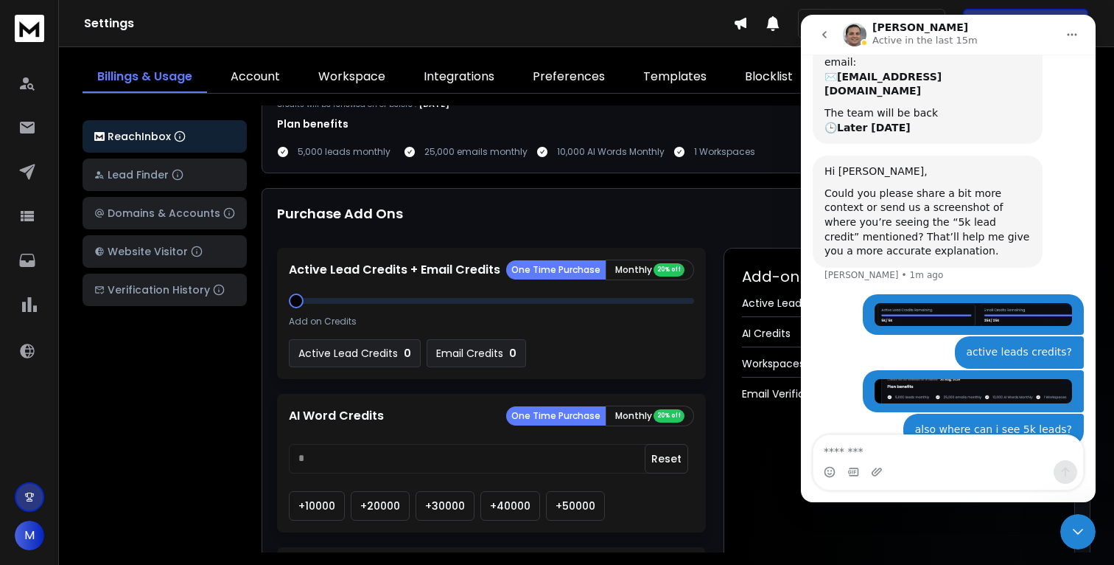
scroll to position [308, 0]
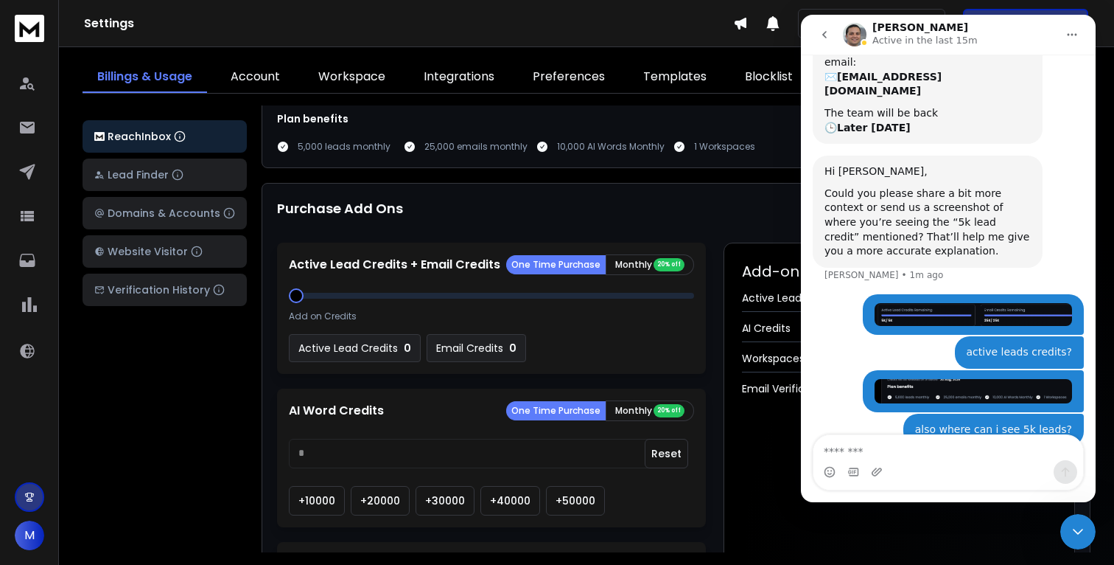
click at [1064, 528] on div "Close Intercom Messenger" at bounding box center [1077, 531] width 35 height 35
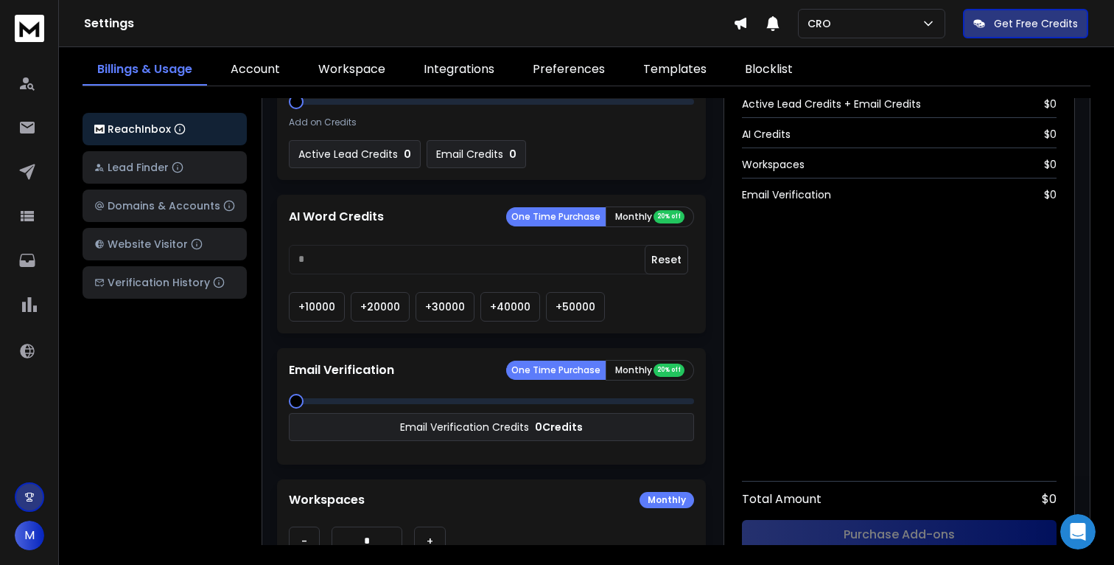
scroll to position [585, 0]
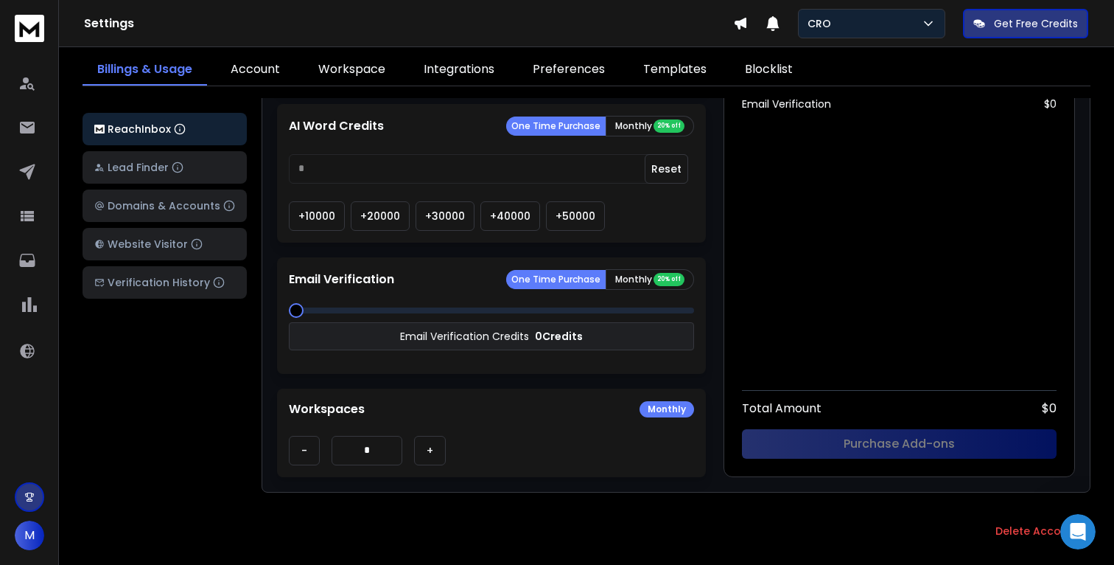
click at [852, 9] on button "CRO" at bounding box center [871, 23] width 147 height 29
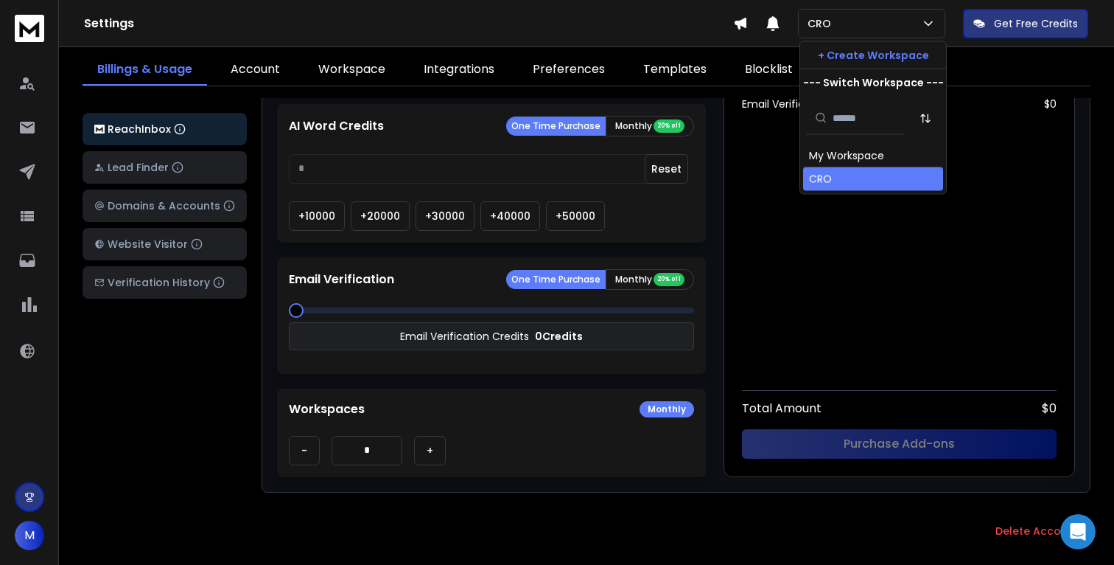
click at [772, 258] on div "Add-on Details Active Lead Credits + Email Credits $ 0 AI Credits $ 0 Workspace…" at bounding box center [899, 177] width 315 height 402
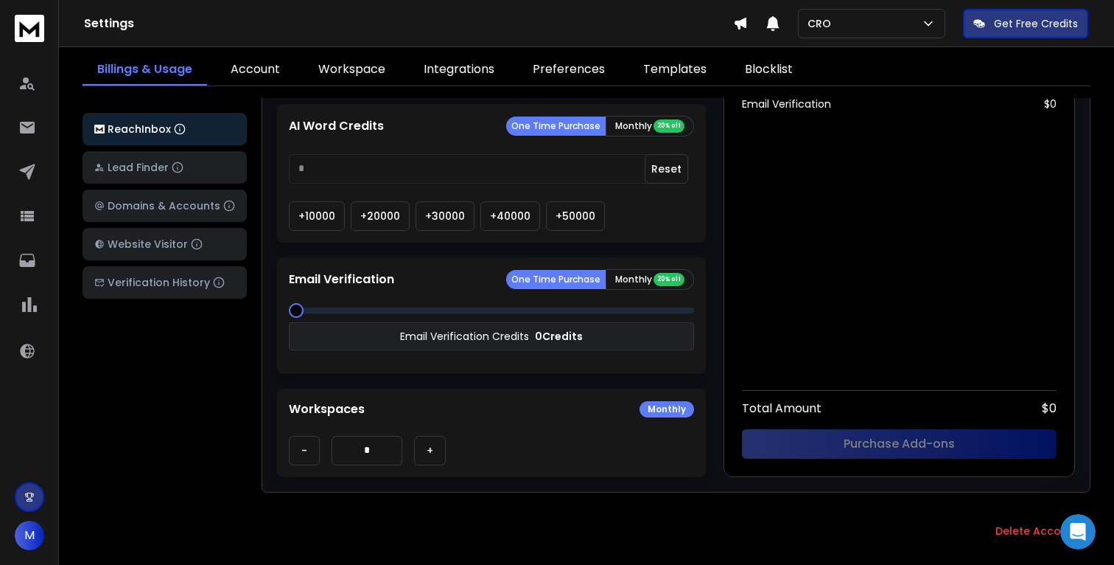
scroll to position [0, 0]
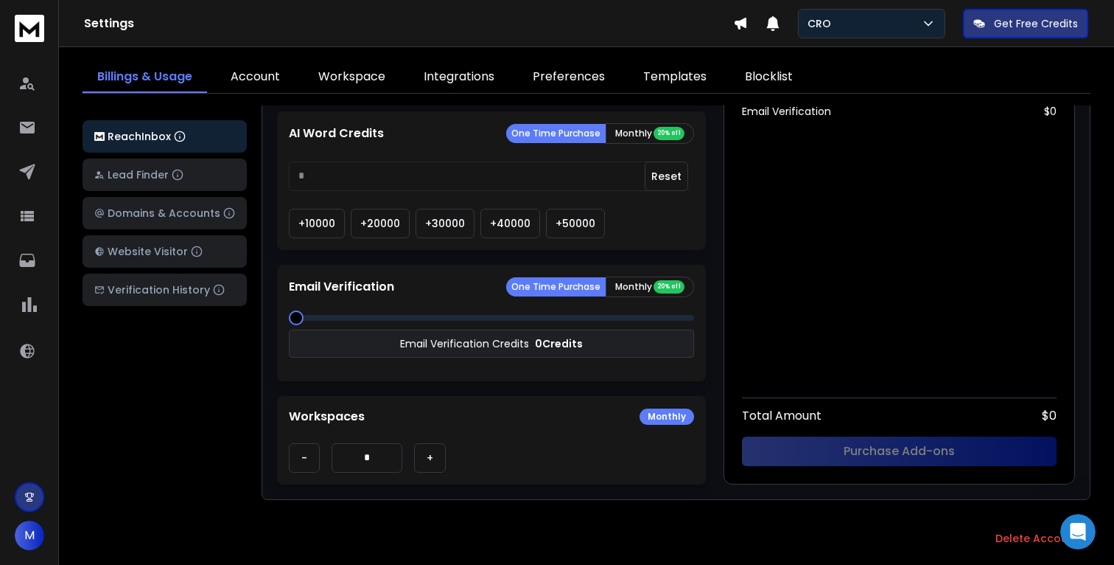
click at [898, 25] on div "CRO" at bounding box center [872, 23] width 128 height 15
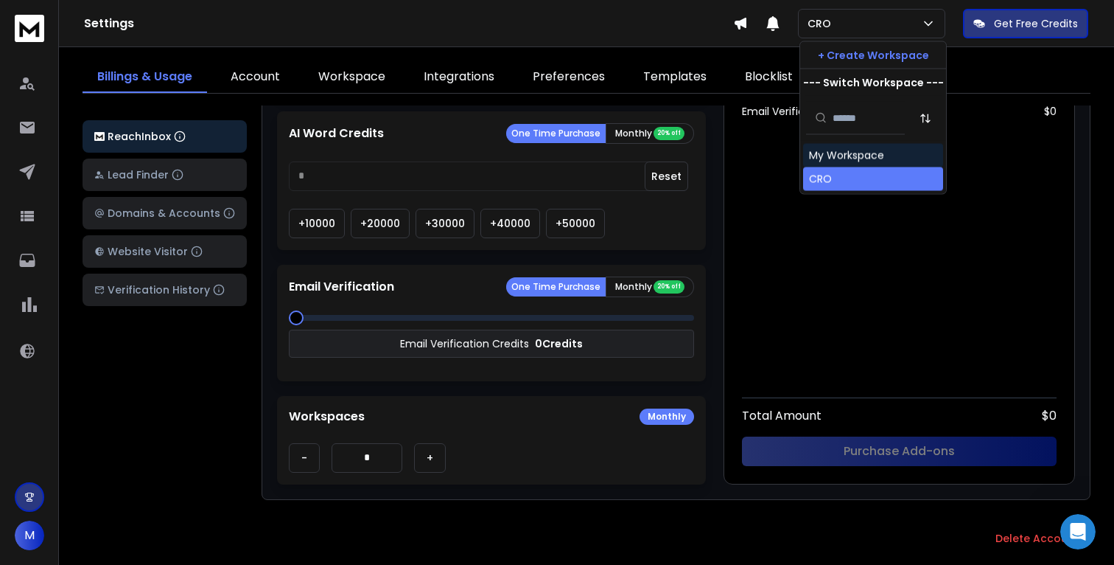
click at [855, 156] on div "My Workspace" at bounding box center [846, 155] width 75 height 15
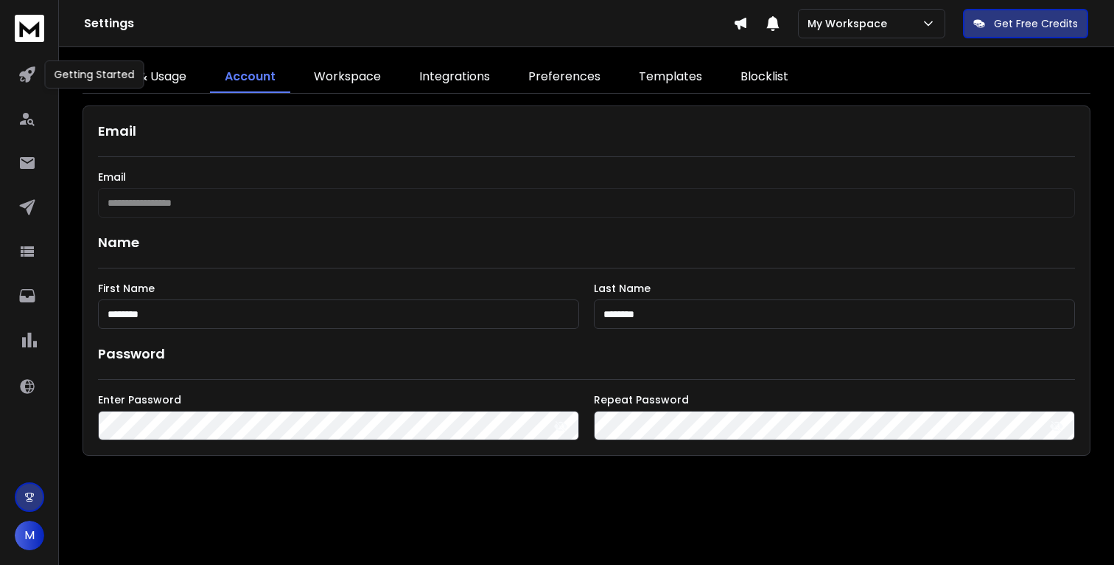
click at [26, 80] on icon at bounding box center [27, 74] width 16 height 16
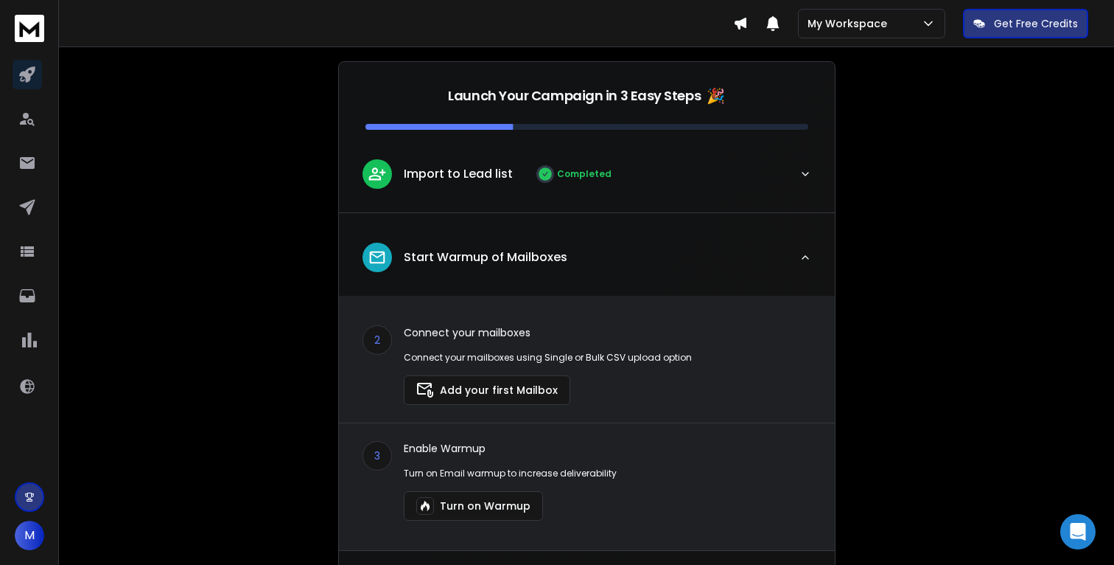
scroll to position [96, 0]
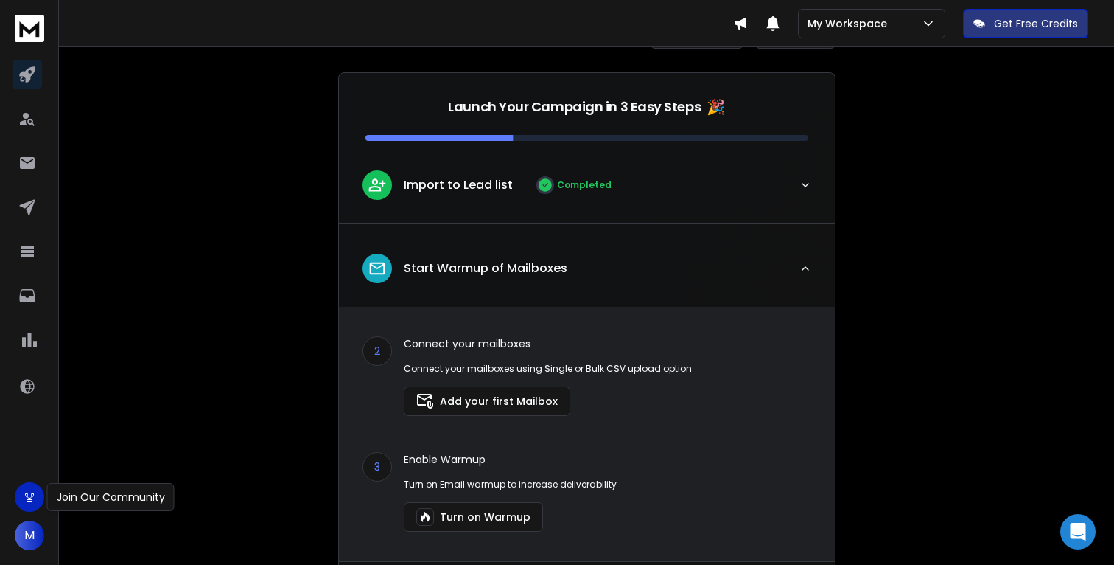
click at [27, 503] on link at bounding box center [29, 496] width 29 height 29
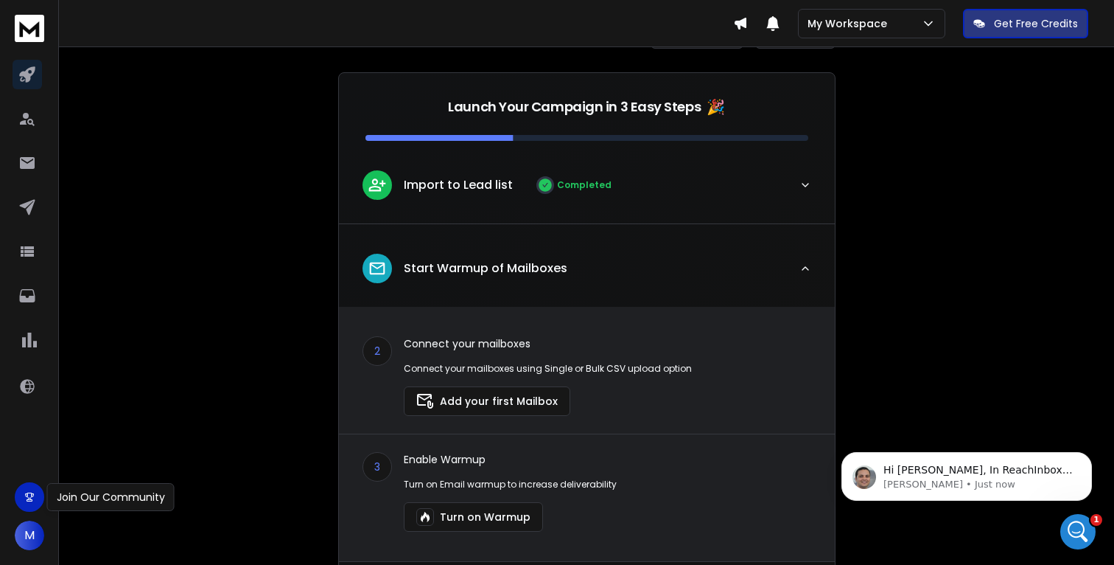
scroll to position [0, 0]
click at [904, 491] on div "Hi [PERSON_NAME], In ReachInbox, “5k lead credit” or “active leads credits” mea…" at bounding box center [967, 476] width 251 height 49
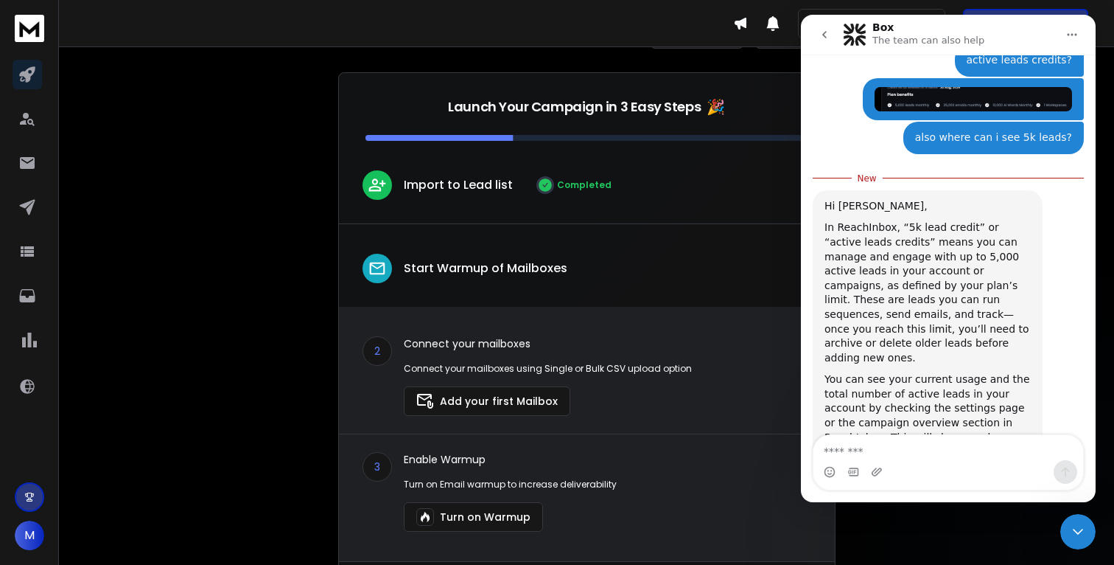
scroll to position [423, 0]
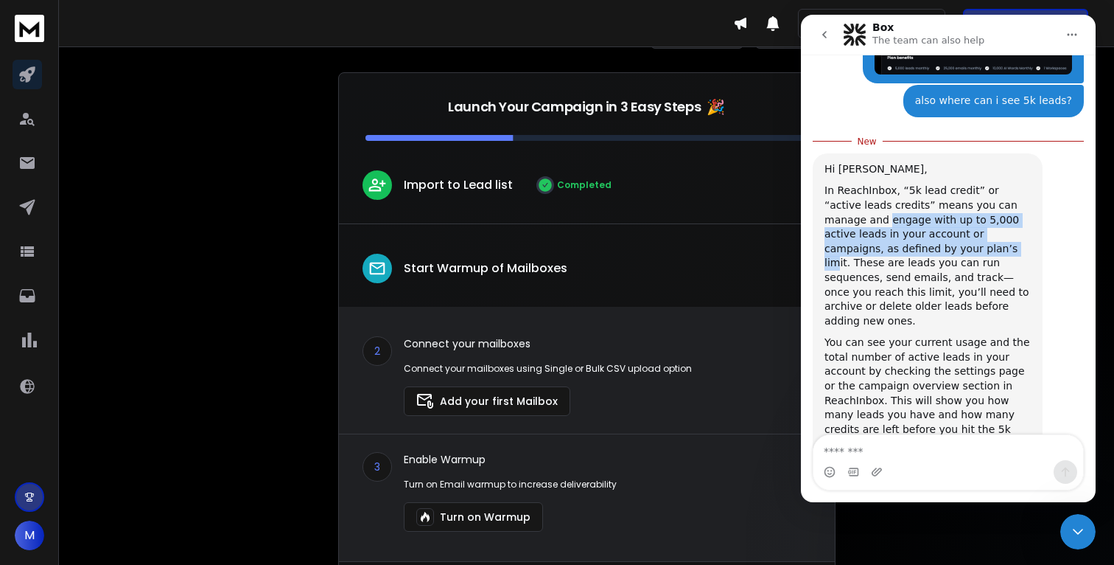
drag, startPoint x: 819, startPoint y: 195, endPoint x: 888, endPoint y: 220, distance: 72.7
click at [888, 220] on div "Hi [PERSON_NAME], In ReachInbox, “5k lead credit” or “active leads credits” mea…" at bounding box center [928, 306] width 230 height 307
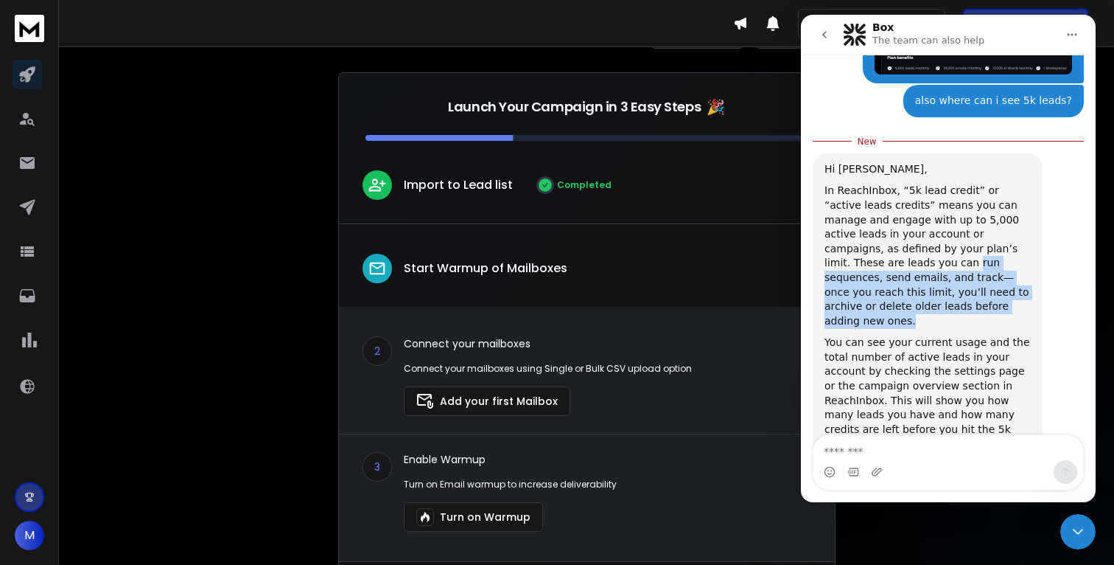
drag, startPoint x: 824, startPoint y: 236, endPoint x: 876, endPoint y: 277, distance: 66.6
click at [876, 277] on div "Hi [PERSON_NAME], In ReachInbox, “5k lead credit” or “active leads credits” mea…" at bounding box center [928, 306] width 230 height 307
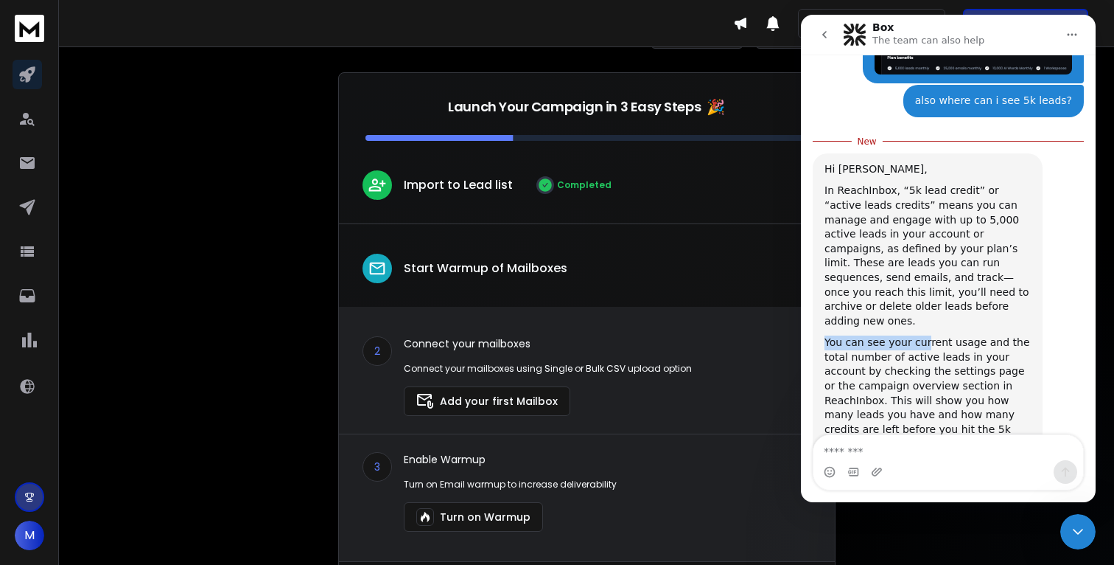
drag, startPoint x: 822, startPoint y: 299, endPoint x: 926, endPoint y: 304, distance: 104.0
click at [926, 304] on div "Hi [PERSON_NAME], In ReachInbox, “5k lead credit” or “active leads credits” mea…" at bounding box center [928, 306] width 230 height 307
drag, startPoint x: 882, startPoint y: 357, endPoint x: 964, endPoint y: 376, distance: 83.9
click at [964, 376] on div "You can see your current usage and the total number of active leads in your acc…" at bounding box center [928, 393] width 206 height 116
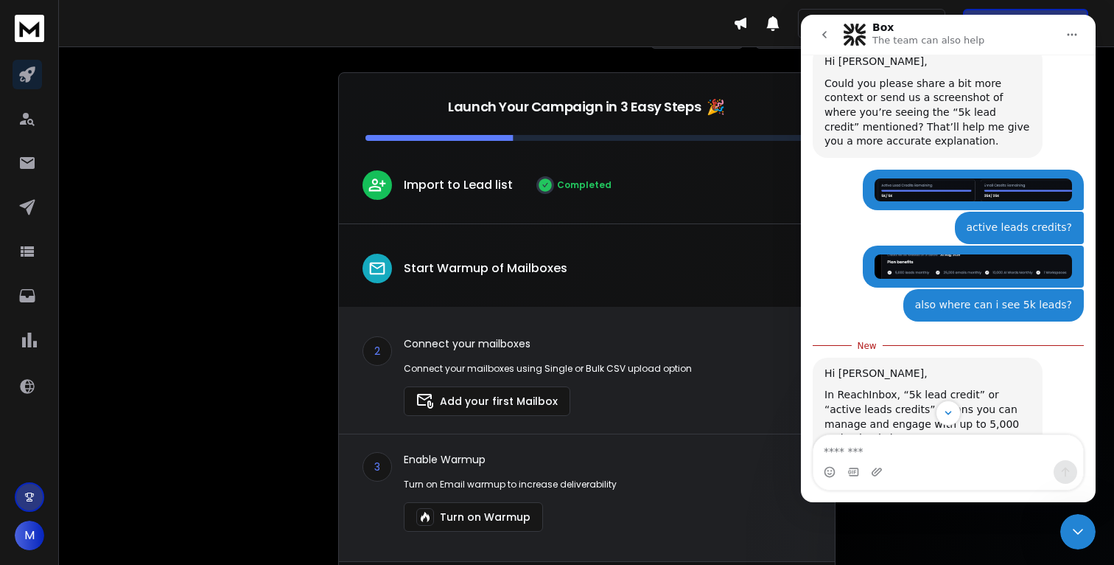
scroll to position [194, 0]
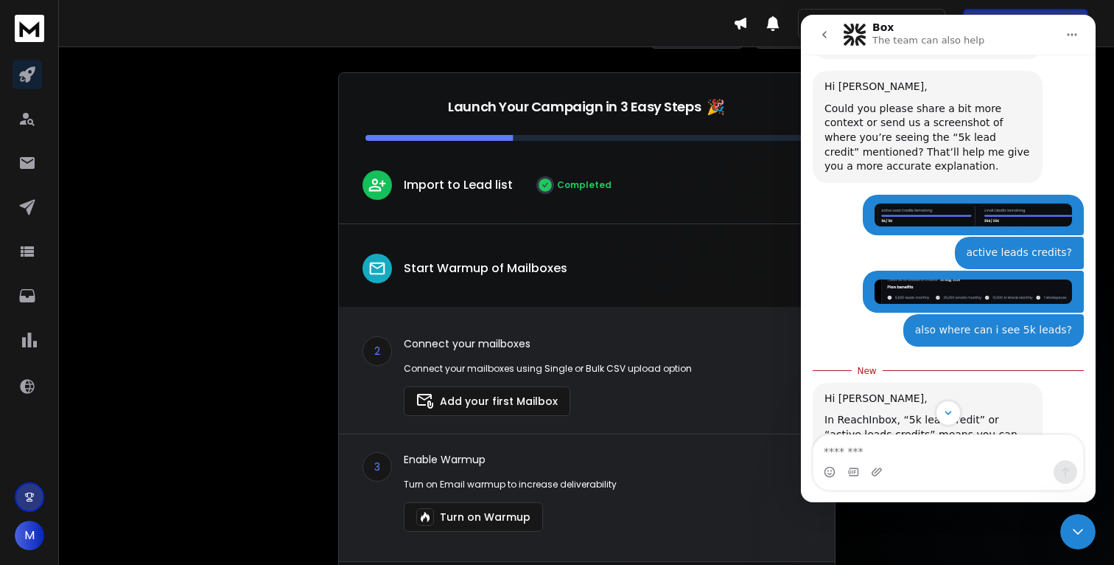
click at [905, 279] on img "Muhammad says…" at bounding box center [974, 291] width 198 height 25
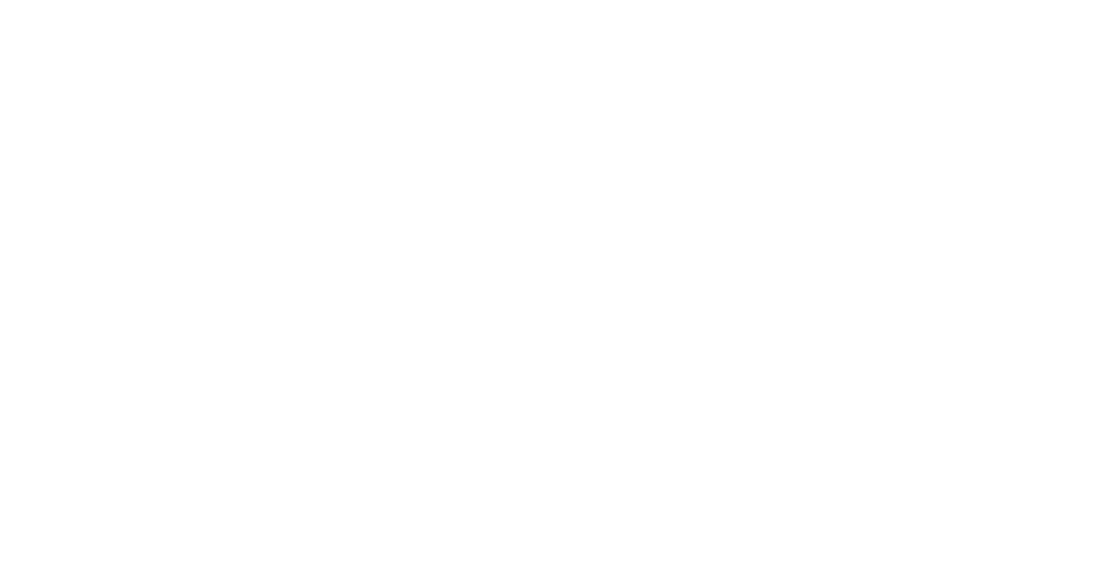
scroll to position [0, 0]
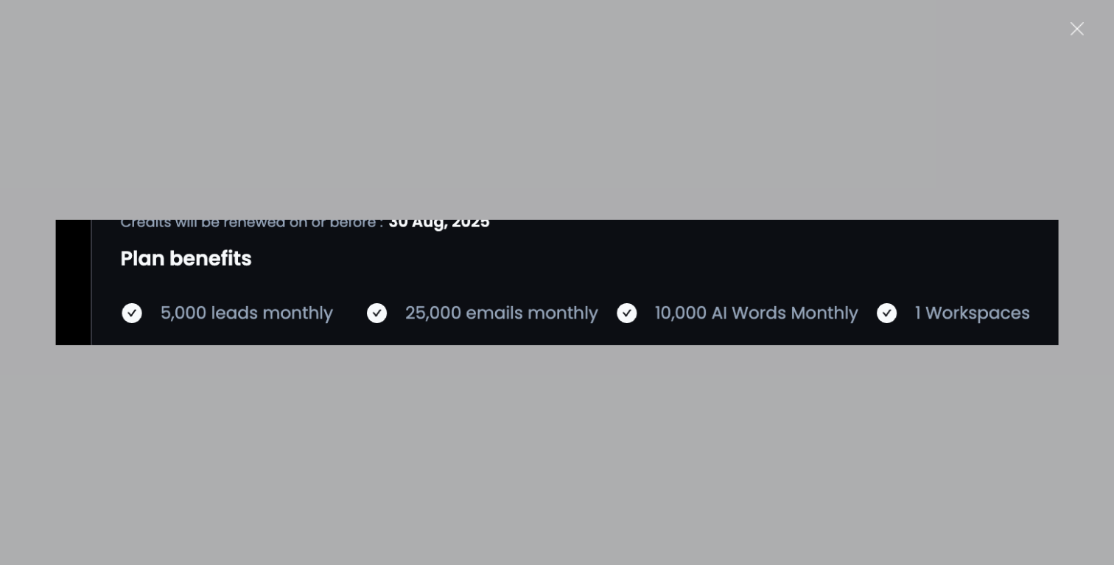
click at [890, 133] on div "Intercom messenger" at bounding box center [557, 282] width 1114 height 565
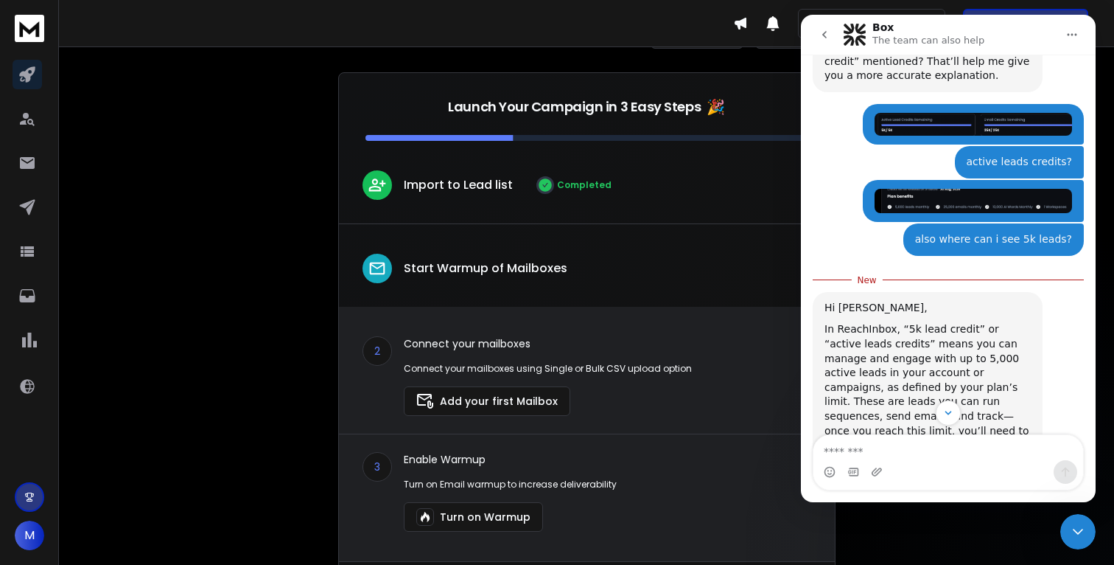
scroll to position [423, 0]
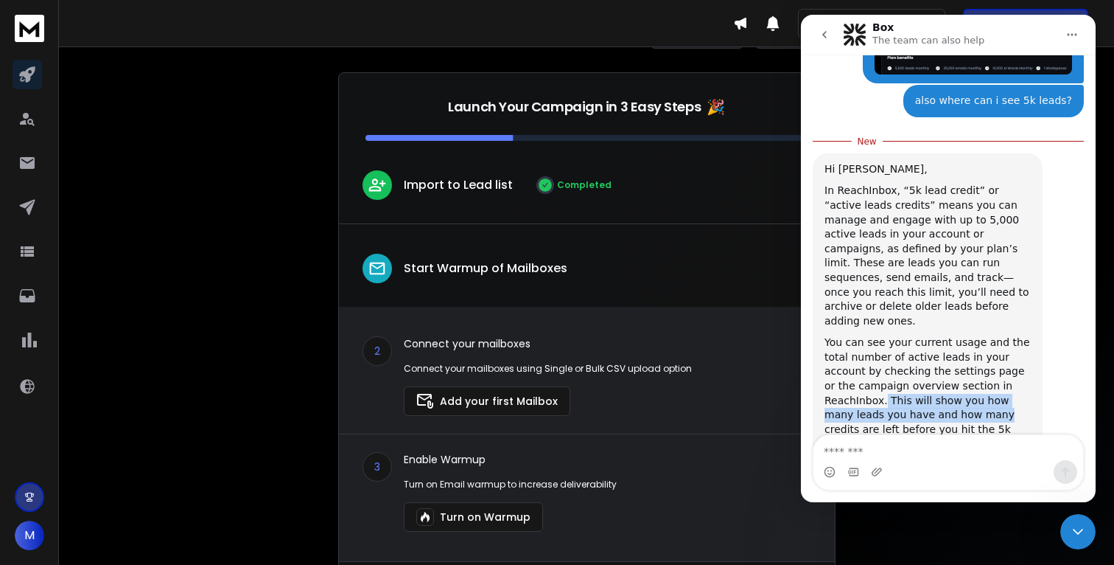
click at [915, 371] on div "You can see your current usage and the total number of active leads in your acc…" at bounding box center [928, 393] width 206 height 116
drag, startPoint x: 885, startPoint y: 355, endPoint x: 981, endPoint y: 382, distance: 99.6
click at [981, 382] on div "You can see your current usage and the total number of active leads in your acc…" at bounding box center [928, 393] width 206 height 116
click at [901, 335] on div "You can see your current usage and the total number of active leads in your acc…" at bounding box center [928, 393] width 206 height 116
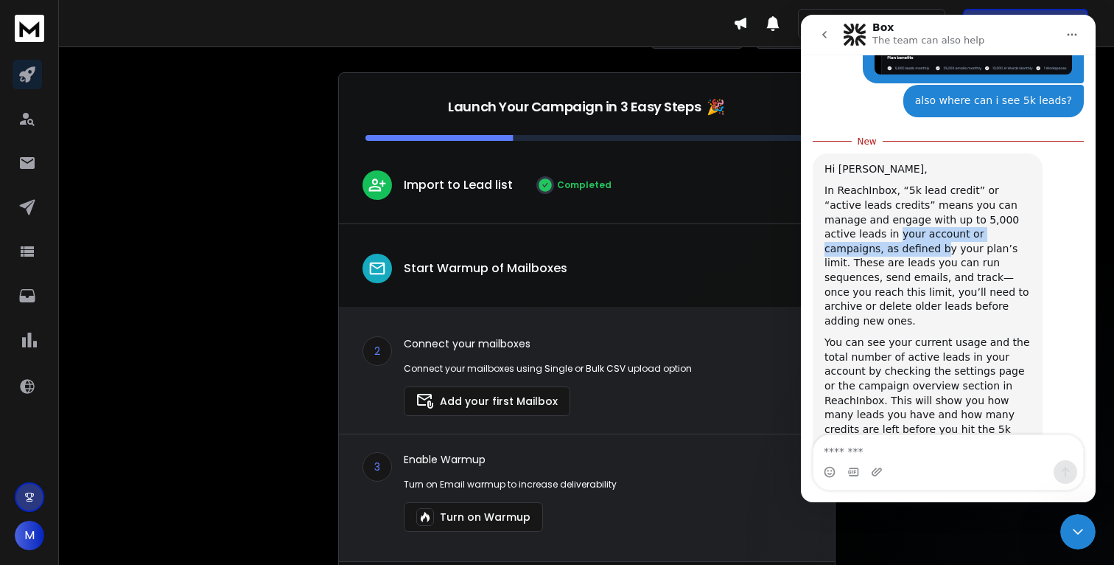
drag, startPoint x: 822, startPoint y: 198, endPoint x: 1021, endPoint y: 198, distance: 198.2
click at [1021, 198] on div "Hi [PERSON_NAME], In ReachInbox, “5k lead credit” or “active leads credits” mea…" at bounding box center [928, 306] width 230 height 307
drag, startPoint x: 832, startPoint y: 186, endPoint x: 947, endPoint y: 208, distance: 116.9
click at [947, 208] on div "In ReachInbox, “5k lead credit” or “active leads credits” means you can manage …" at bounding box center [928, 256] width 206 height 144
click at [902, 217] on div "In ReachInbox, “5k lead credit” or “active leads credits” means you can manage …" at bounding box center [928, 256] width 206 height 144
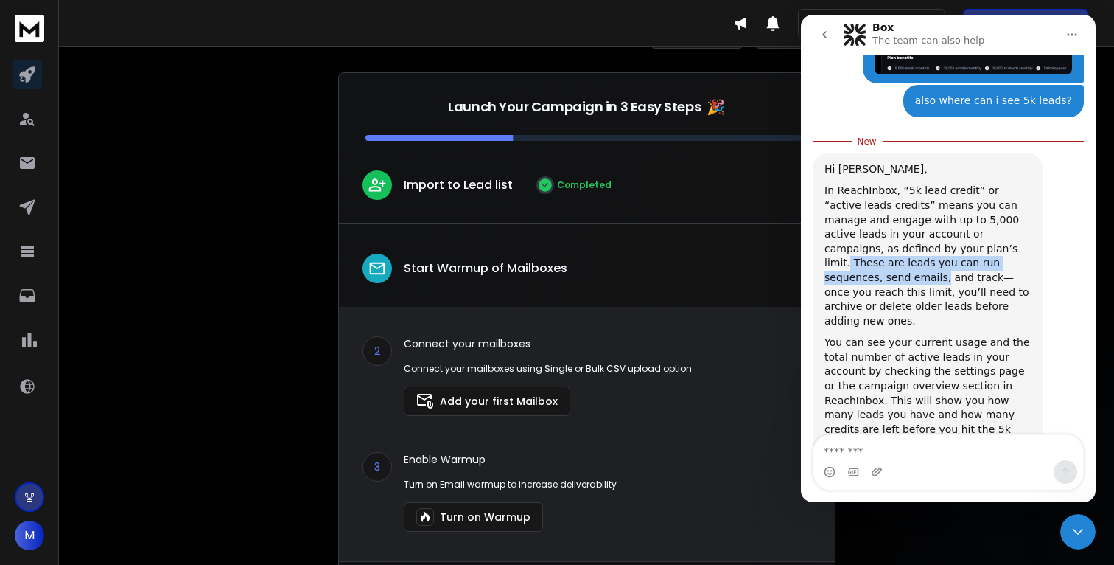
drag, startPoint x: 902, startPoint y: 217, endPoint x: 958, endPoint y: 230, distance: 57.6
click at [958, 230] on div "In ReachInbox, “5k lead credit” or “active leads credits” means you can manage …" at bounding box center [928, 256] width 206 height 144
click at [863, 447] on textarea "Message…" at bounding box center [949, 447] width 270 height 25
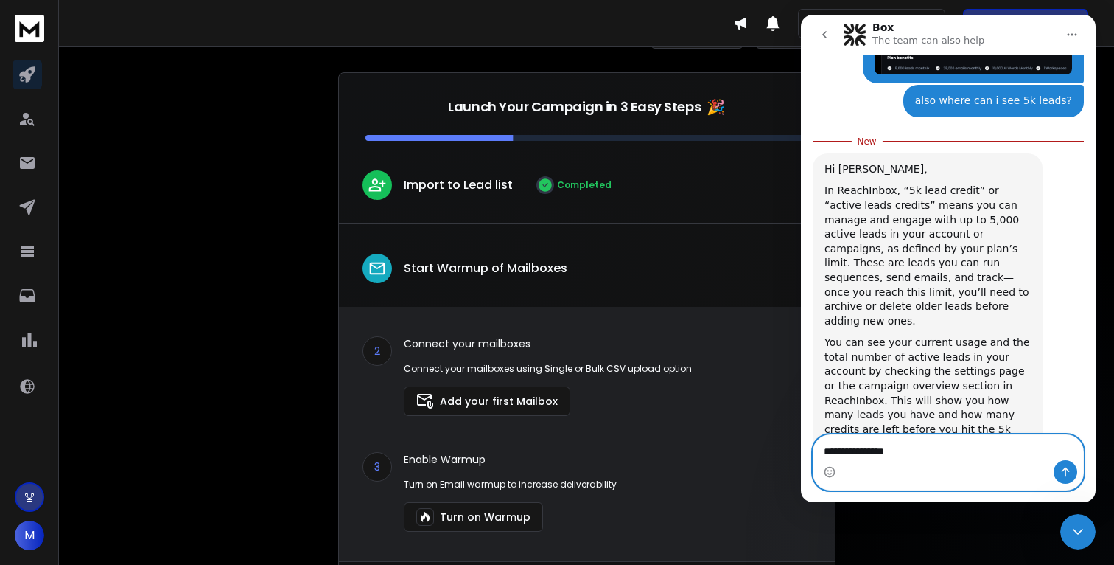
type textarea "**********"
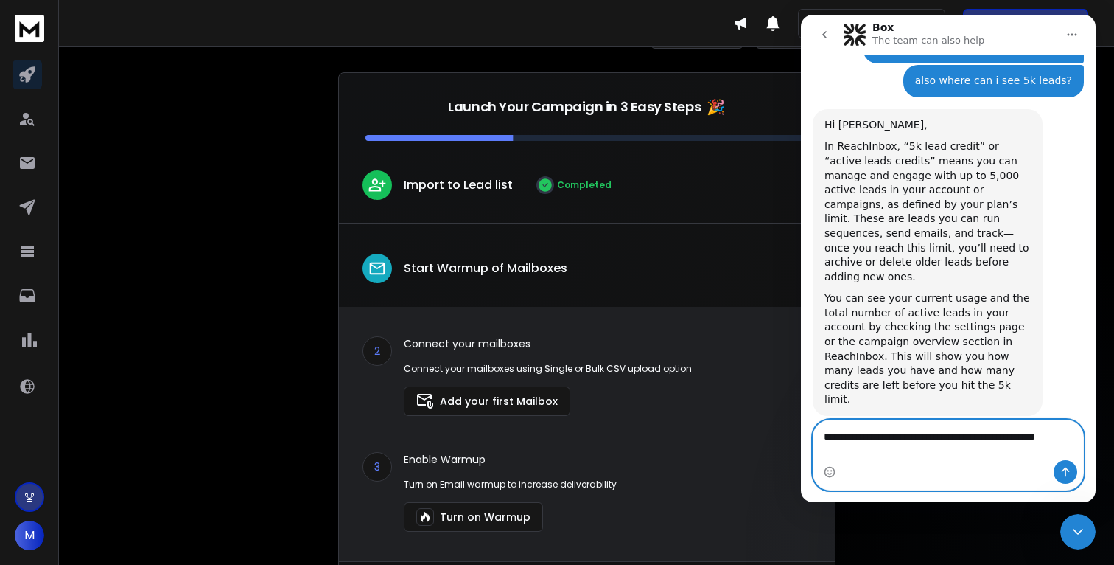
scroll to position [458, 0]
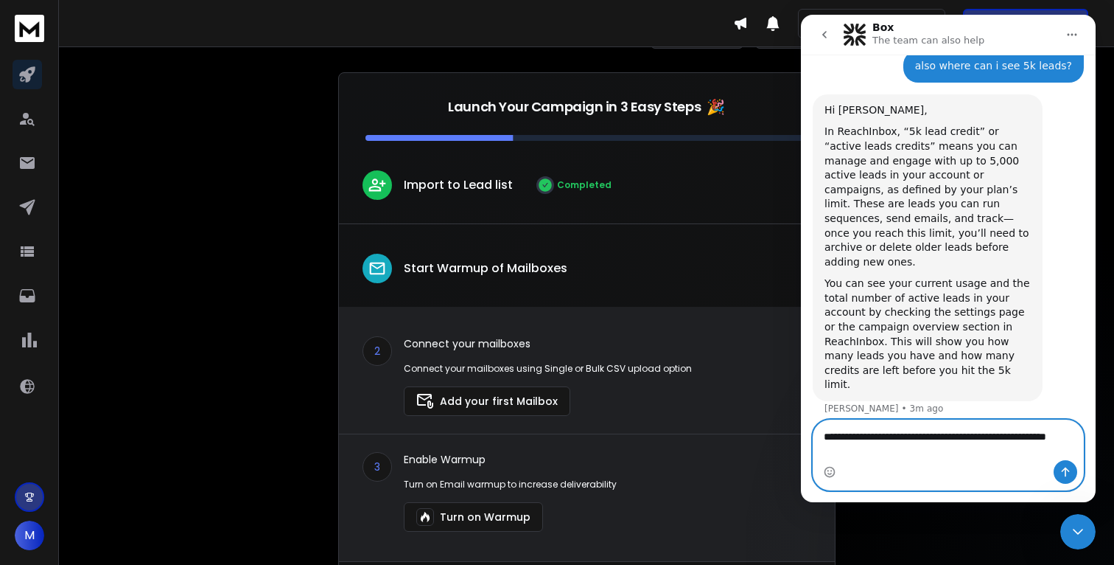
type textarea "**********"
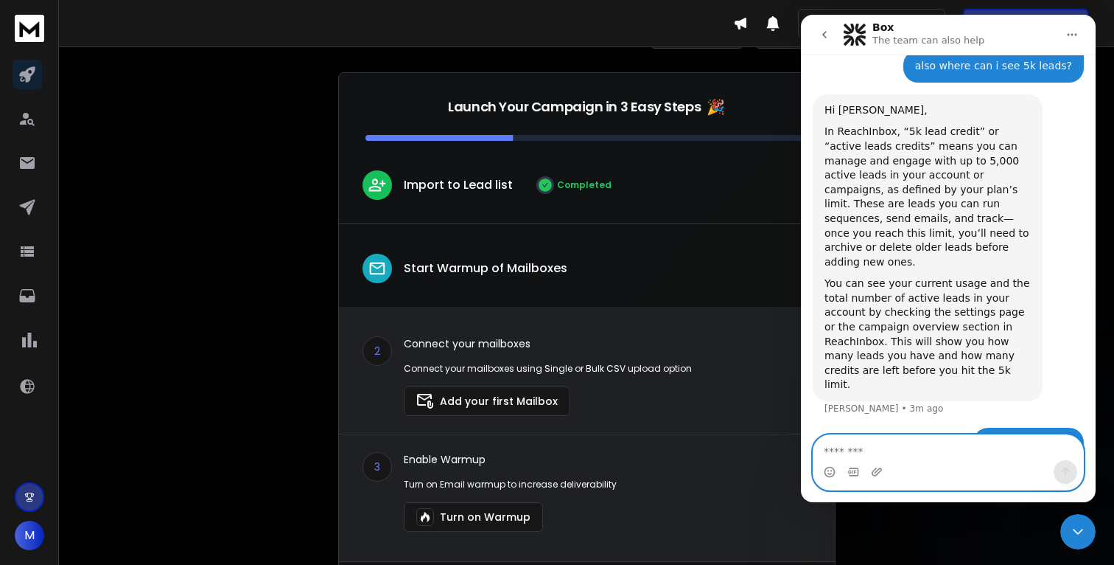
scroll to position [491, 0]
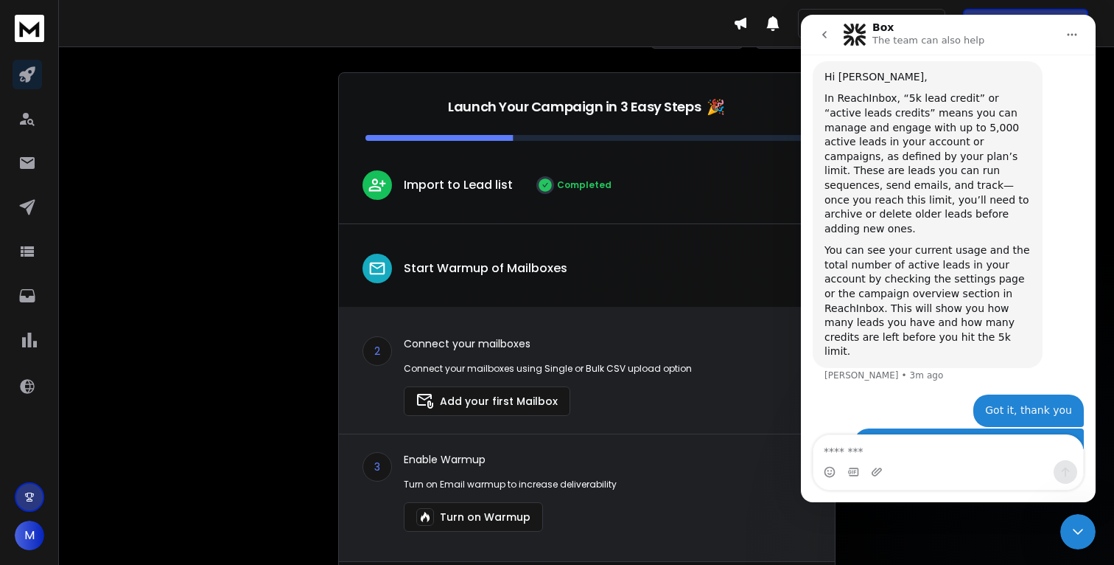
click at [139, 238] on div "Hello [PERSON_NAME] , Welcome to ReachInbox Kickstart your journey with these q…" at bounding box center [587, 317] width 1008 height 702
click at [26, 113] on circle at bounding box center [26, 116] width 6 height 6
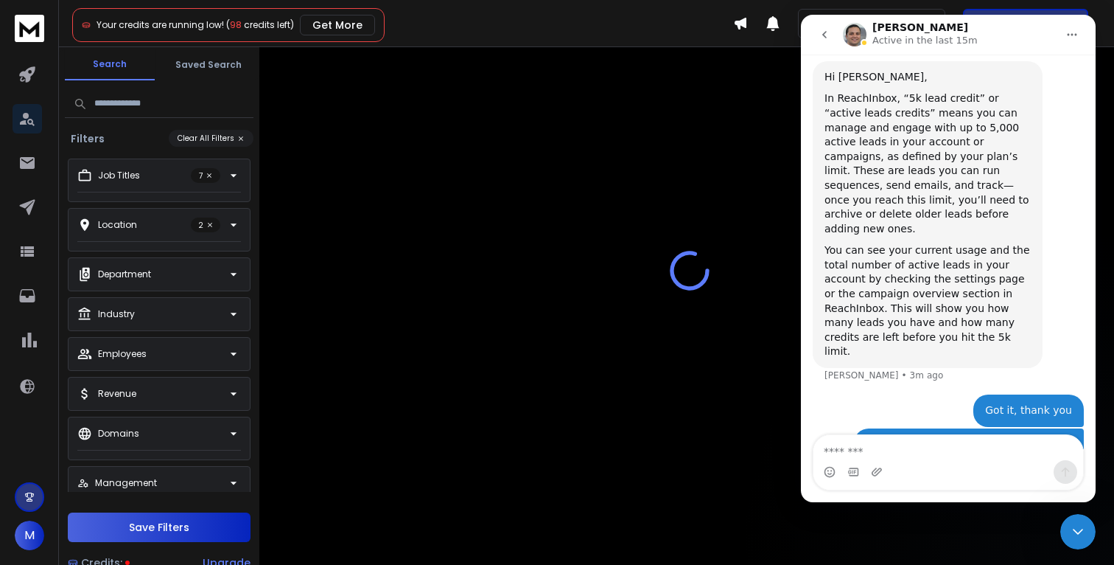
click at [518, 110] on div at bounding box center [690, 271] width 814 height 424
click at [1086, 532] on icon "Close Intercom Messenger" at bounding box center [1078, 532] width 18 height 18
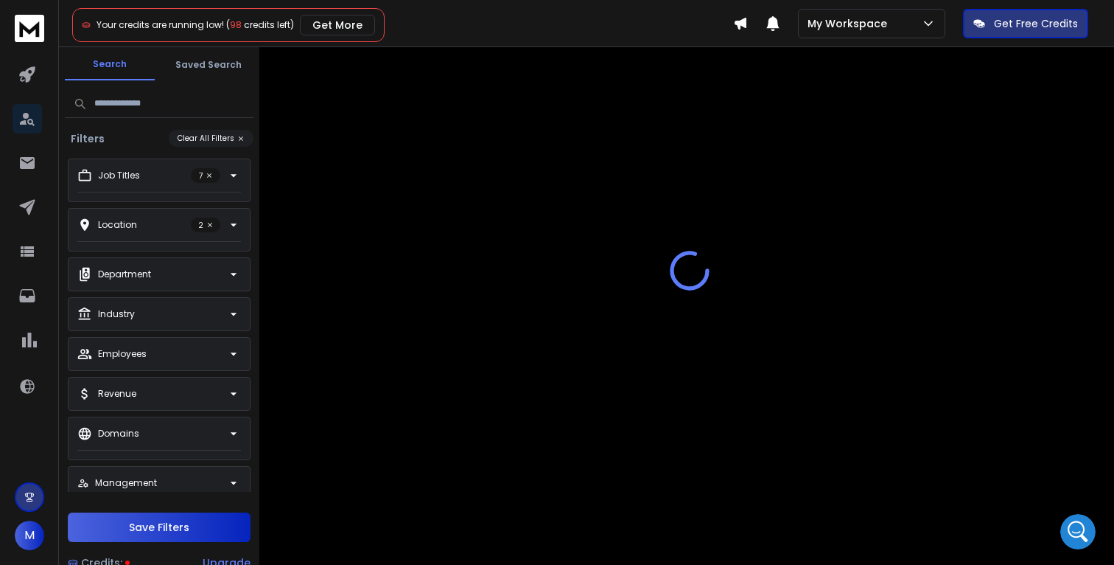
scroll to position [491, 0]
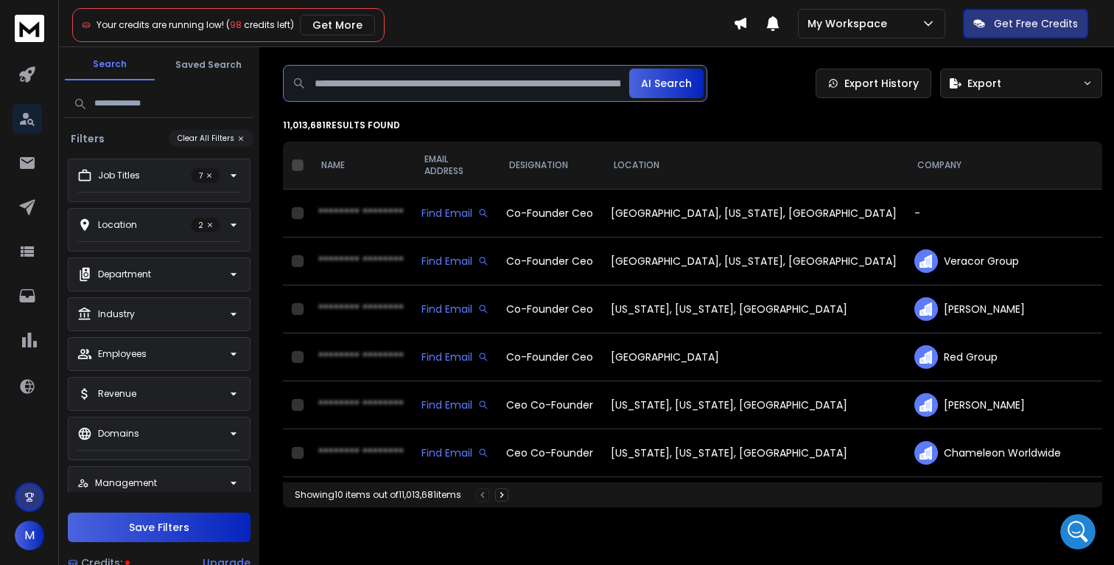
click at [997, 21] on p "Get Free Credits" at bounding box center [1036, 23] width 84 height 15
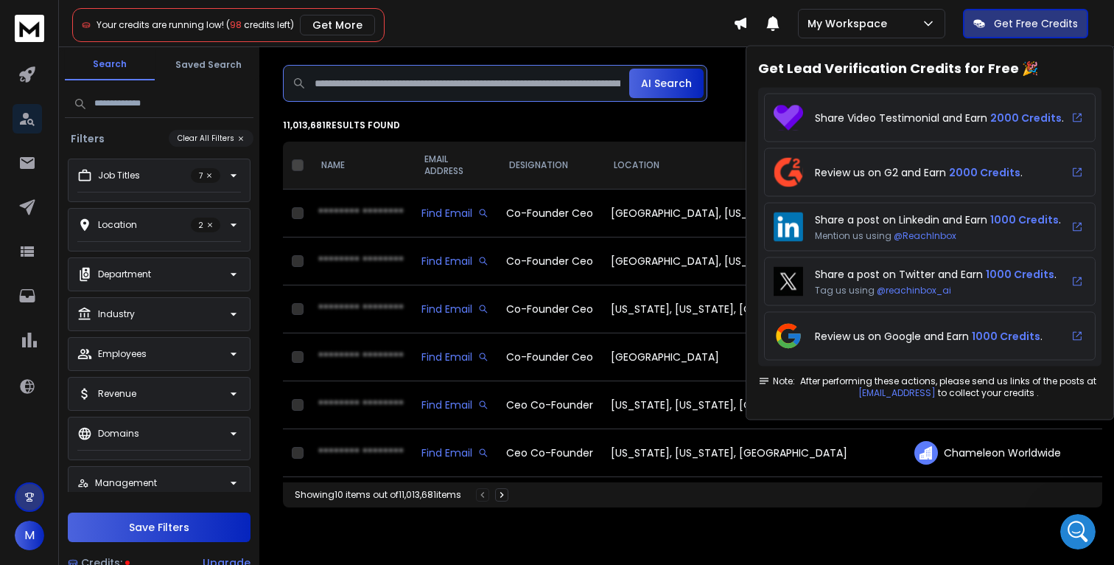
click at [1082, 172] on icon at bounding box center [1078, 173] width 12 height 12
click at [706, 528] on div "NAME EMAIL ADDRESS DESIGNATION LOCATION COMPANY EMPLOYEES COMPANY LOCATION INDU…" at bounding box center [692, 343] width 819 height 404
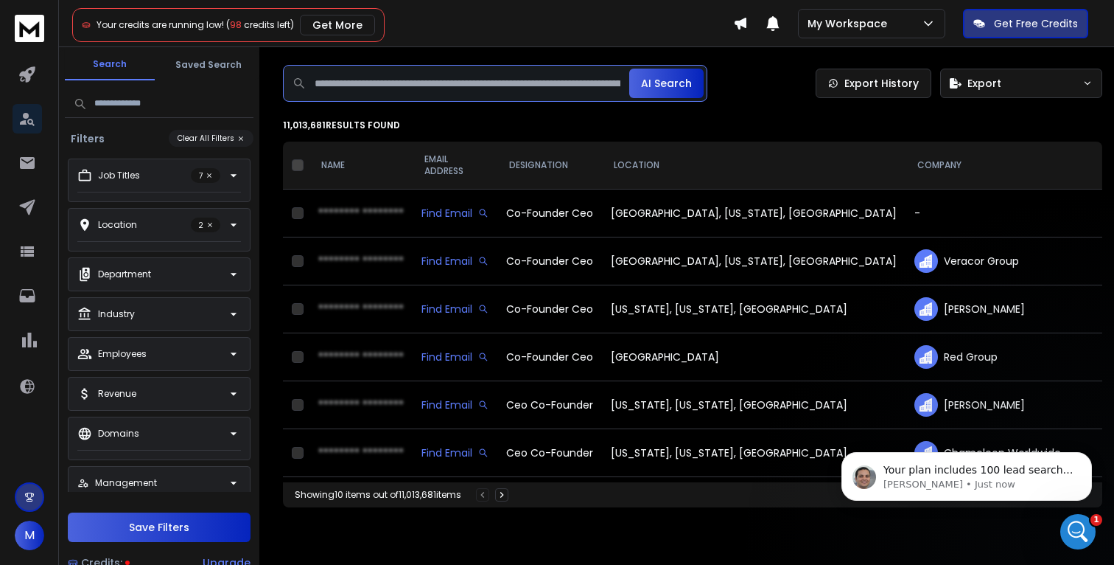
scroll to position [607, 0]
click at [929, 475] on p "Your plan includes 100 lead search credits, but the lead search feature itself …" at bounding box center [979, 470] width 190 height 15
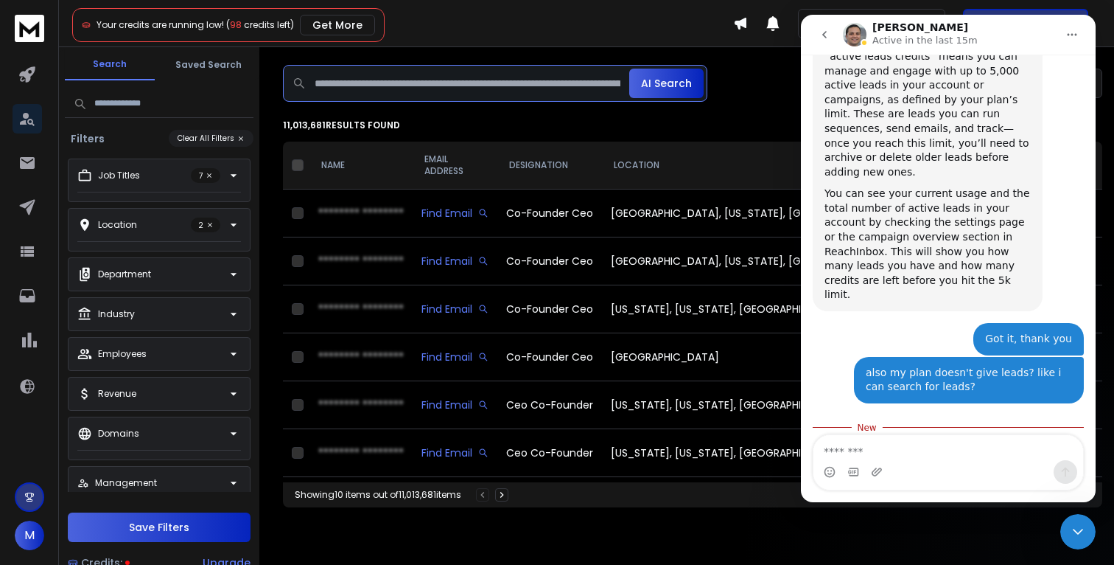
scroll to position [632, 0]
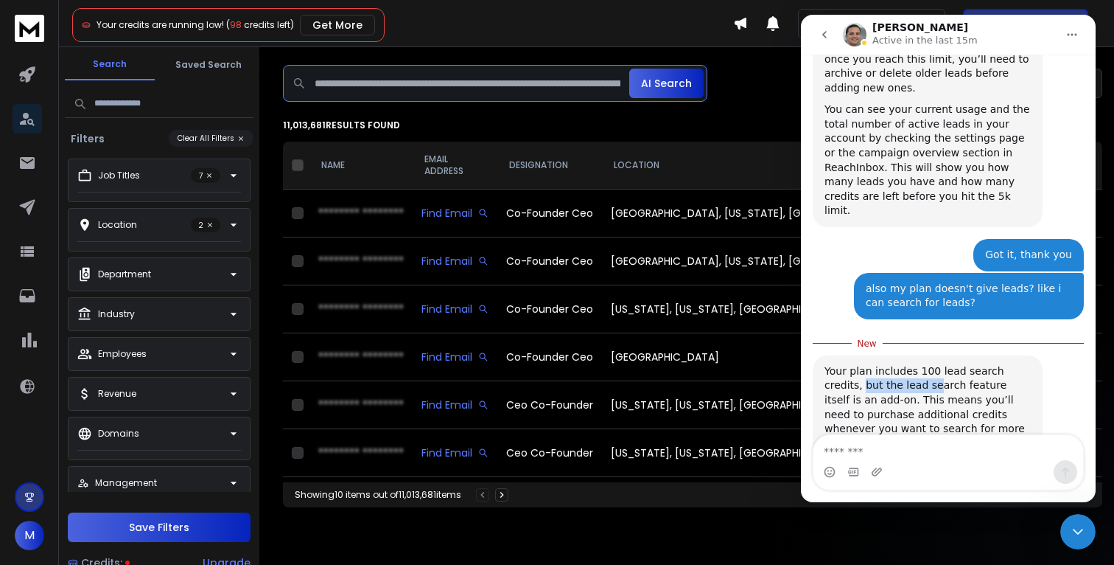
drag, startPoint x: 825, startPoint y: 329, endPoint x: 896, endPoint y: 328, distance: 71.5
click at [896, 364] on div "Your plan includes 100 lead search credits, but the lead search feature itself …" at bounding box center [928, 414] width 206 height 101
click at [954, 364] on div "Your plan includes 100 lead search credits, but the lead search feature itself …" at bounding box center [928, 414] width 206 height 101
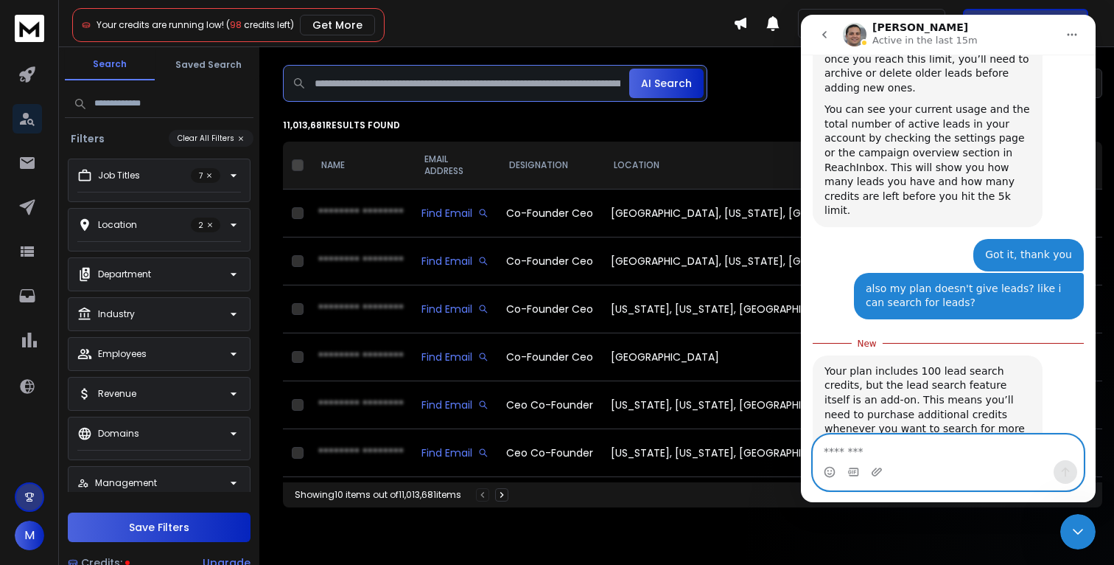
click at [947, 455] on textarea "Message…" at bounding box center [949, 447] width 270 height 25
type textarea "**********"
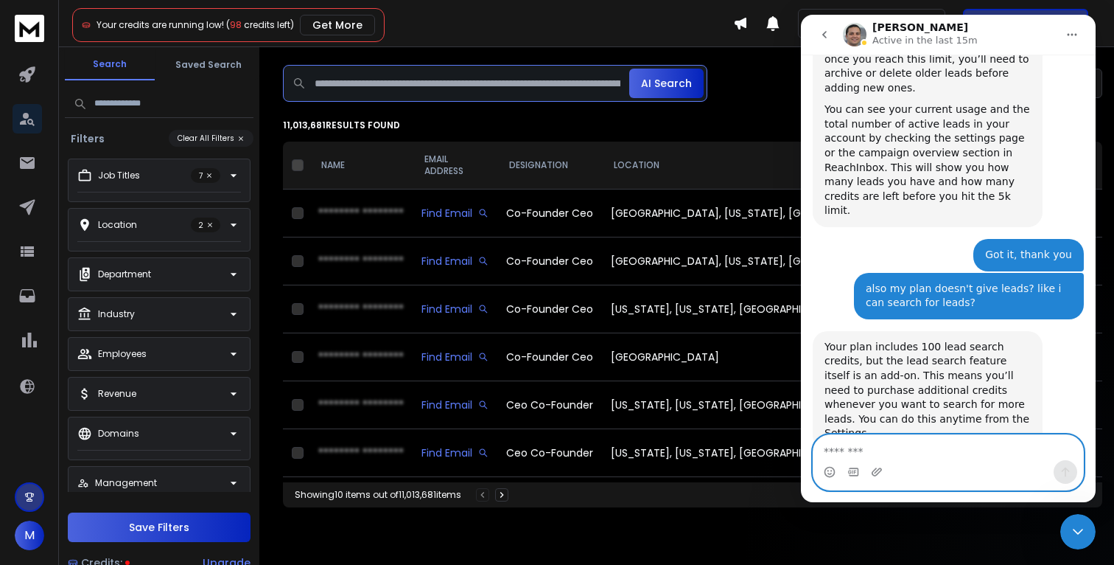
scroll to position [651, 0]
